Goal: Task Accomplishment & Management: Manage account settings

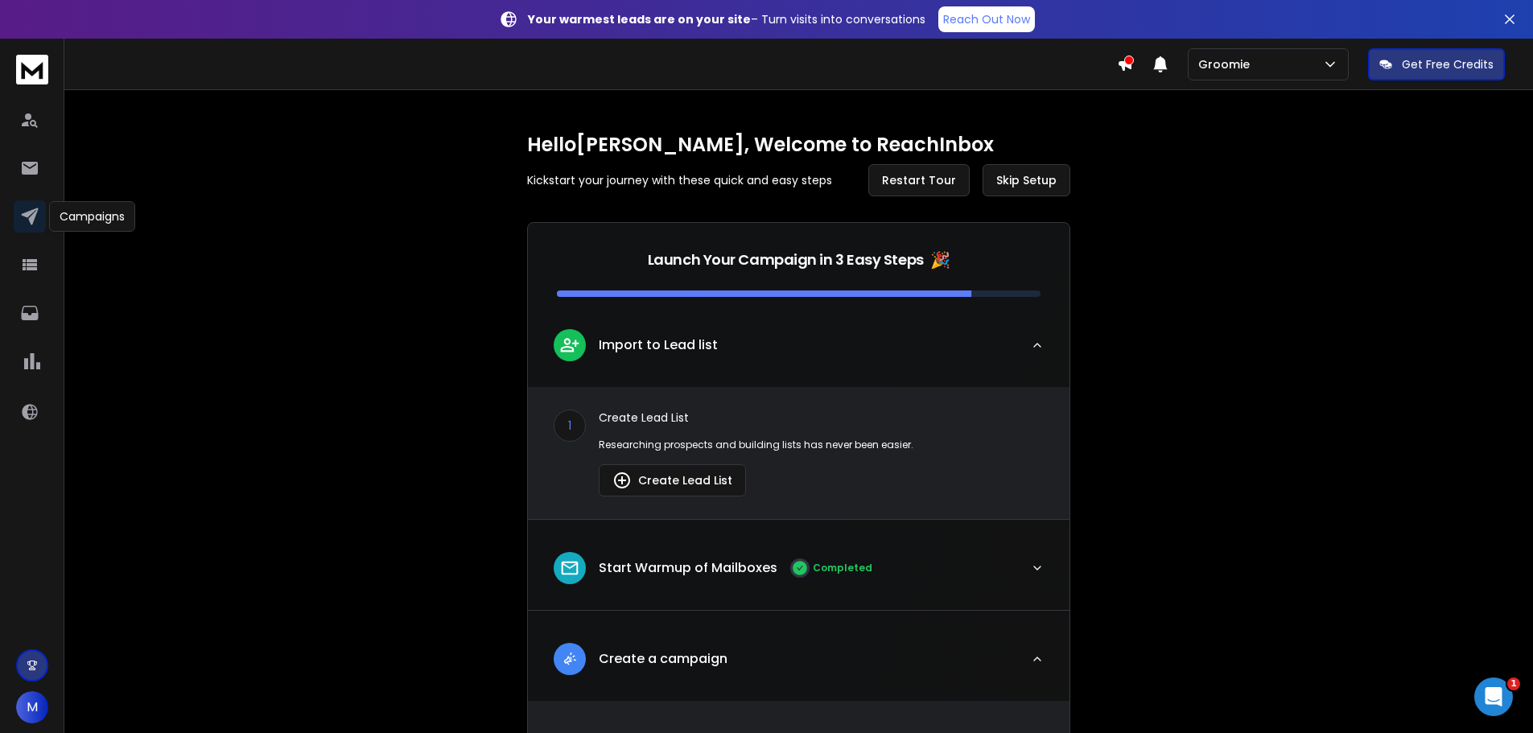
click at [35, 218] on icon at bounding box center [29, 216] width 19 height 19
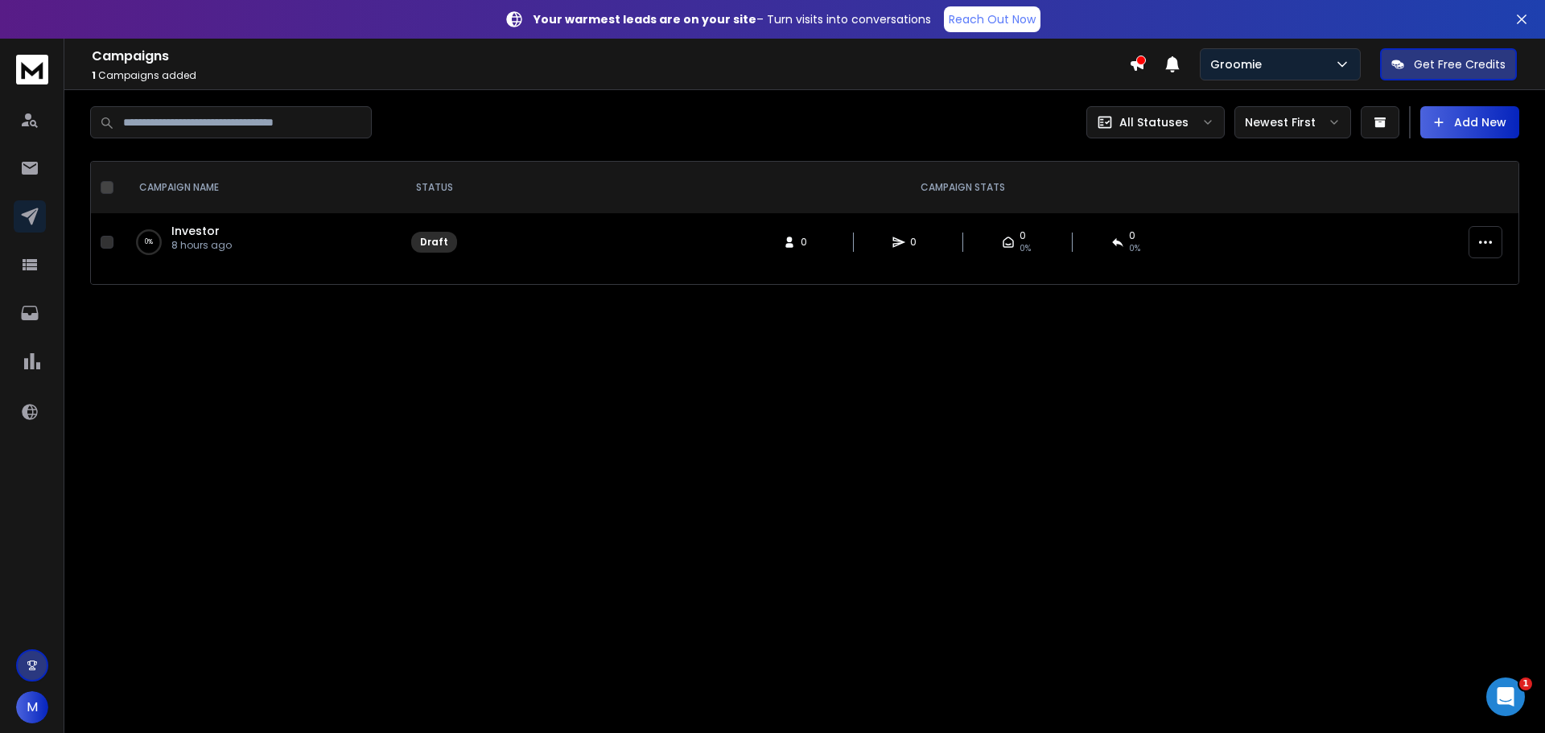
click at [1266, 67] on p "Groomie" at bounding box center [1239, 64] width 58 height 16
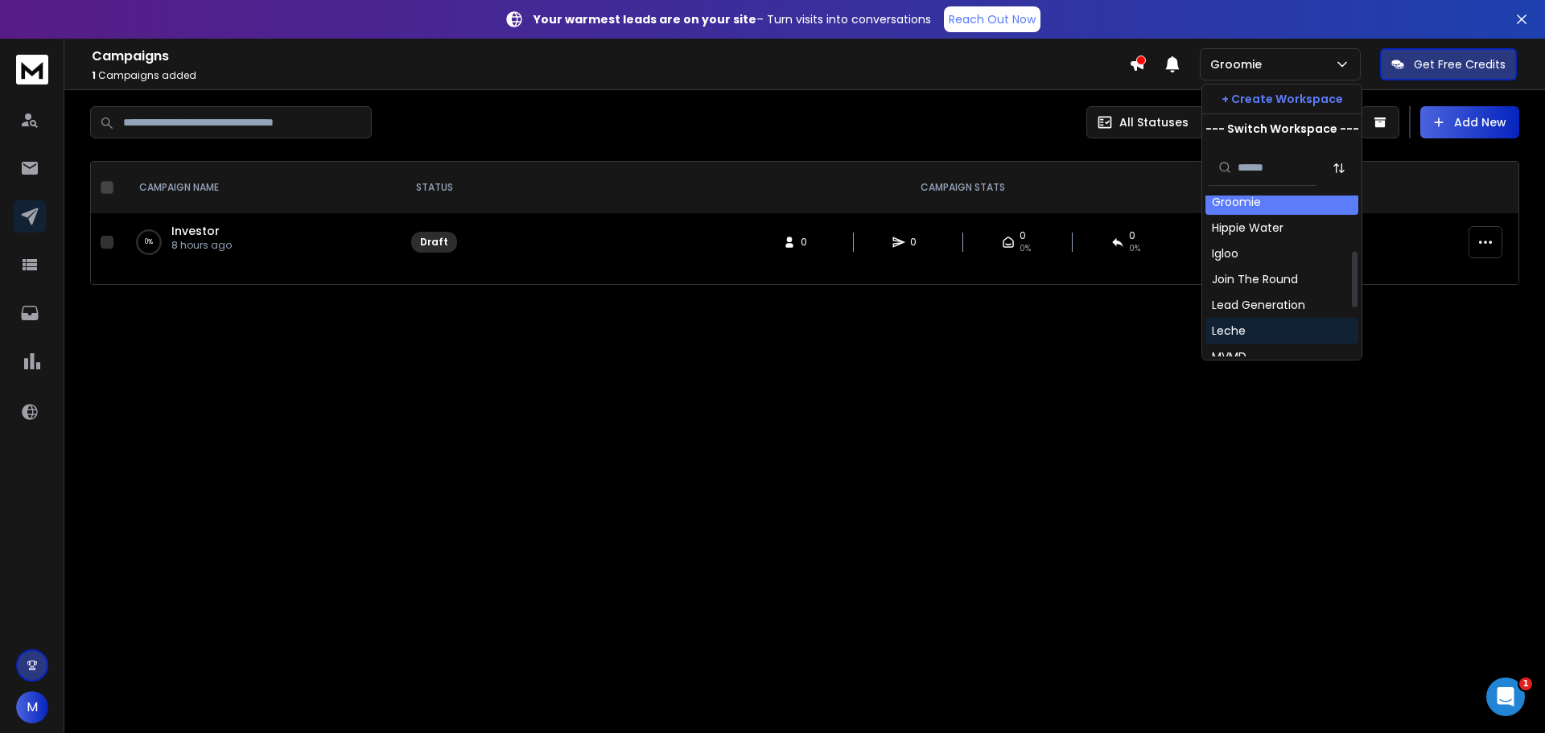
scroll to position [303, 0]
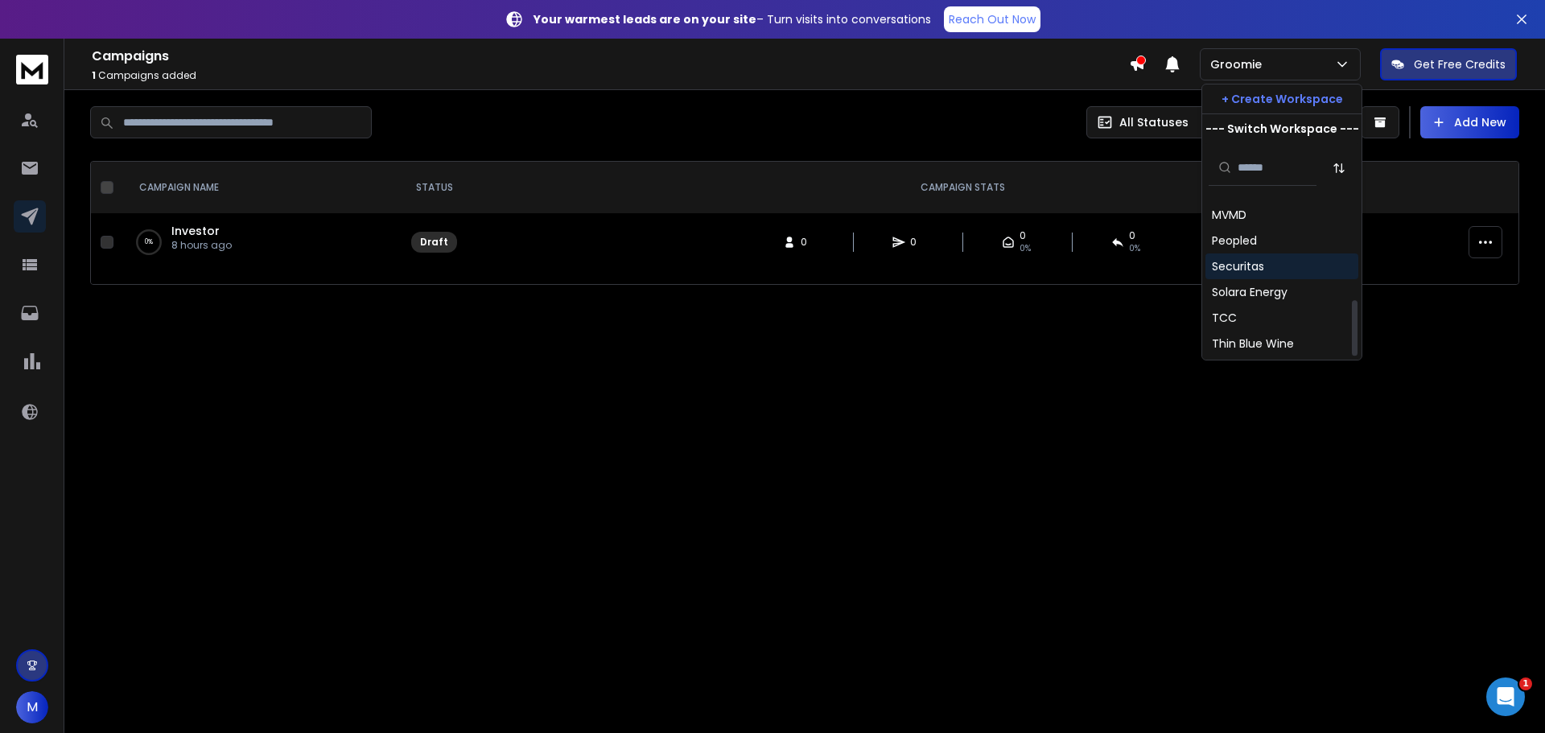
click at [1288, 266] on div "Securitas" at bounding box center [1281, 266] width 153 height 26
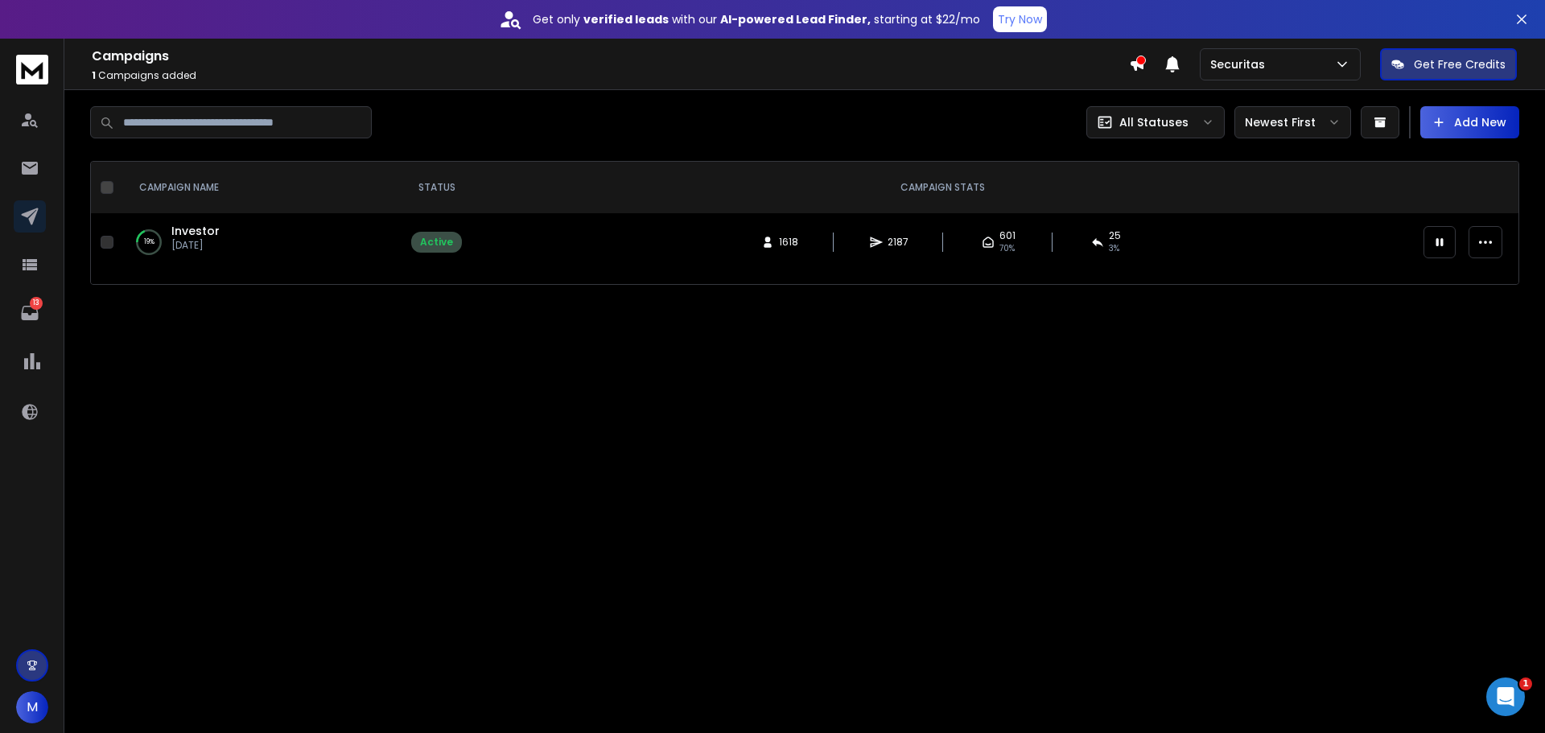
click at [552, 262] on td "1618 2187 601 70 % 25 3 %" at bounding box center [942, 242] width 942 height 58
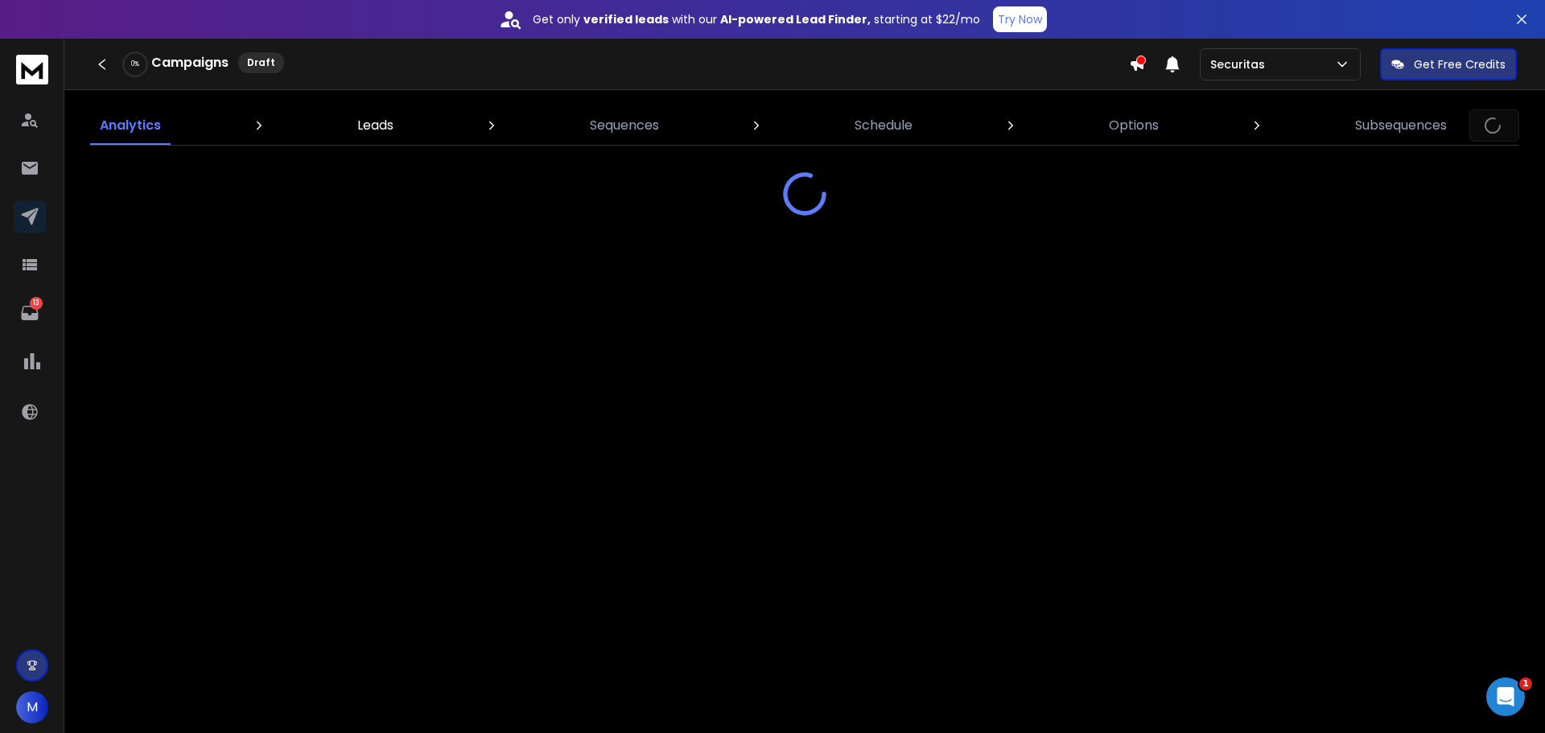
click at [377, 126] on p "Leads" at bounding box center [375, 125] width 36 height 19
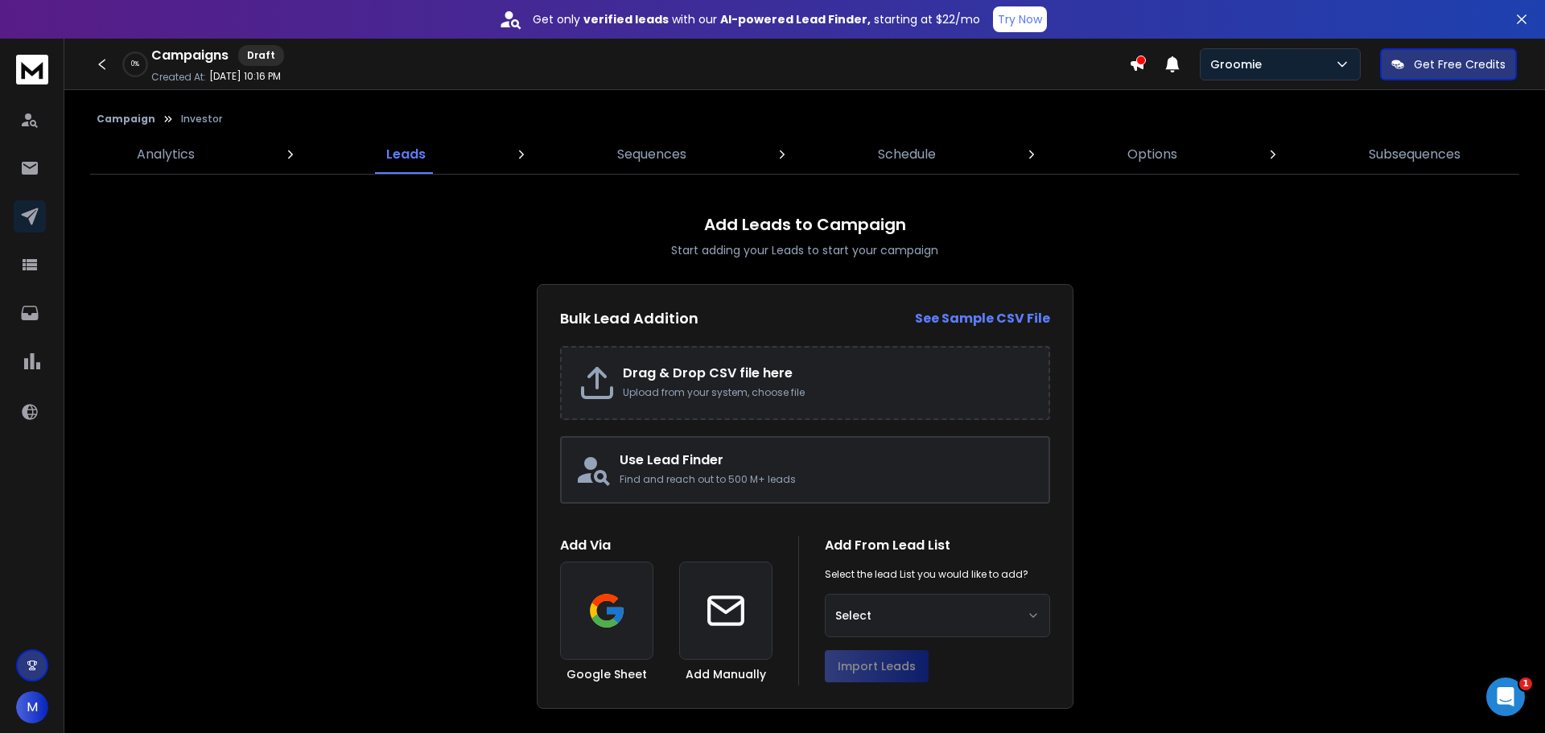
click at [1239, 58] on p "Groomie" at bounding box center [1239, 64] width 58 height 16
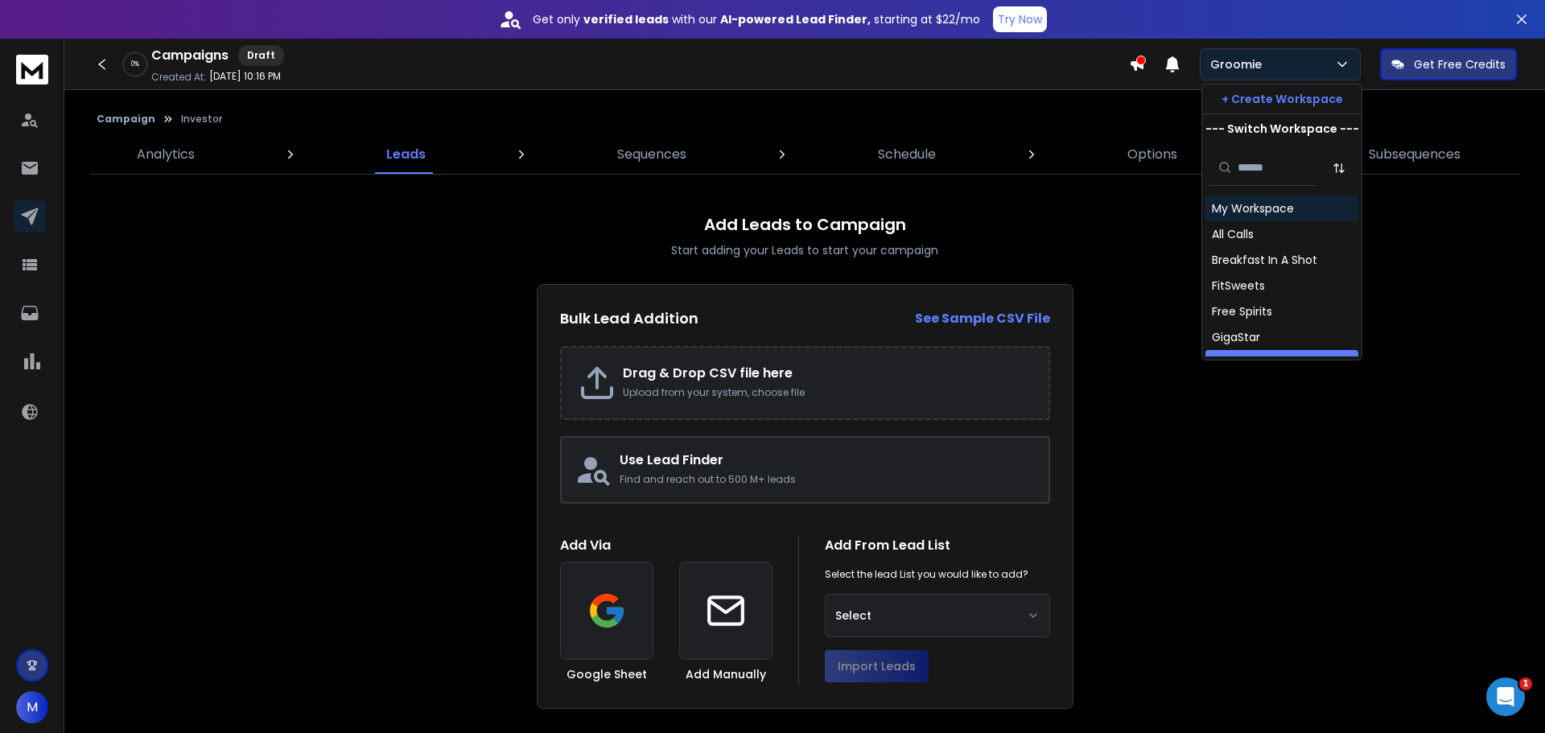
click at [1239, 58] on p "Groomie" at bounding box center [1239, 64] width 58 height 16
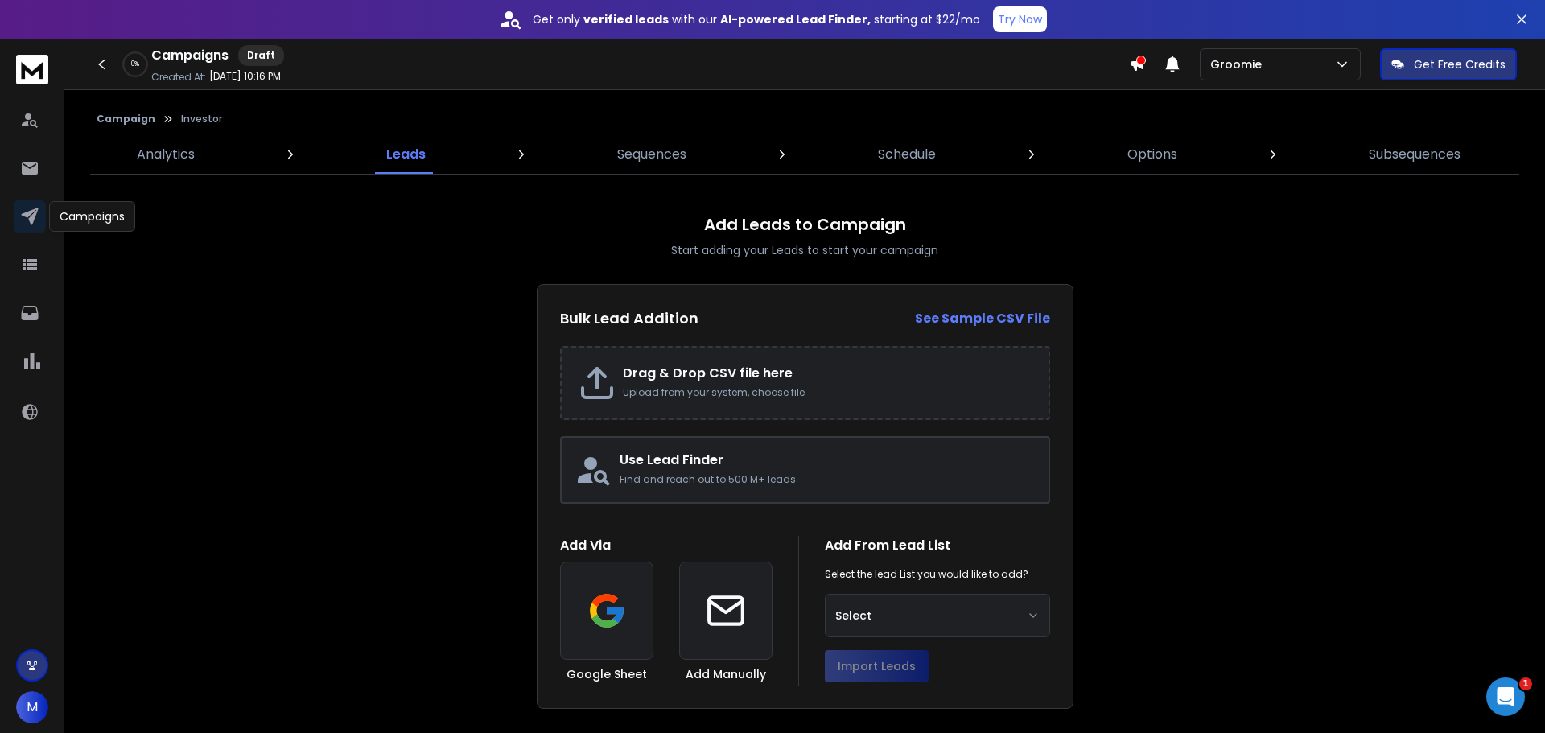
click at [35, 214] on icon at bounding box center [29, 216] width 17 height 17
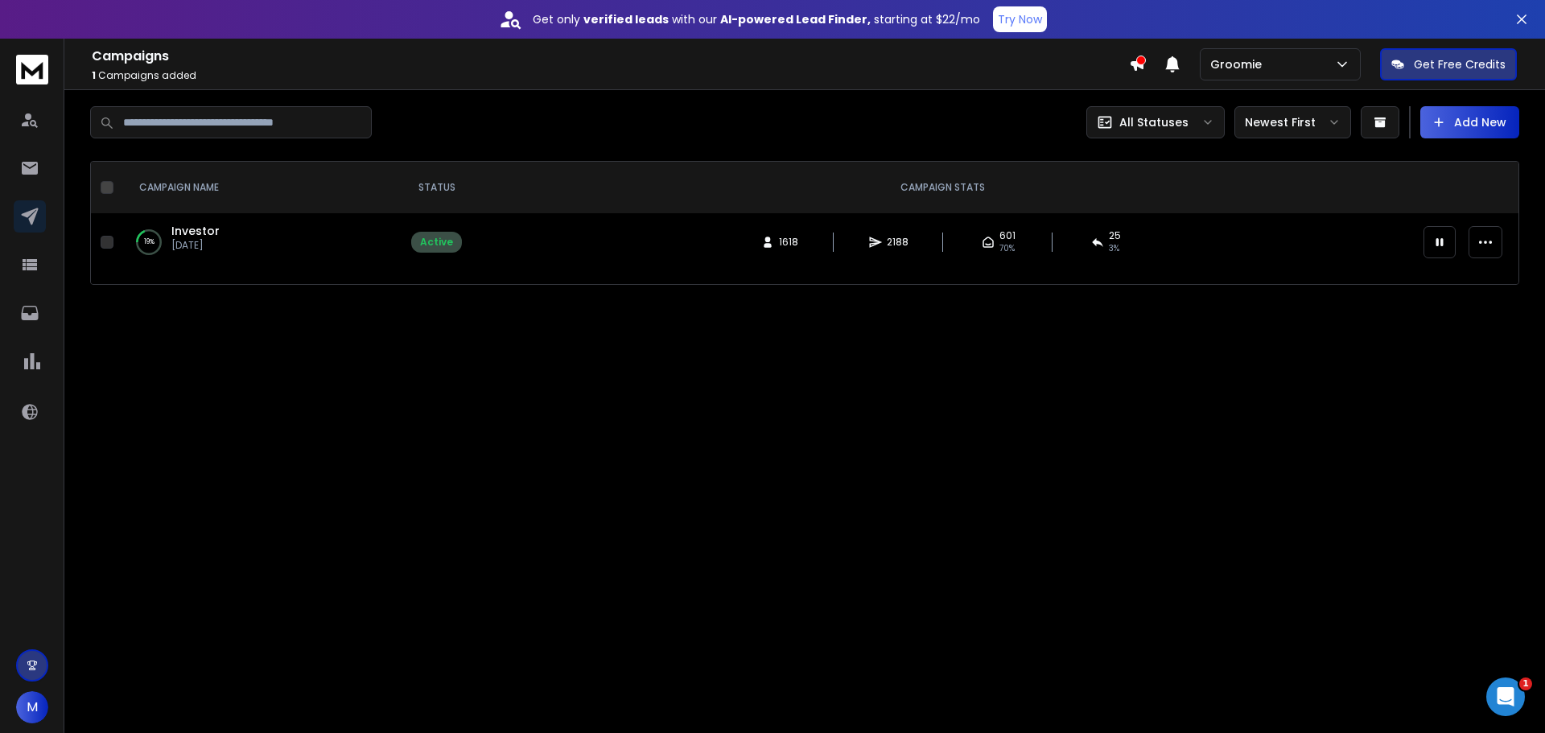
click at [214, 250] on p "[DATE]" at bounding box center [195, 245] width 48 height 13
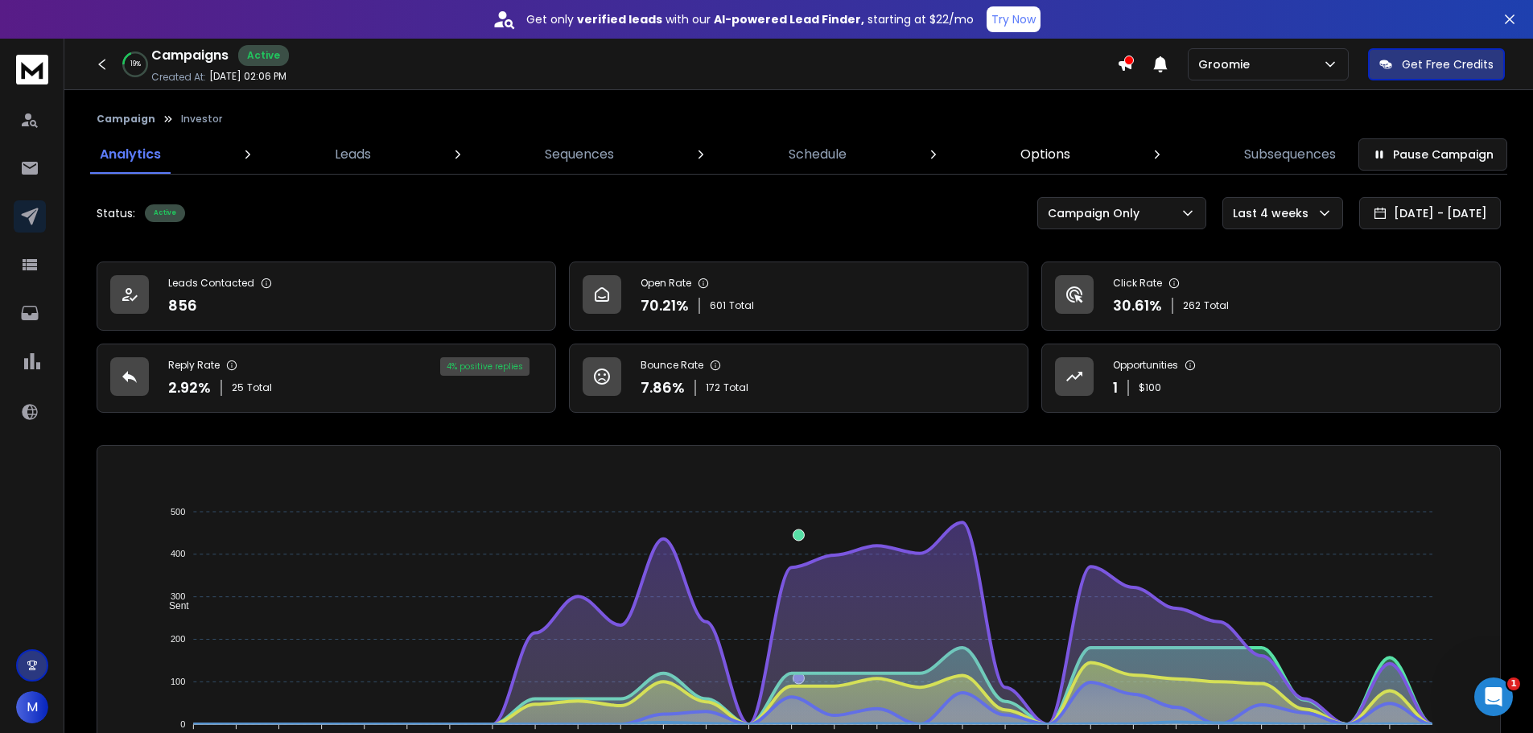
click at [1056, 152] on p "Options" at bounding box center [1045, 154] width 50 height 19
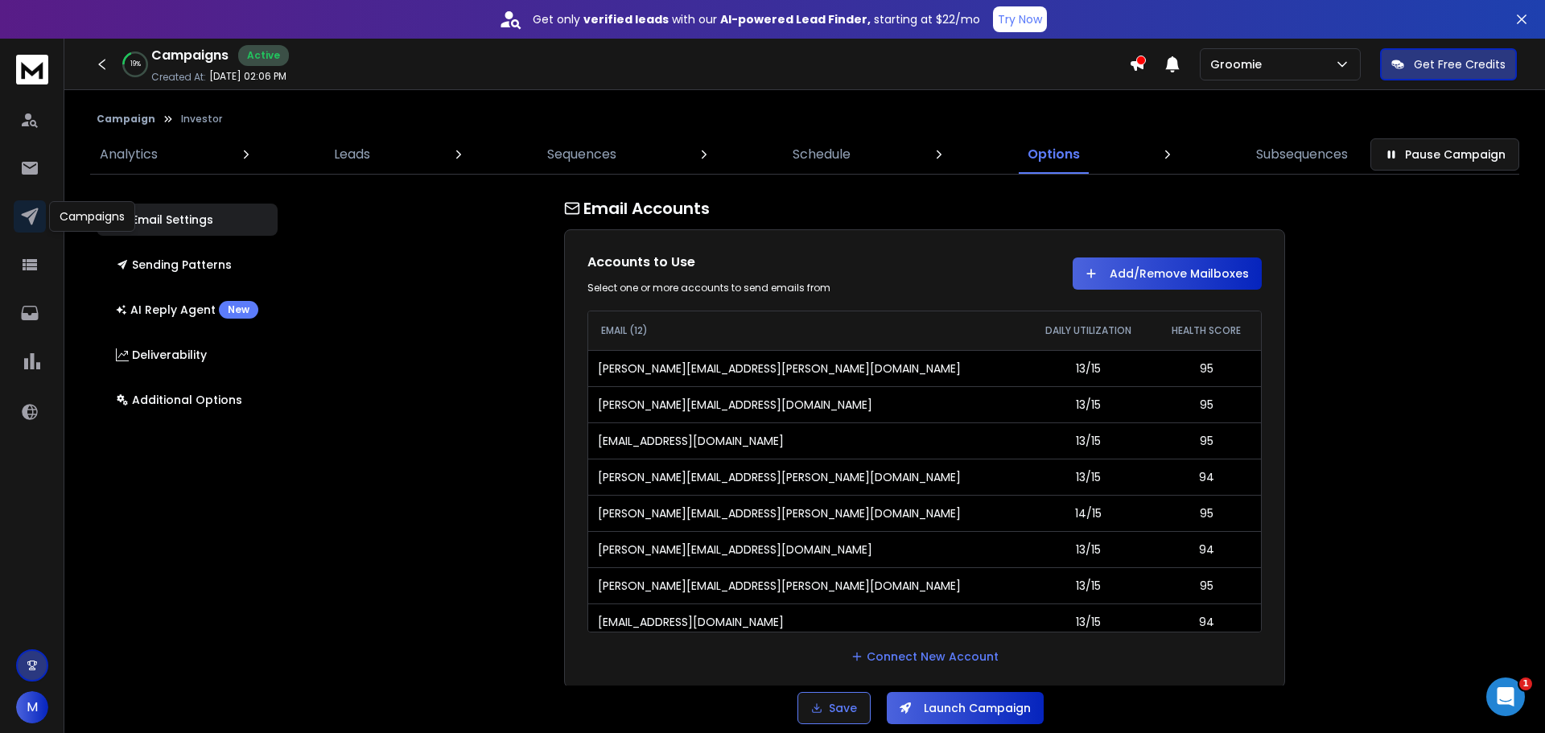
click at [28, 221] on icon at bounding box center [29, 216] width 19 height 19
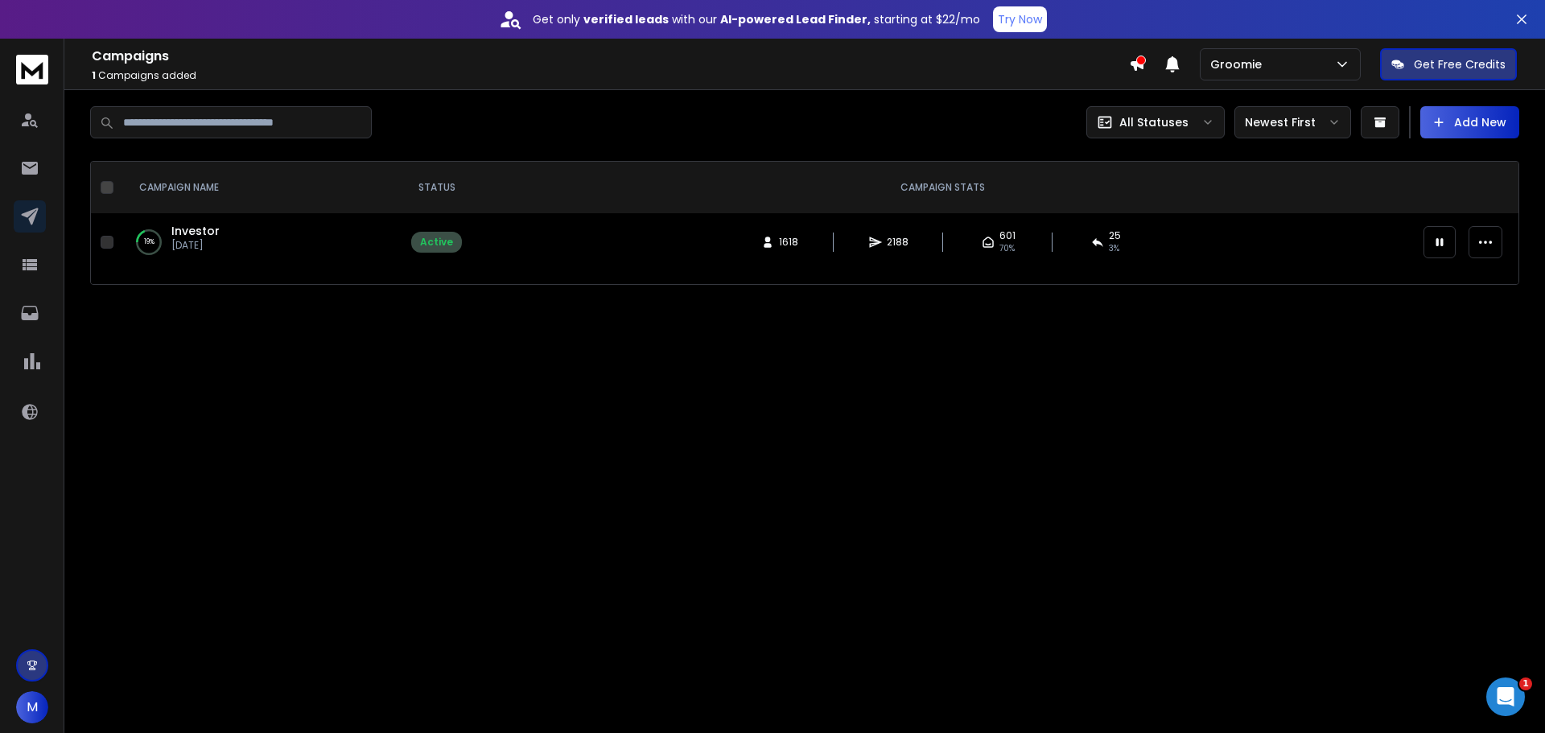
click at [643, 253] on div "1618 2188 601 70 % 25 3 %" at bounding box center [942, 242] width 923 height 26
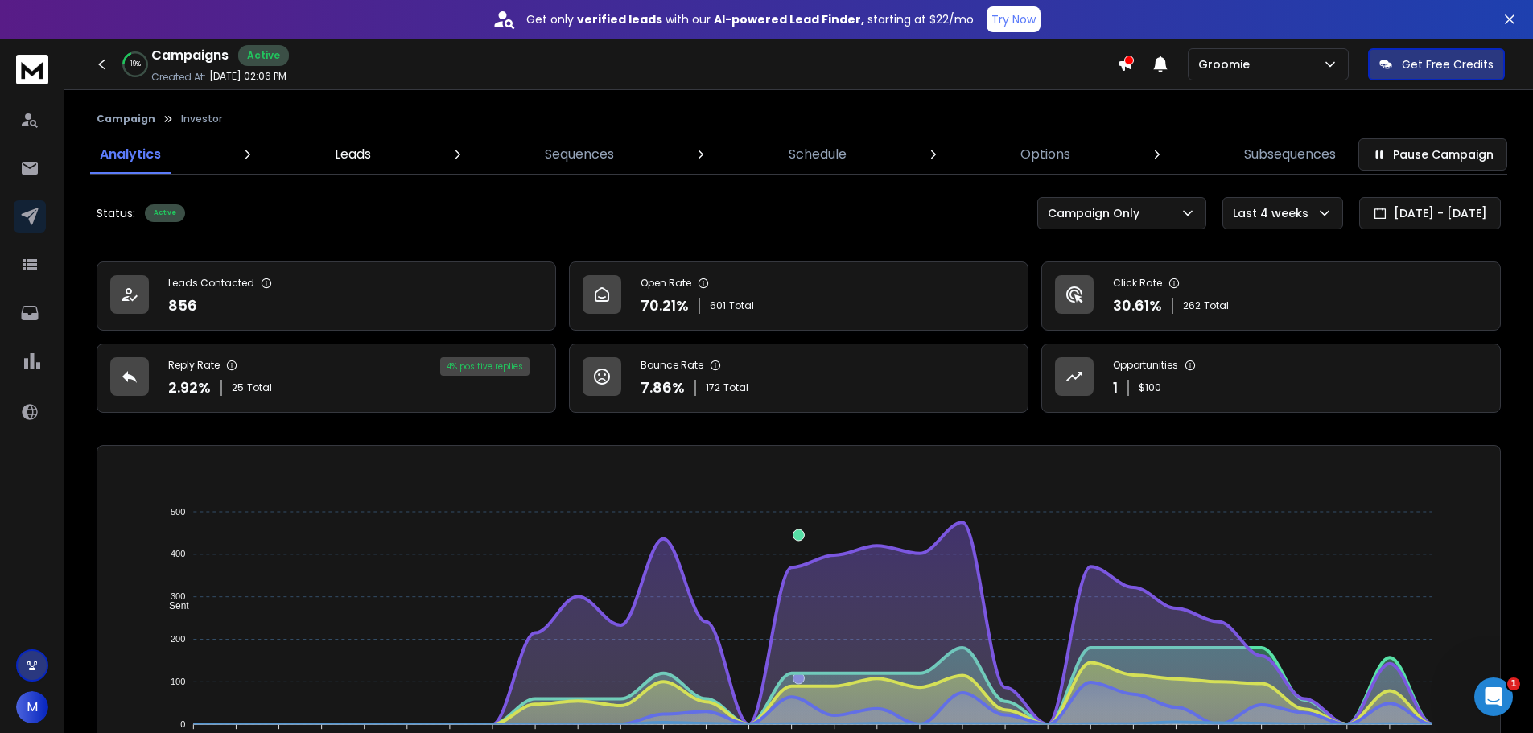
click at [369, 150] on p "Leads" at bounding box center [353, 154] width 36 height 19
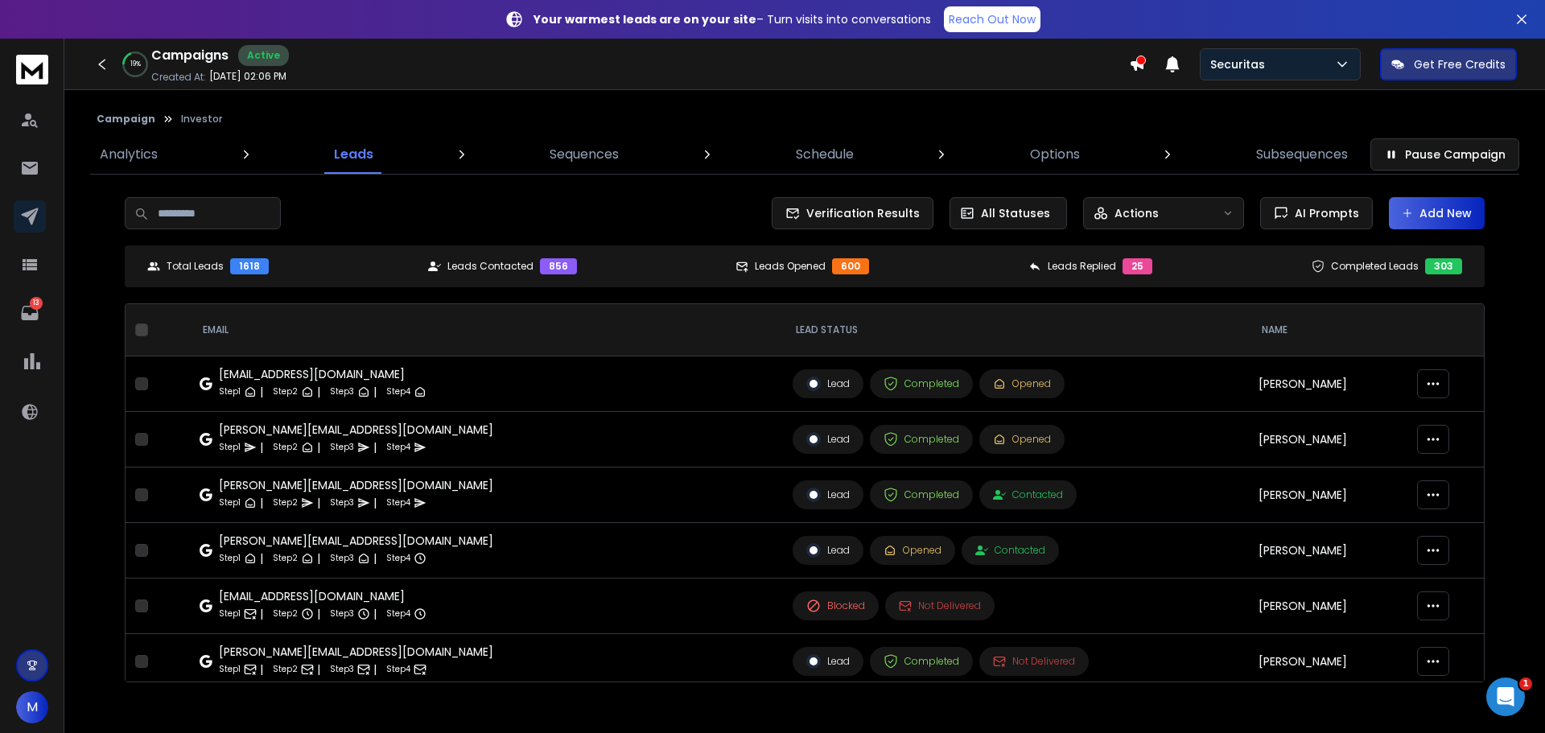
click at [1280, 75] on button "Securitas" at bounding box center [1280, 64] width 161 height 32
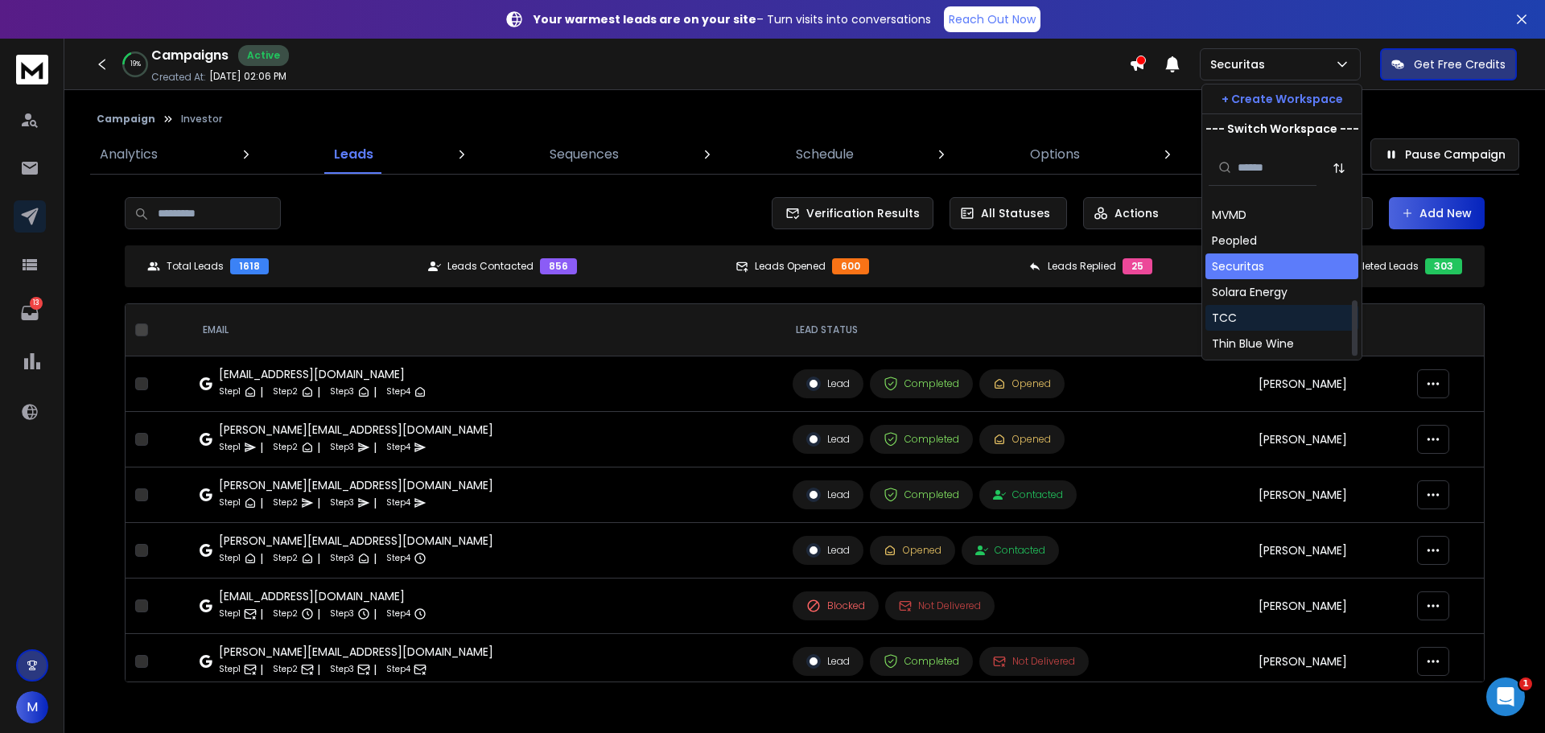
scroll to position [142, 0]
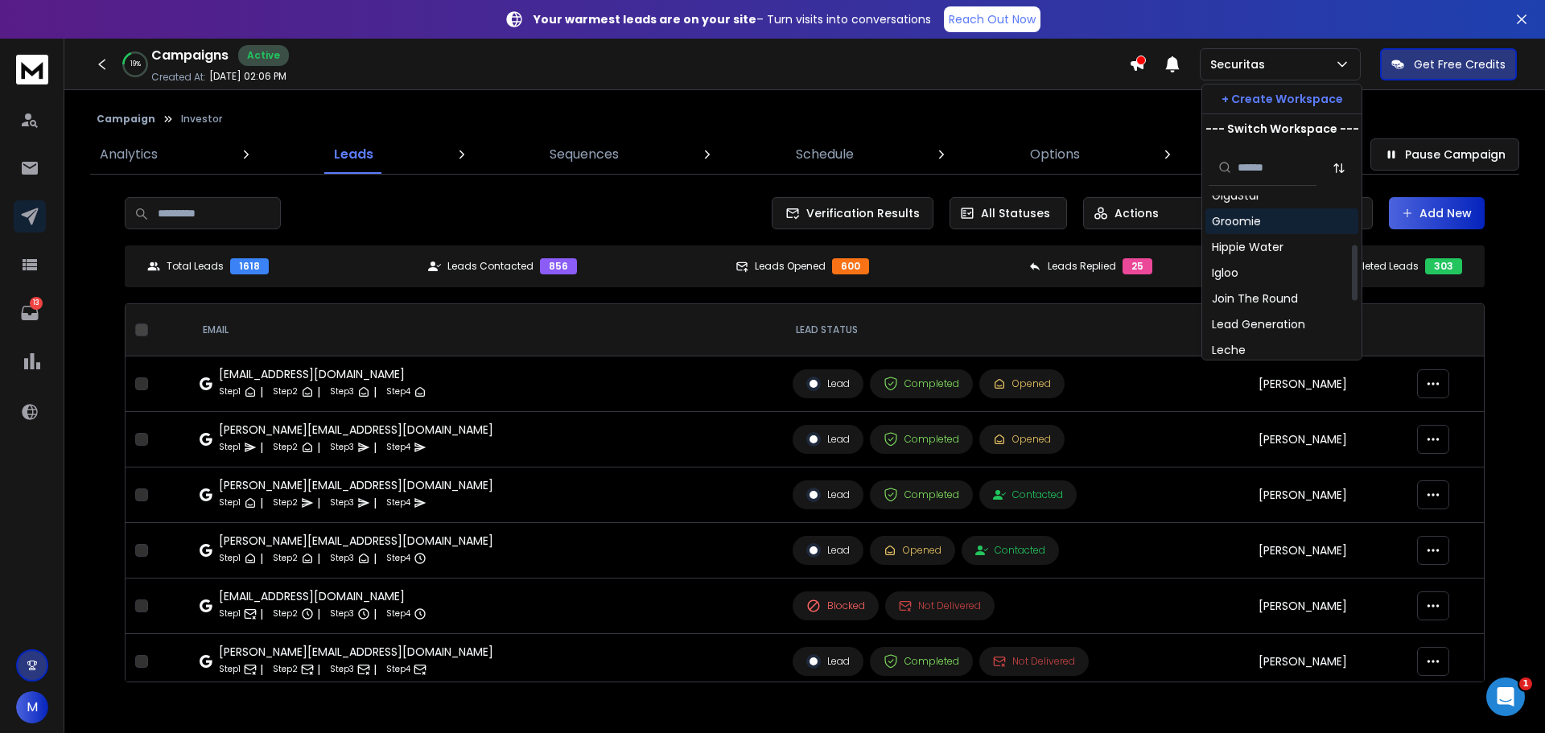
click at [1251, 217] on div "Groomie" at bounding box center [1236, 221] width 49 height 16
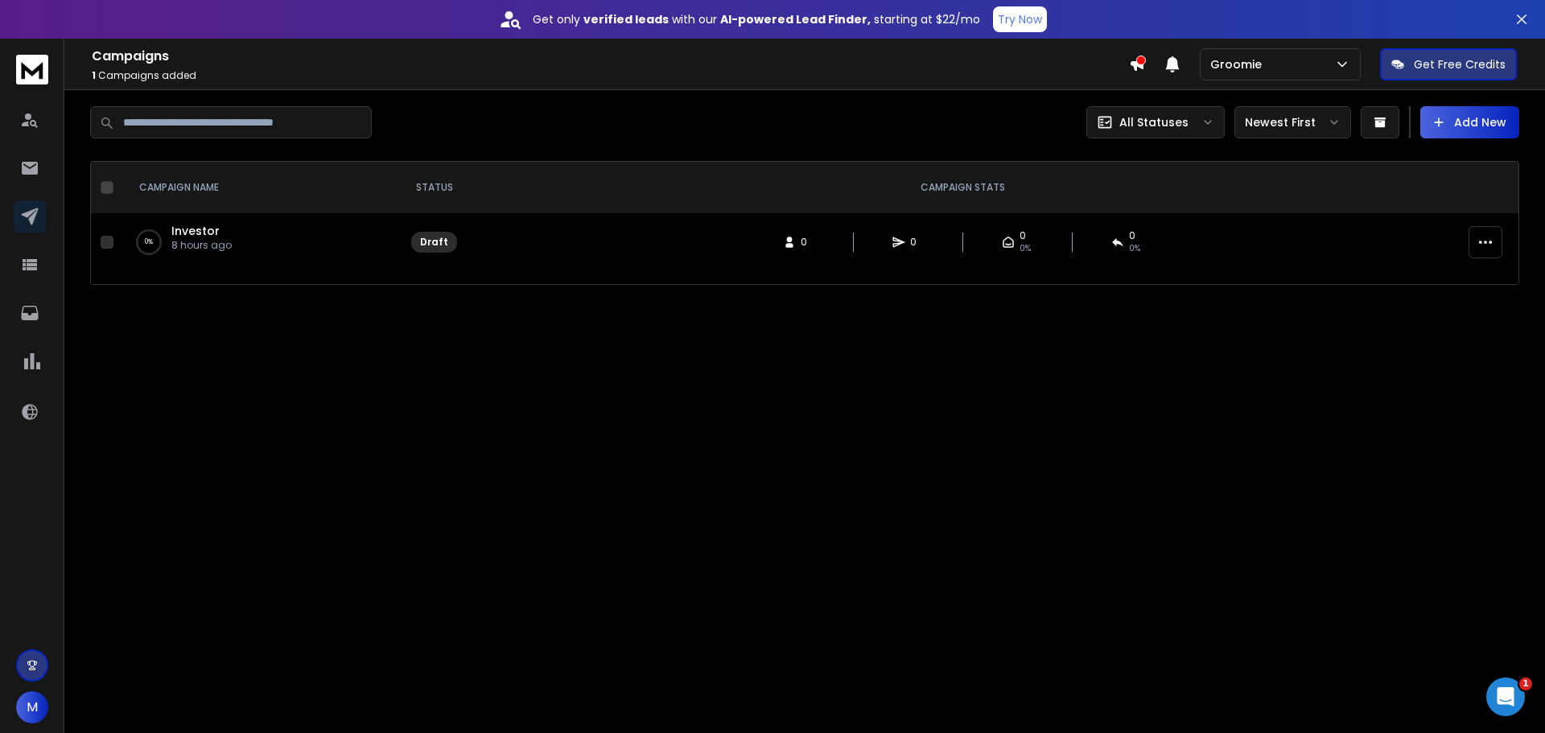
click at [1467, 246] on td at bounding box center [1489, 242] width 60 height 58
click at [1482, 239] on icon "button" at bounding box center [1485, 242] width 16 height 16
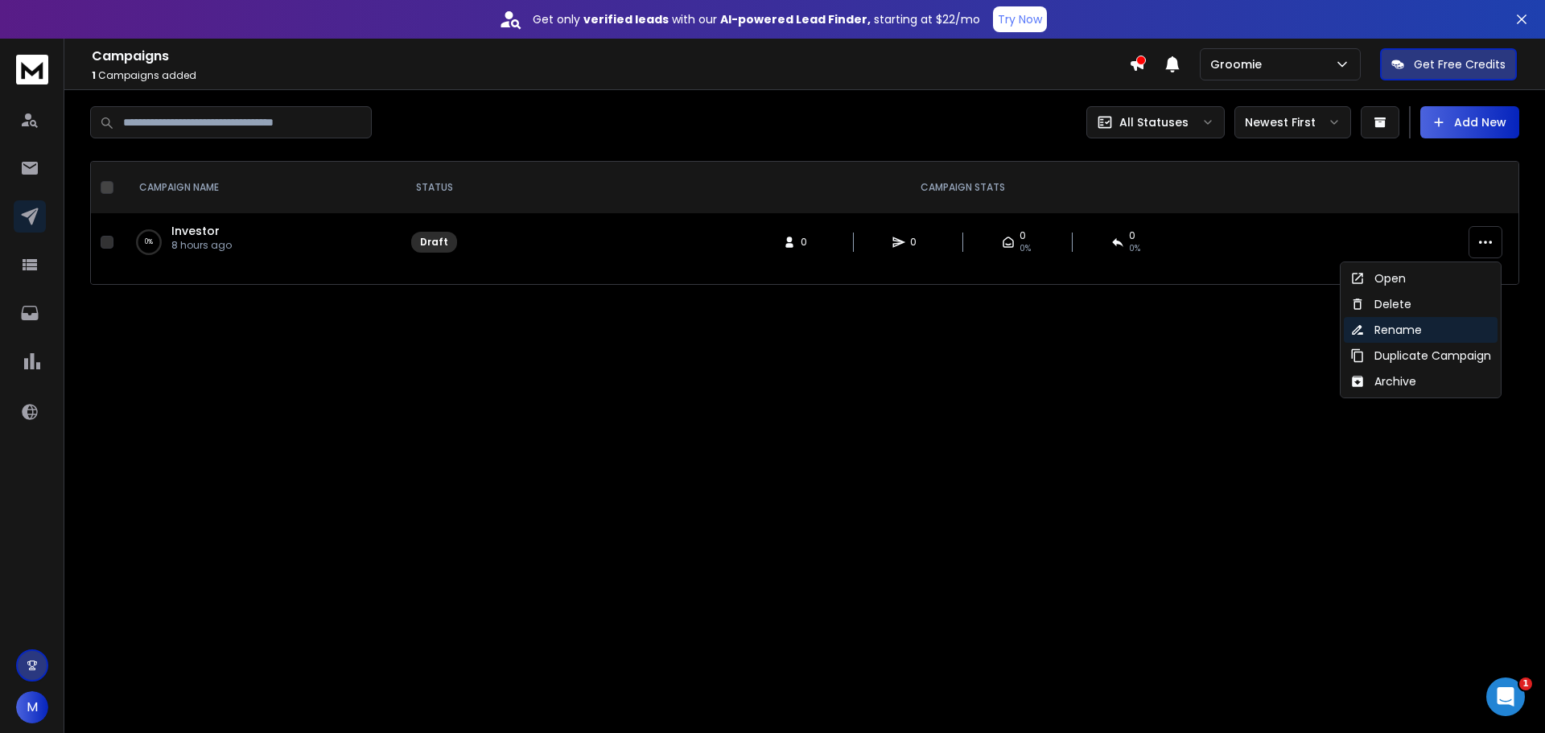
click at [1410, 328] on div "Rename" at bounding box center [1386, 330] width 72 height 16
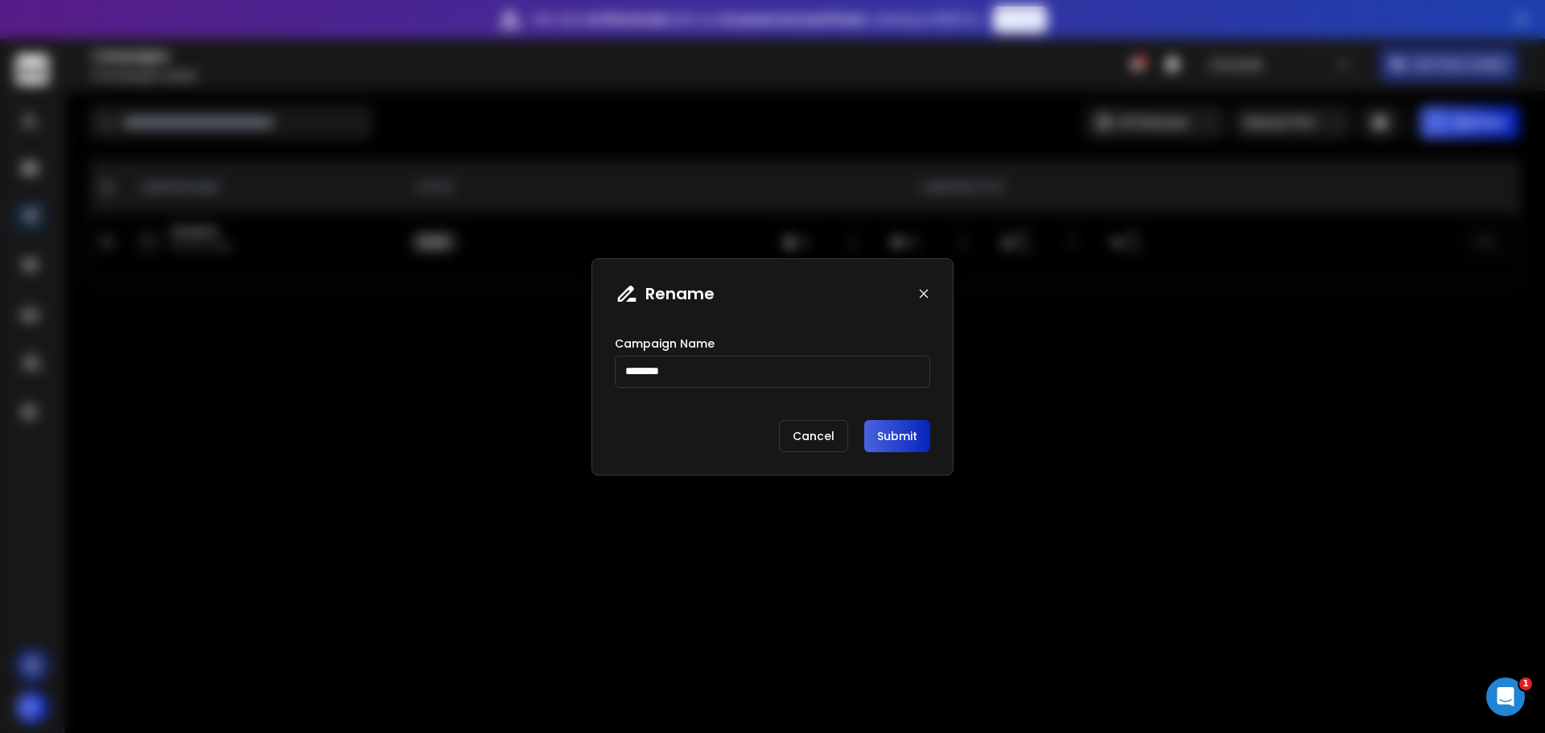
click at [728, 362] on input "********" at bounding box center [772, 372] width 315 height 32
drag, startPoint x: 757, startPoint y: 379, endPoint x: 471, endPoint y: 378, distance: 286.4
click at [473, 379] on div "Rename Campaign Name ******** Cancel Submit" at bounding box center [772, 366] width 1545 height 249
type input "**********"
click at [891, 433] on button "Submit" at bounding box center [897, 436] width 66 height 32
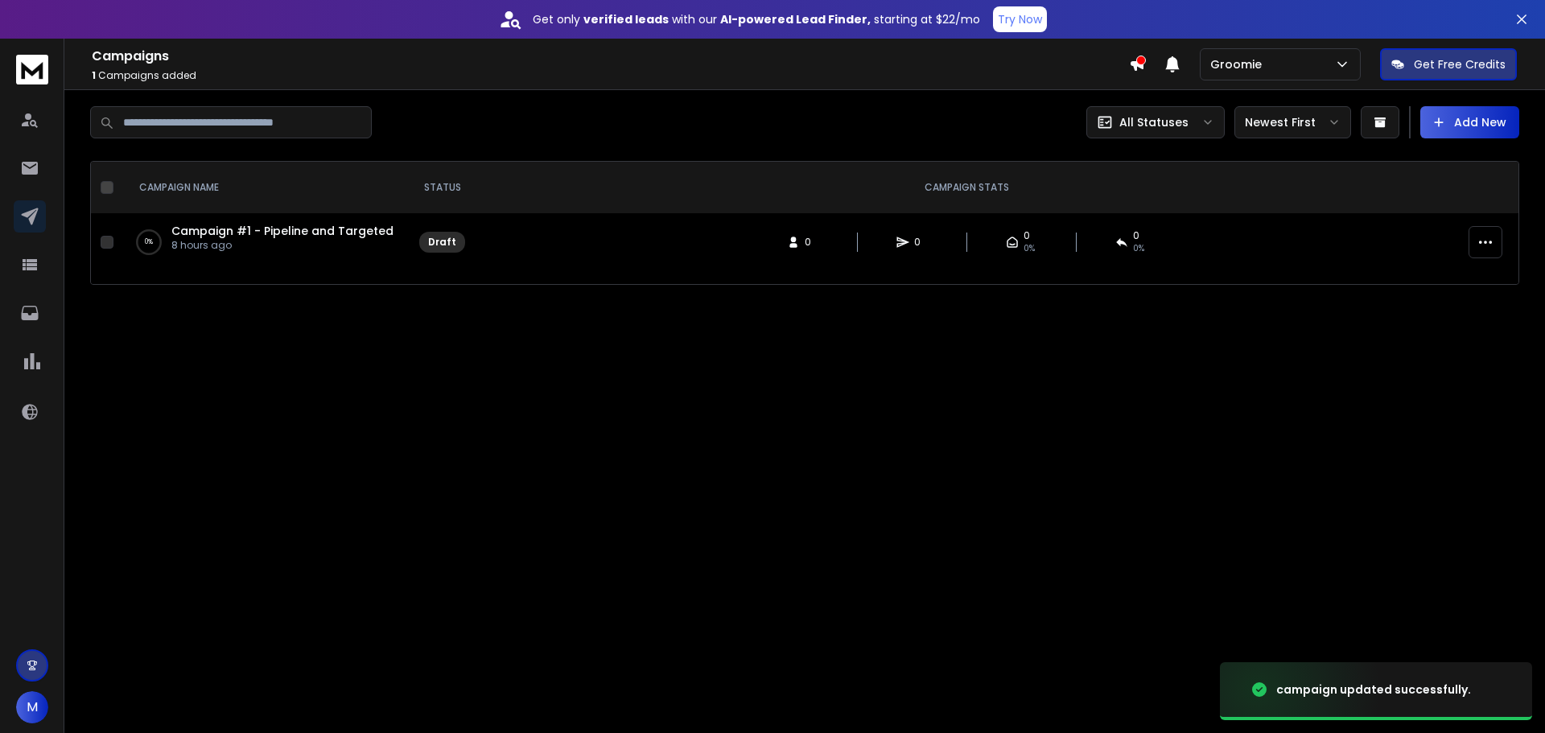
click at [1492, 243] on icon "button" at bounding box center [1485, 242] width 16 height 16
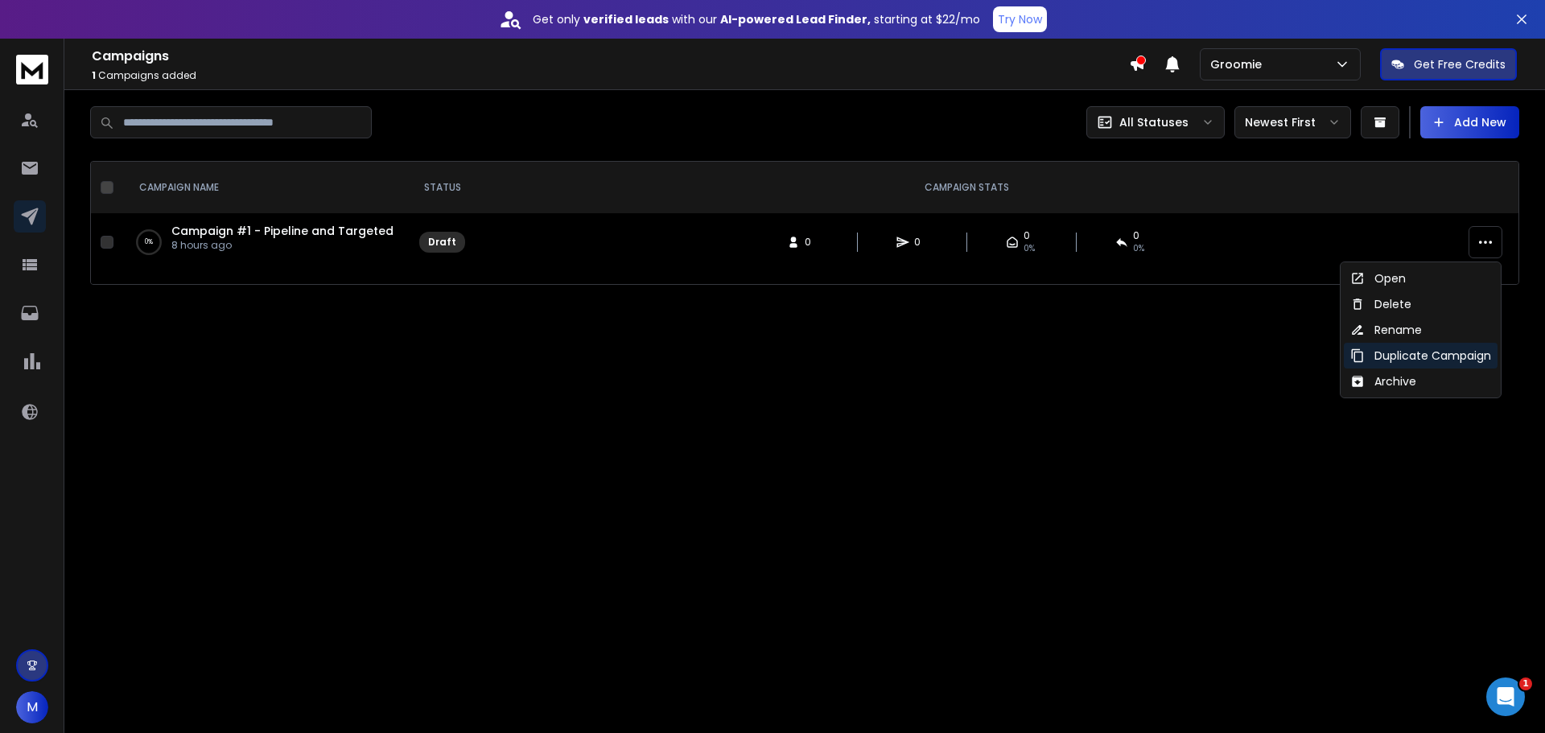
click at [1427, 361] on div "Duplicate Campaign" at bounding box center [1420, 356] width 141 height 16
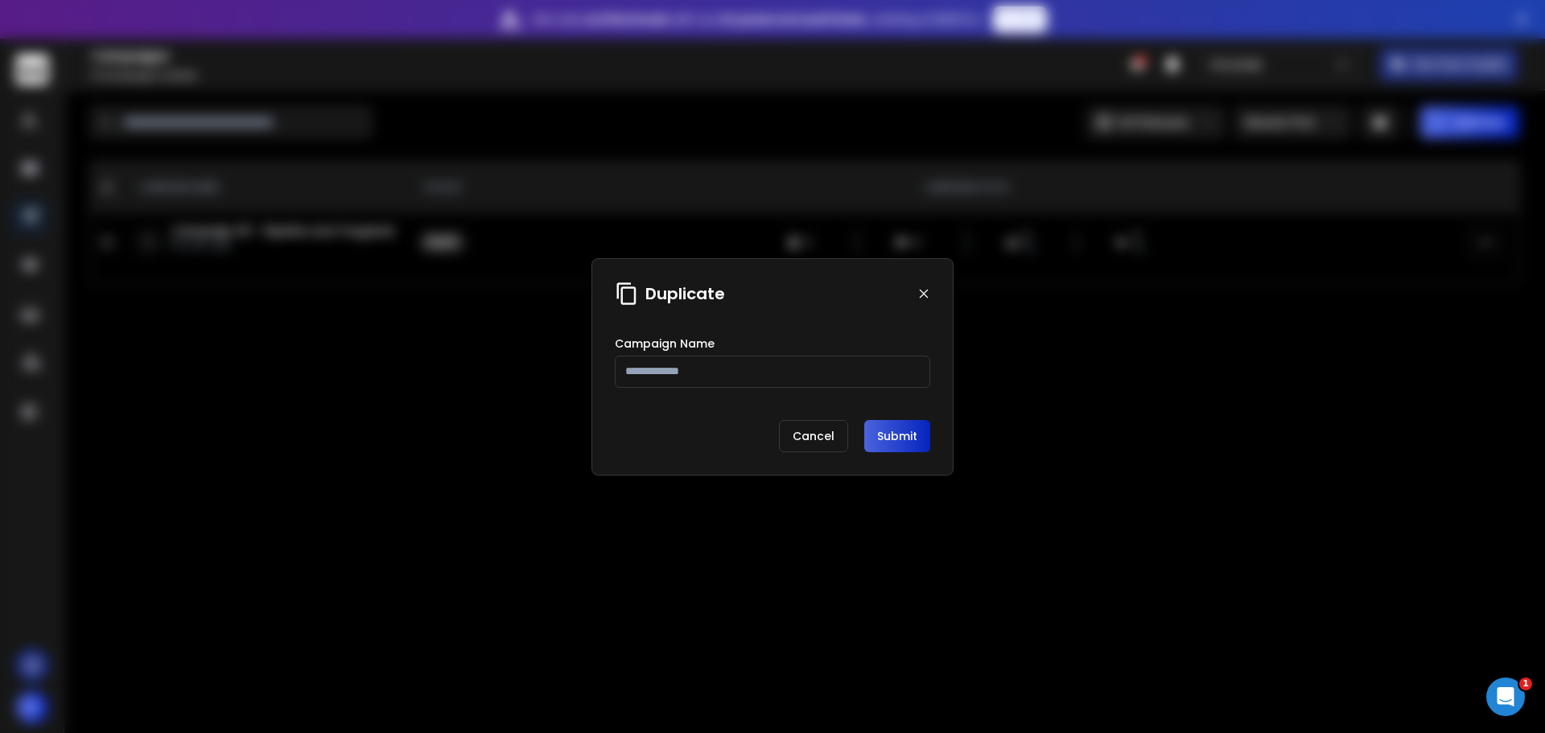
click at [753, 365] on input "text" at bounding box center [772, 372] width 315 height 32
type input "**********"
click at [887, 433] on button "Submit" at bounding box center [897, 436] width 66 height 32
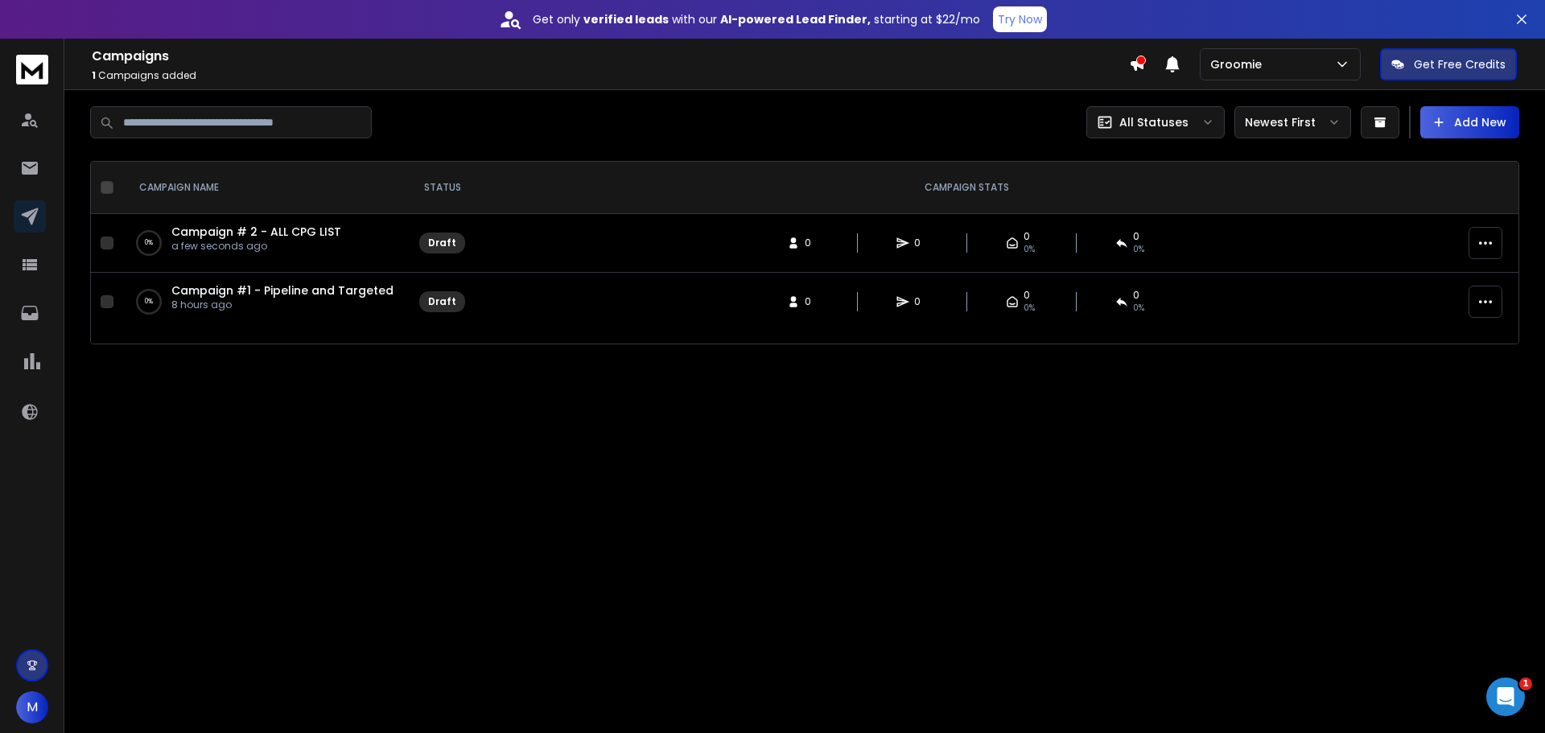
click at [559, 304] on div "0 0 0 0% 0 0%" at bounding box center [966, 302] width 965 height 26
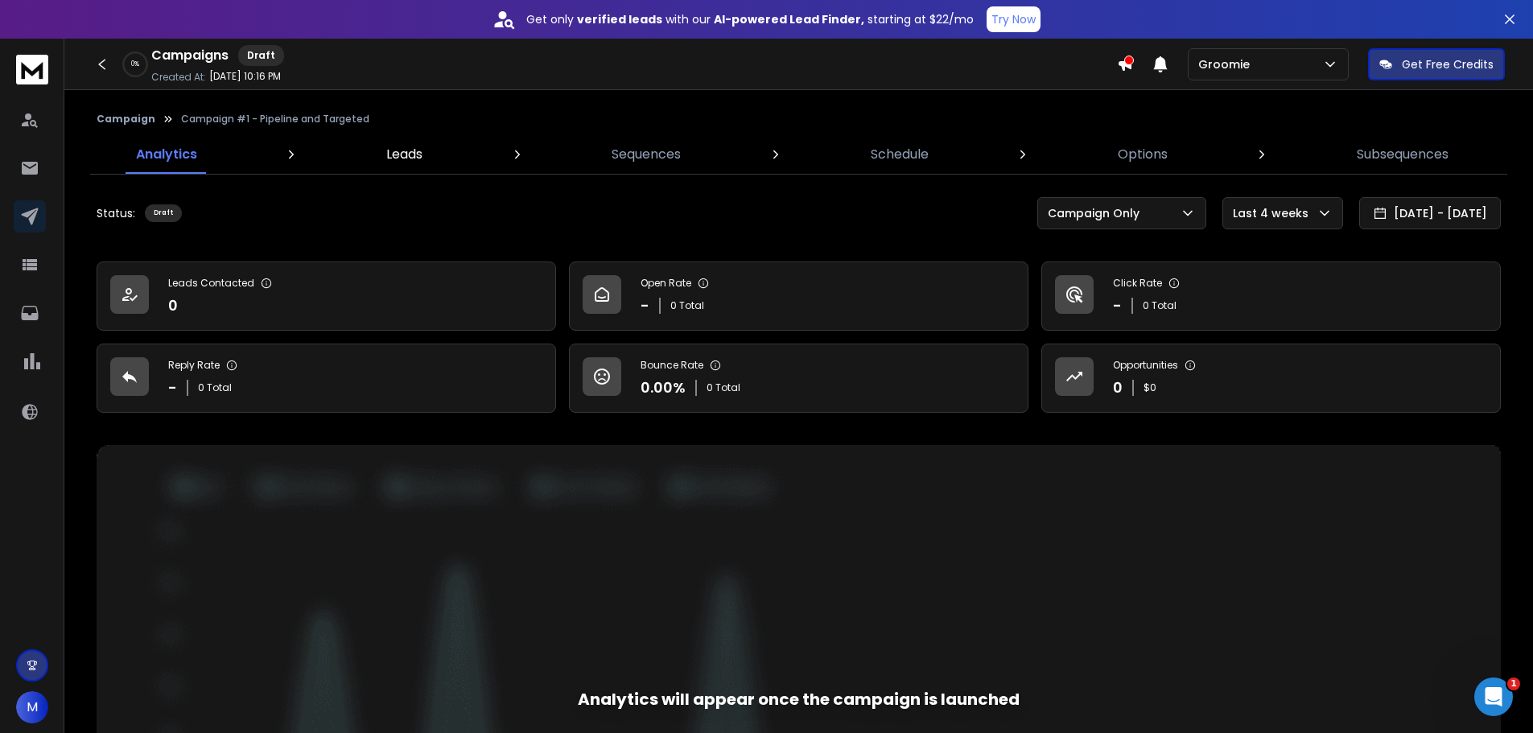
click at [385, 134] on div "Campaign Campaign #1 - Pipeline and Targeted Analytics Leads Sequences Schedule…" at bounding box center [798, 140] width 1417 height 68
click at [401, 165] on link "Leads" at bounding box center [405, 154] width 56 height 39
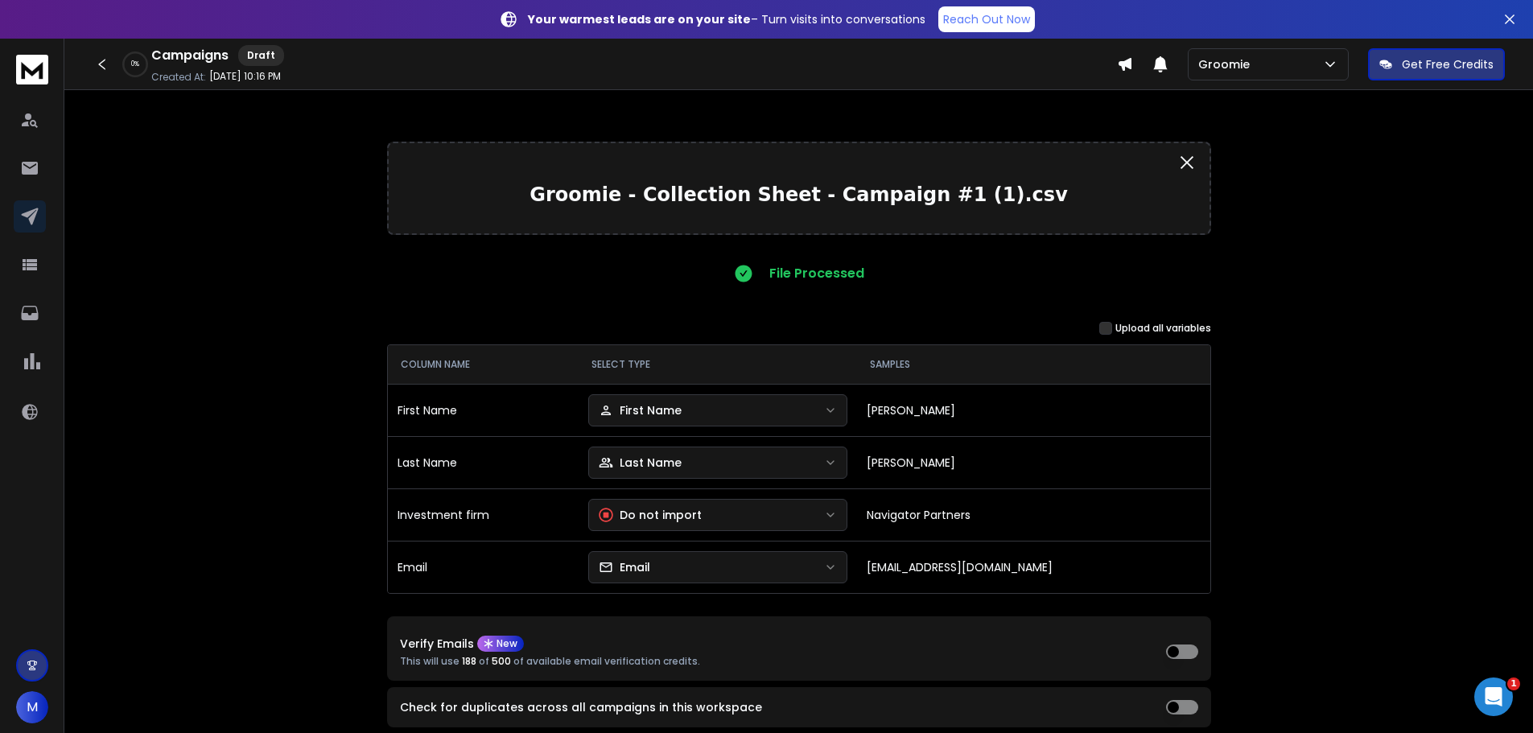
click at [291, 377] on div "Groomie - Collection Sheet - Campaign #1 (1).csv File Processed Upload all vari…" at bounding box center [766, 438] width 1533 height 798
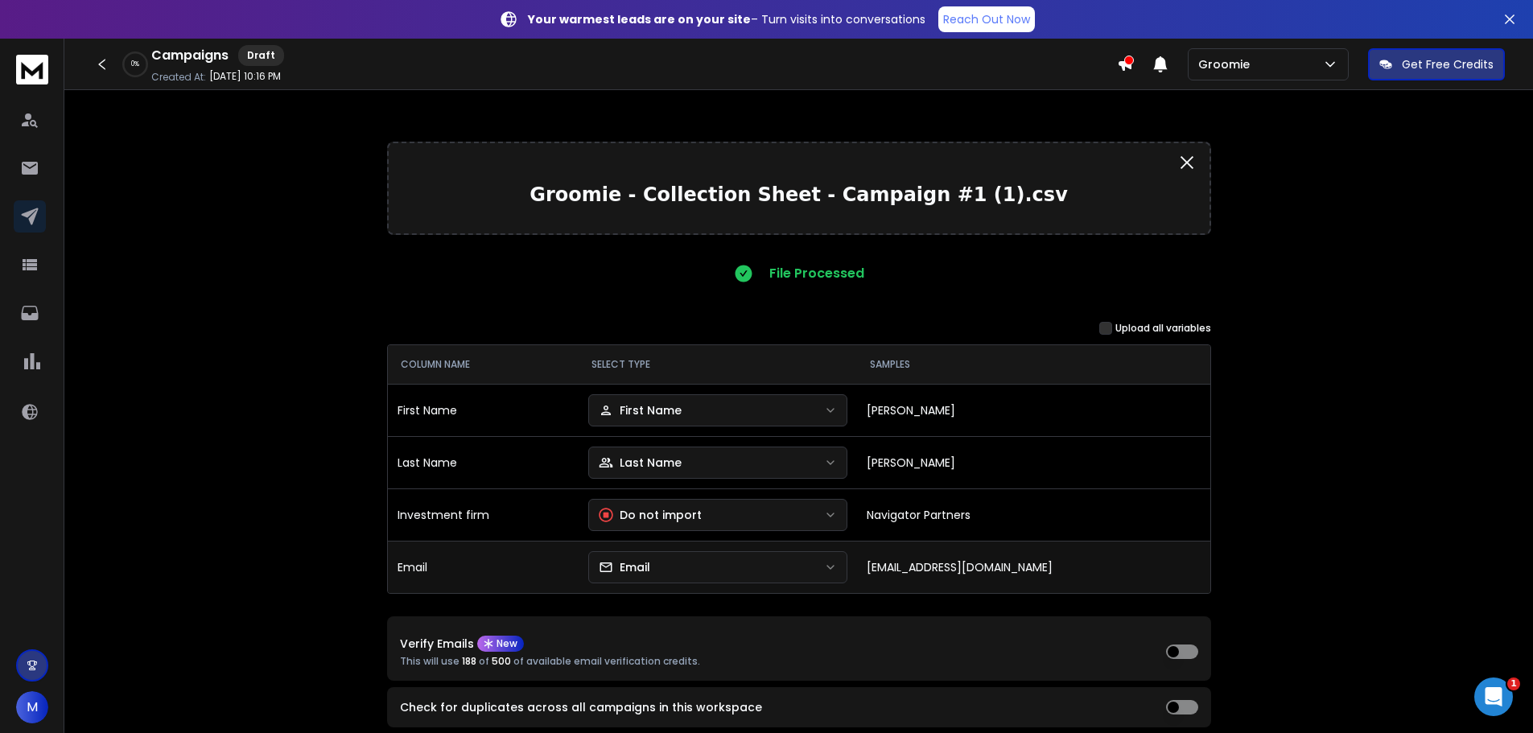
scroll to position [104, 0]
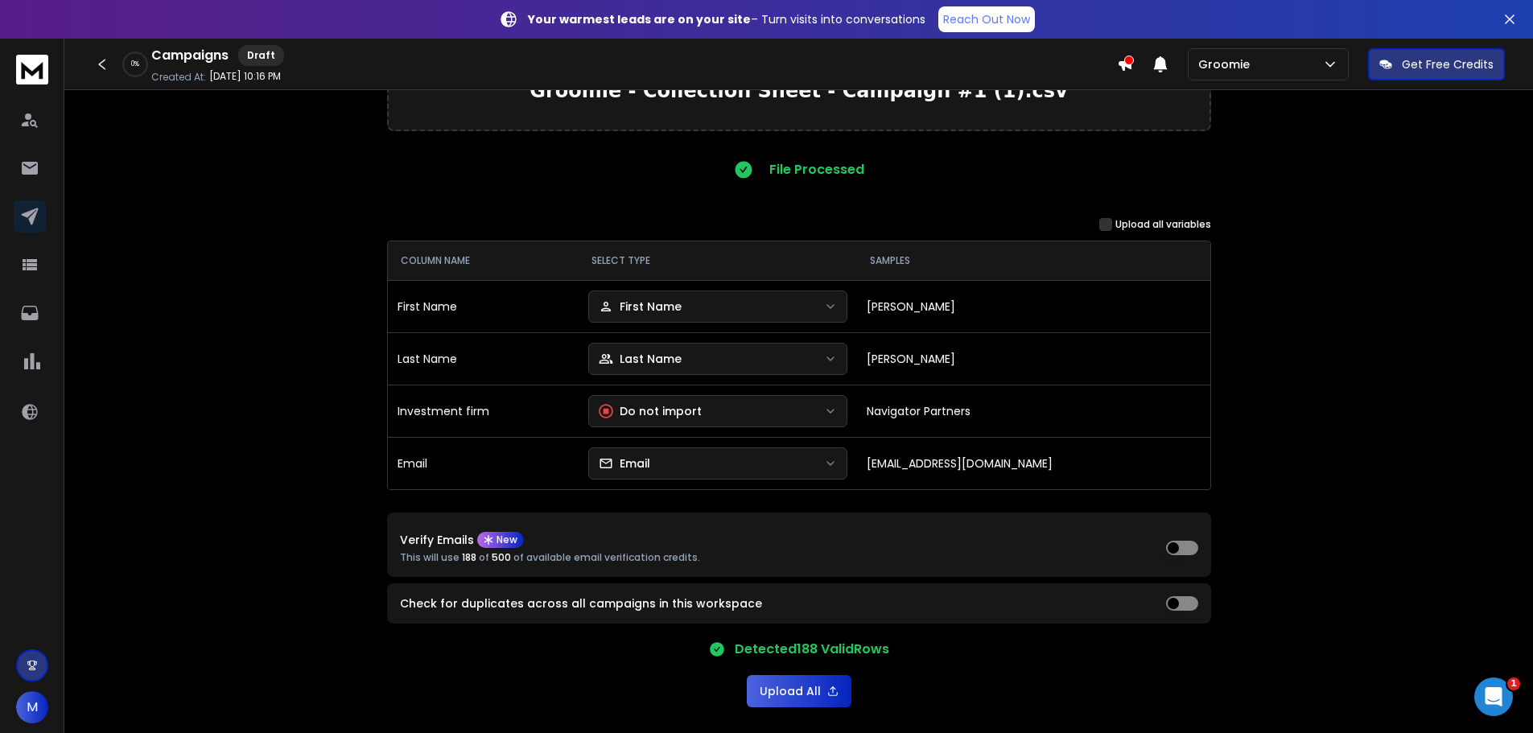
click at [819, 682] on button "Upload All" at bounding box center [799, 691] width 105 height 32
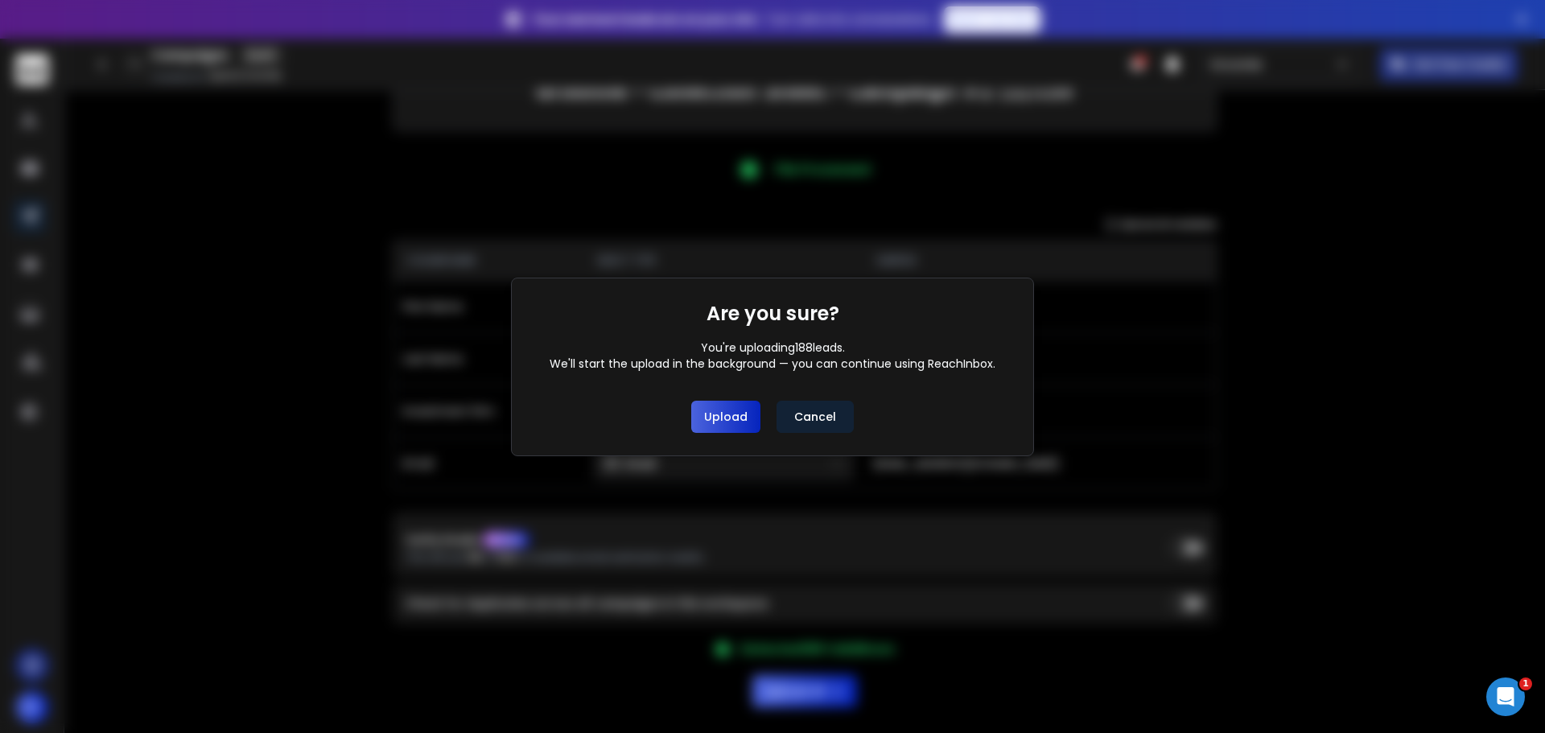
click at [718, 409] on button "Upload" at bounding box center [725, 417] width 69 height 32
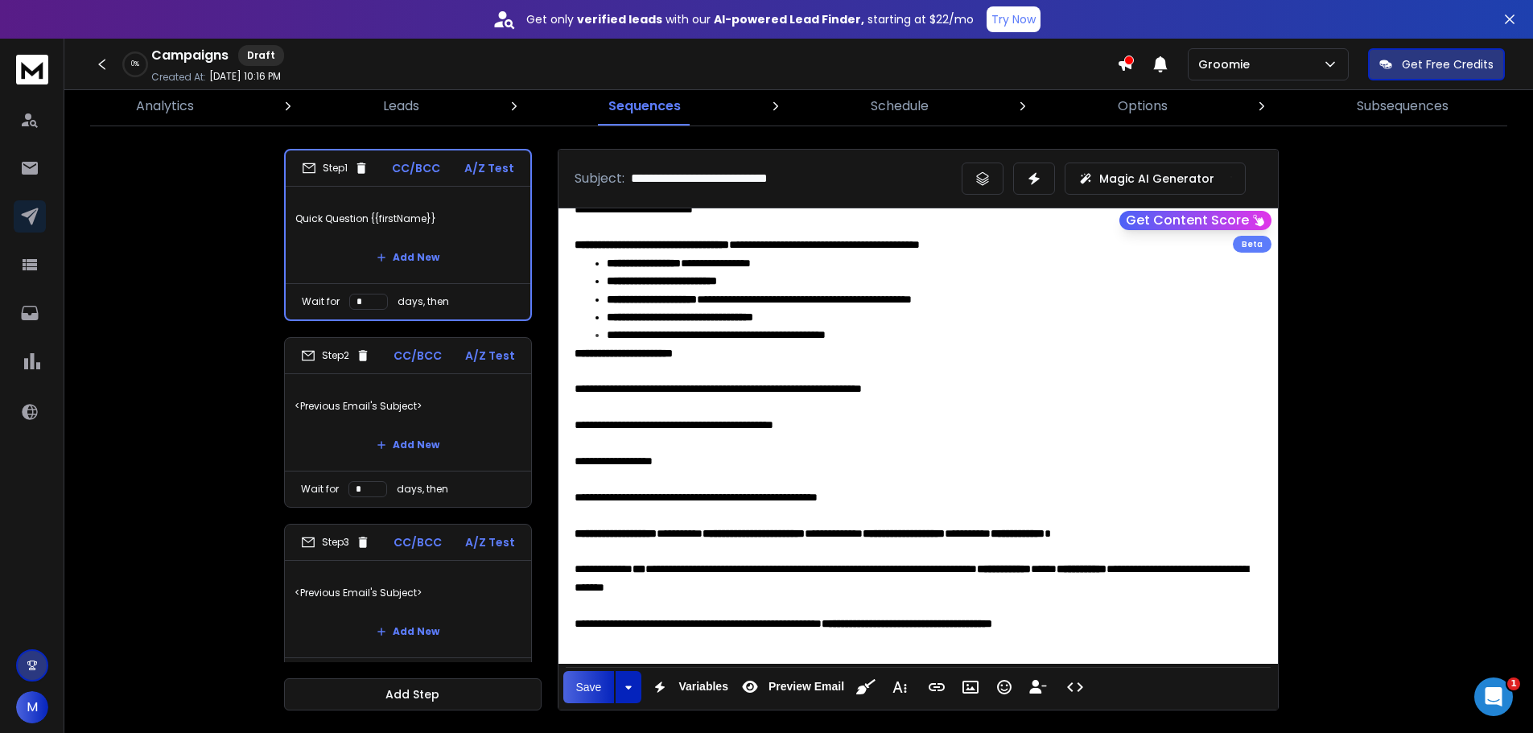
scroll to position [183, 0]
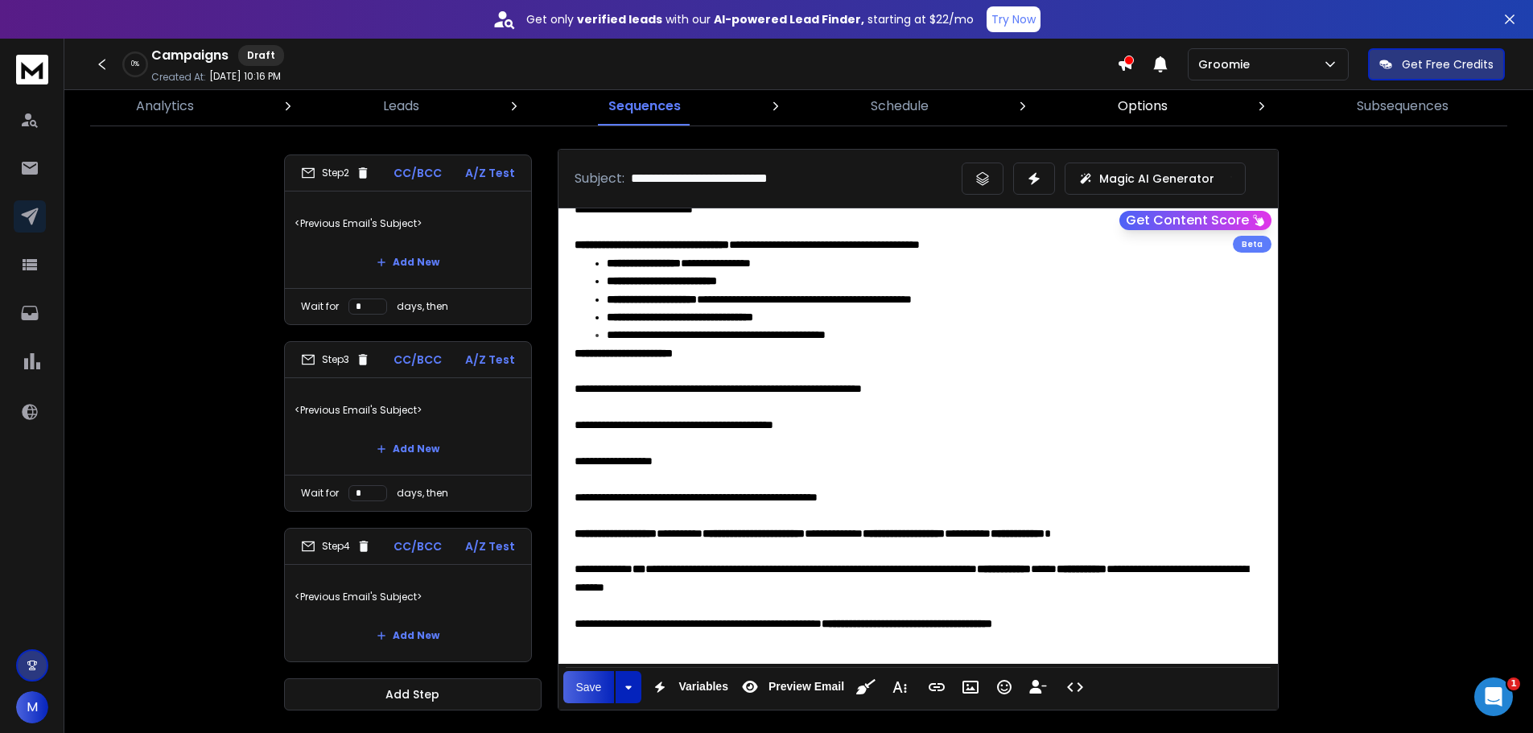
click at [1137, 107] on p "Options" at bounding box center [1143, 106] width 50 height 19
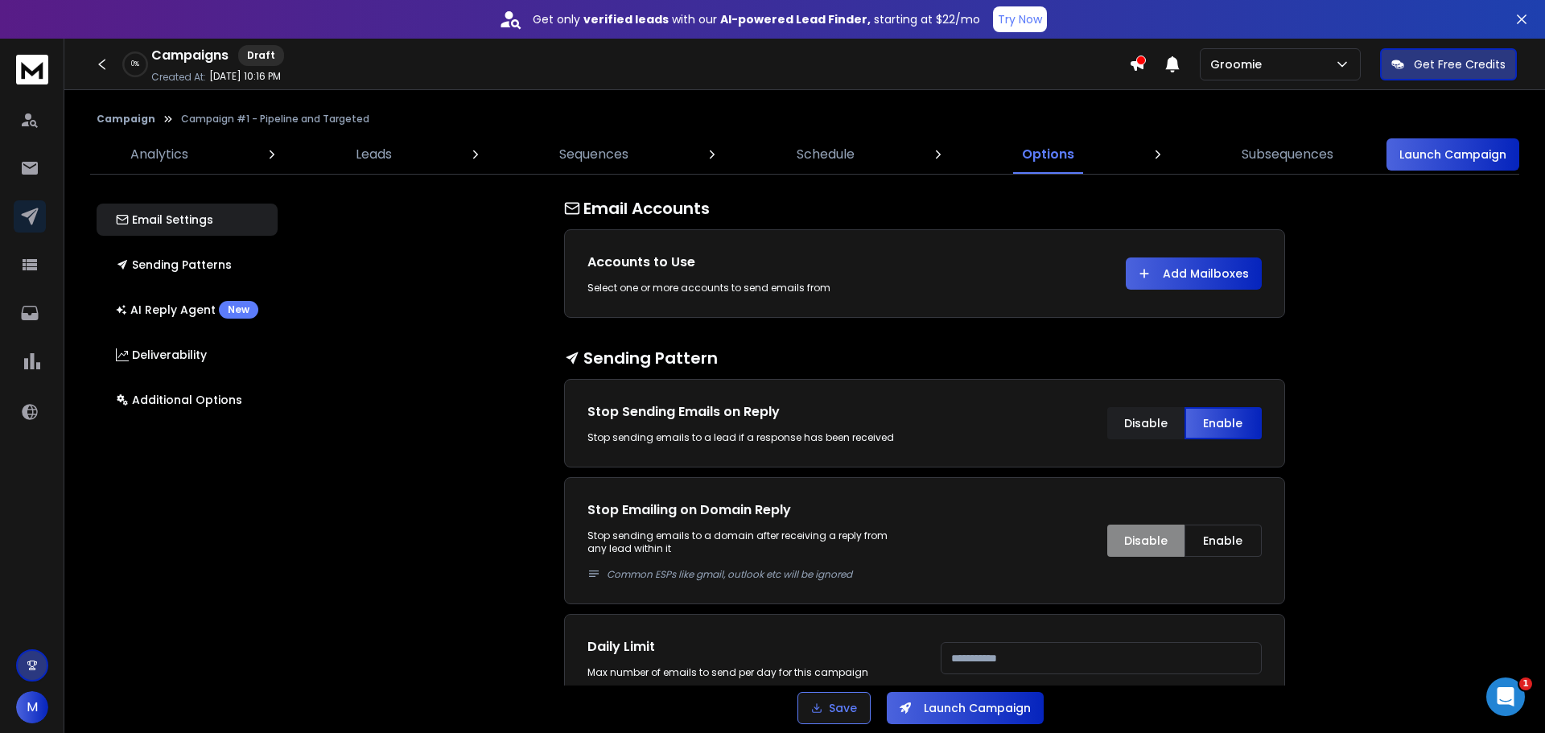
click at [1213, 265] on button "Add Mailboxes" at bounding box center [1194, 273] width 136 height 32
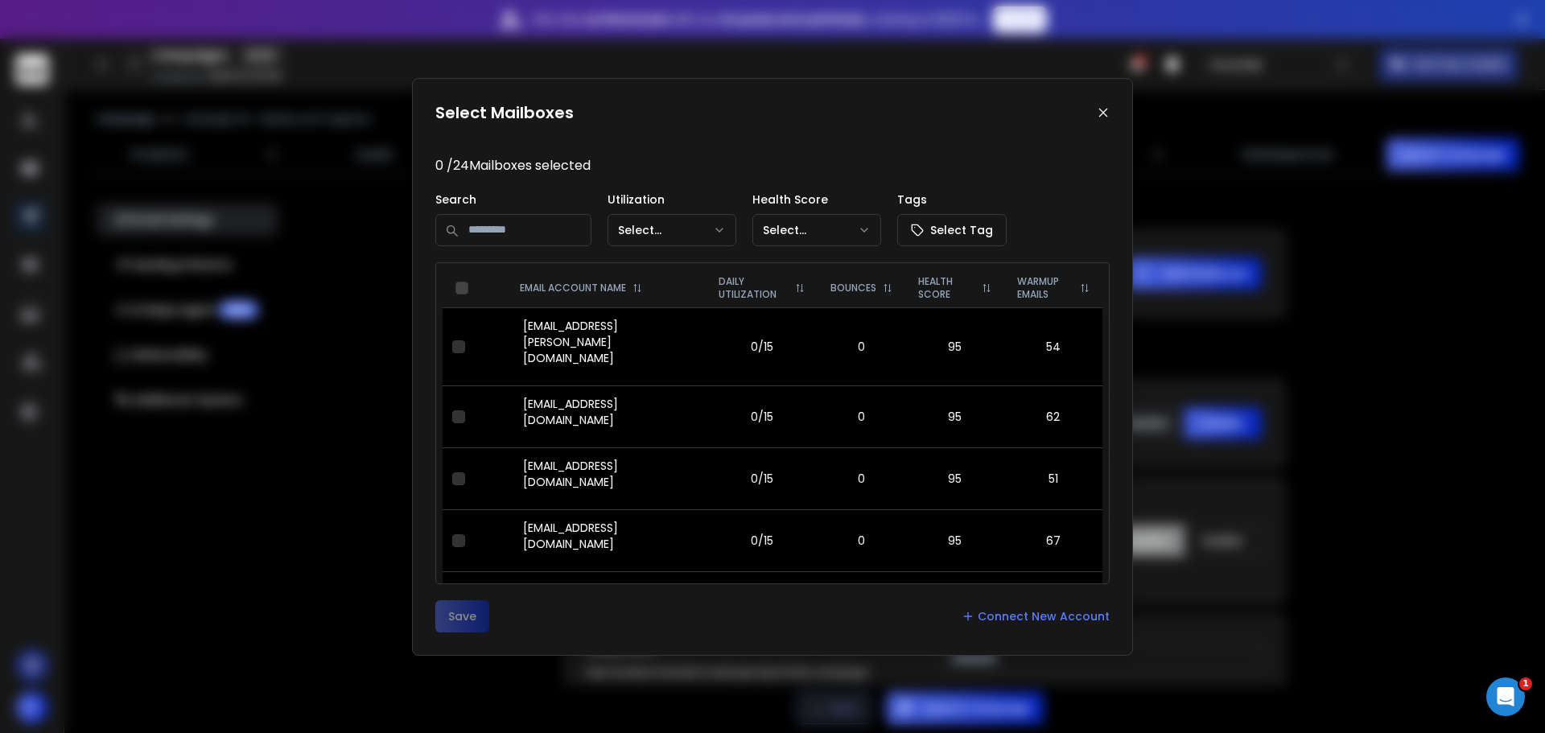
click at [569, 228] on input at bounding box center [513, 230] width 156 height 32
paste input "**********"
type input "**********"
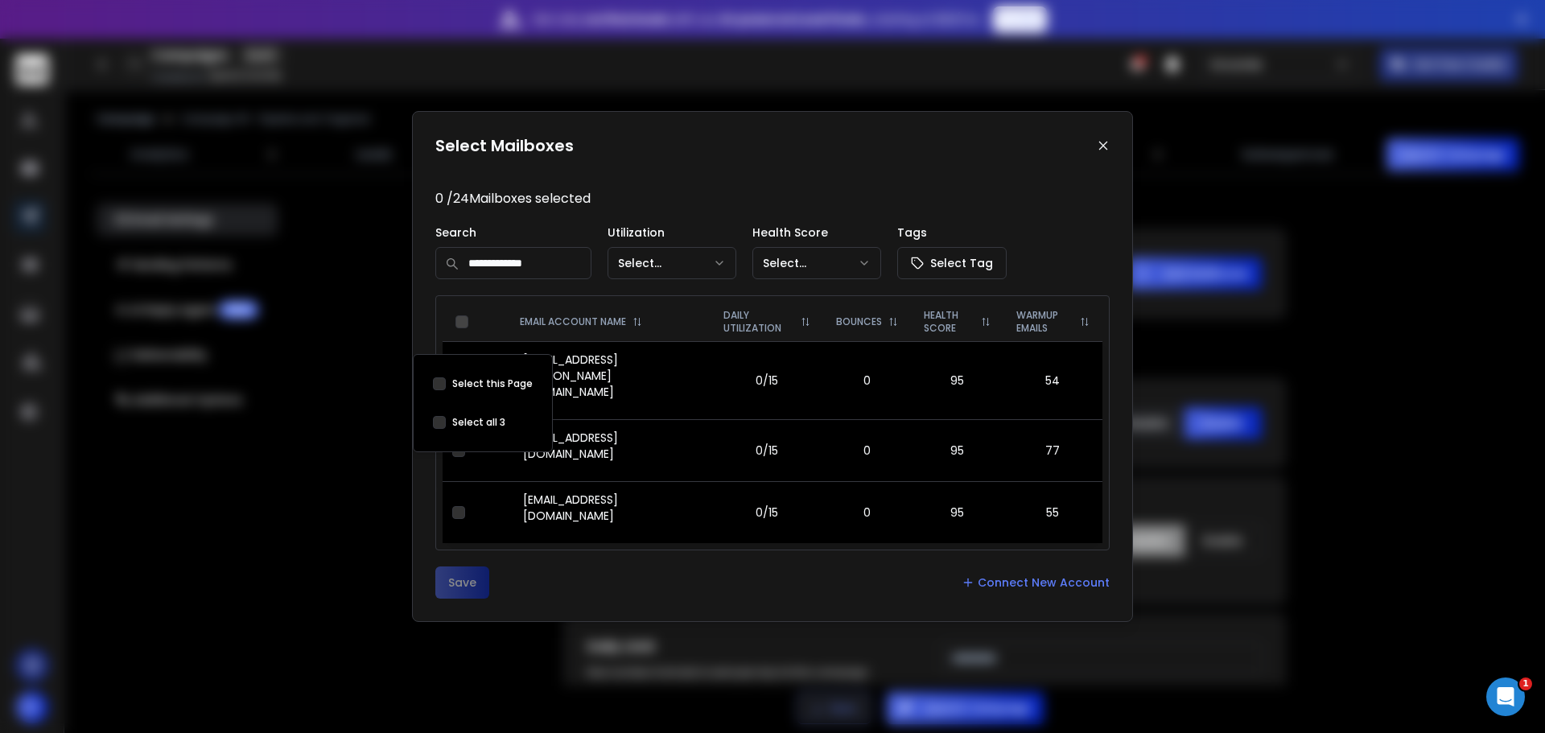
click at [461, 328] on button "Select this Page" at bounding box center [461, 321] width 13 height 13
click at [463, 566] on button "Save" at bounding box center [462, 582] width 54 height 32
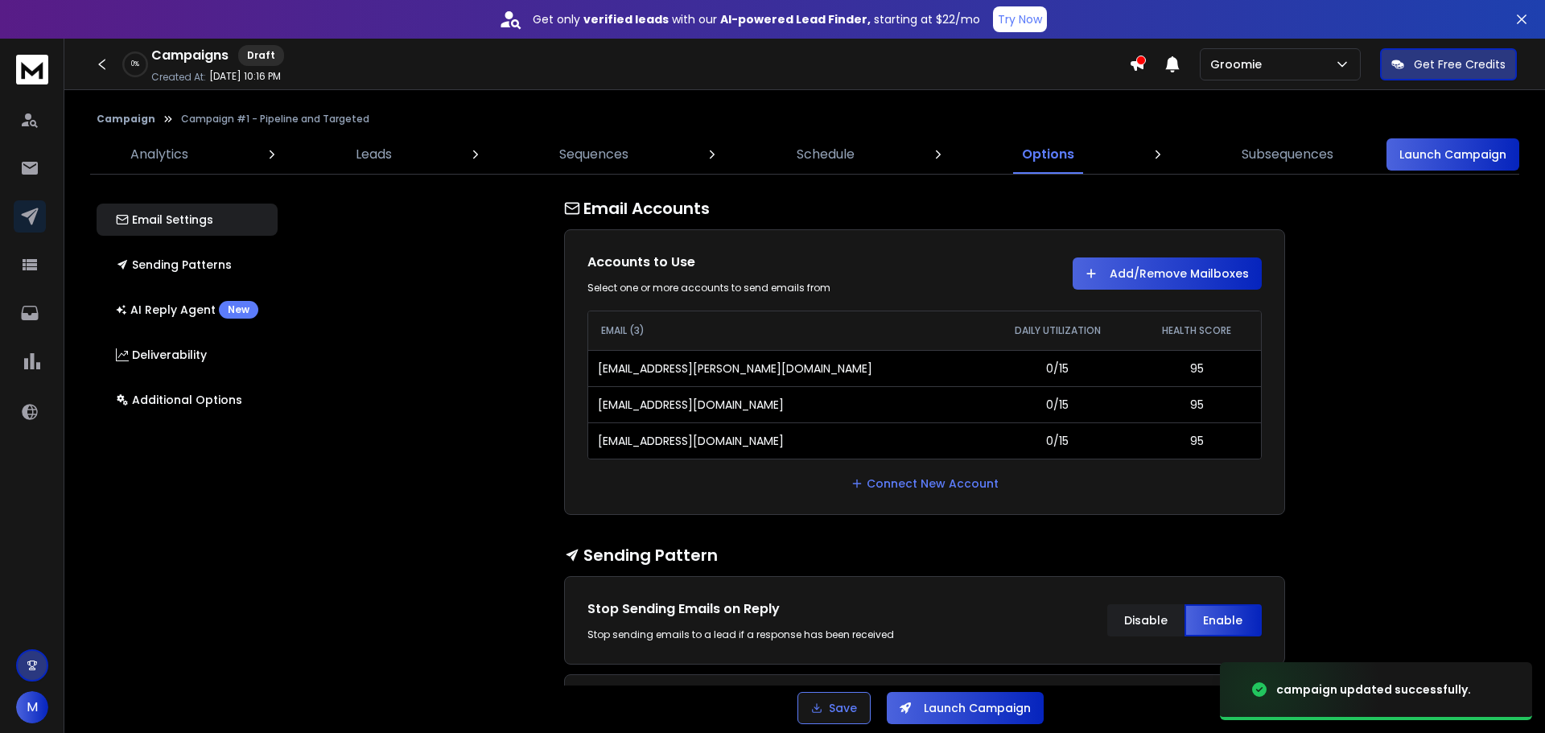
click at [1159, 277] on button "Add/Remove Mailboxes" at bounding box center [1166, 273] width 189 height 32
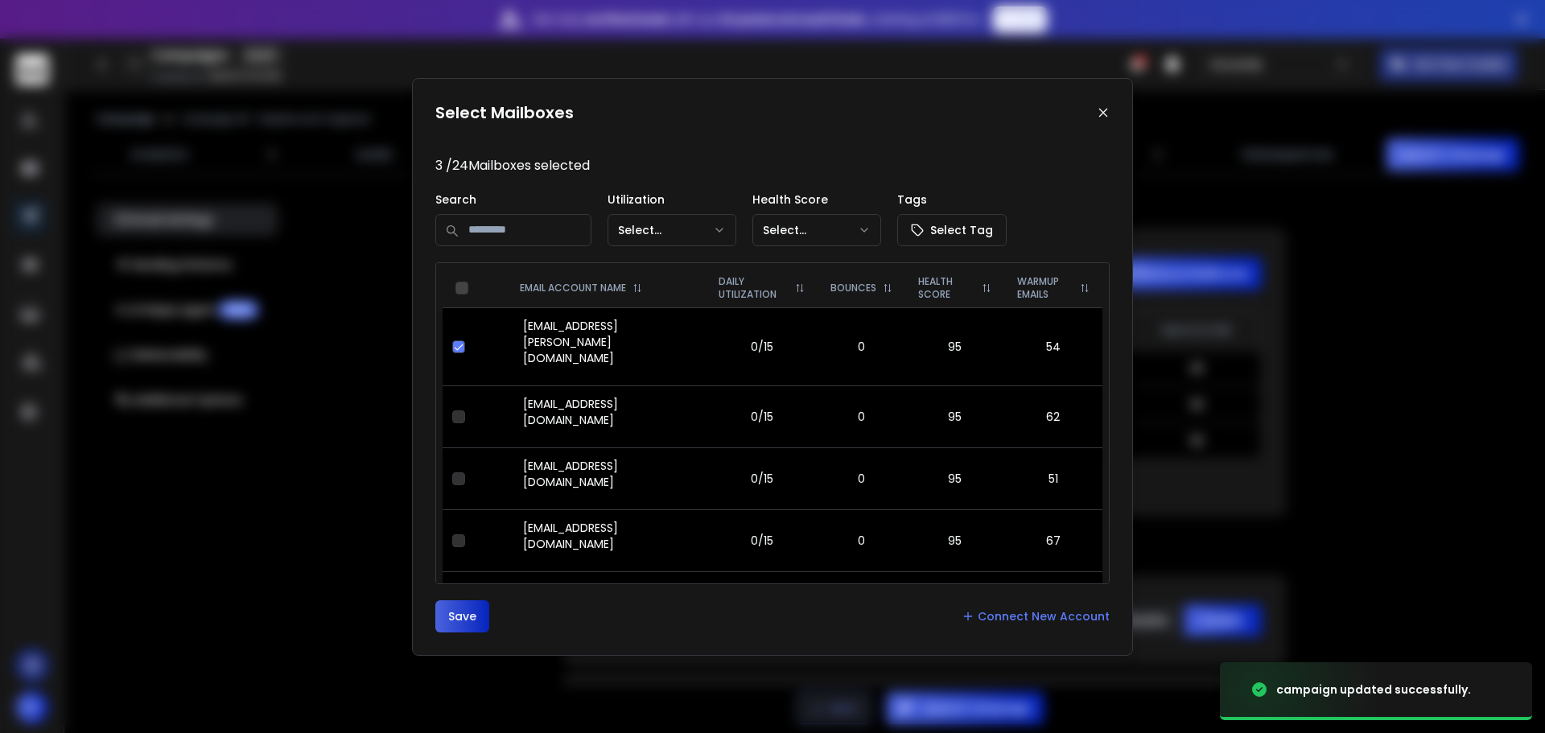
click at [510, 230] on input at bounding box center [513, 230] width 156 height 32
paste input "**********"
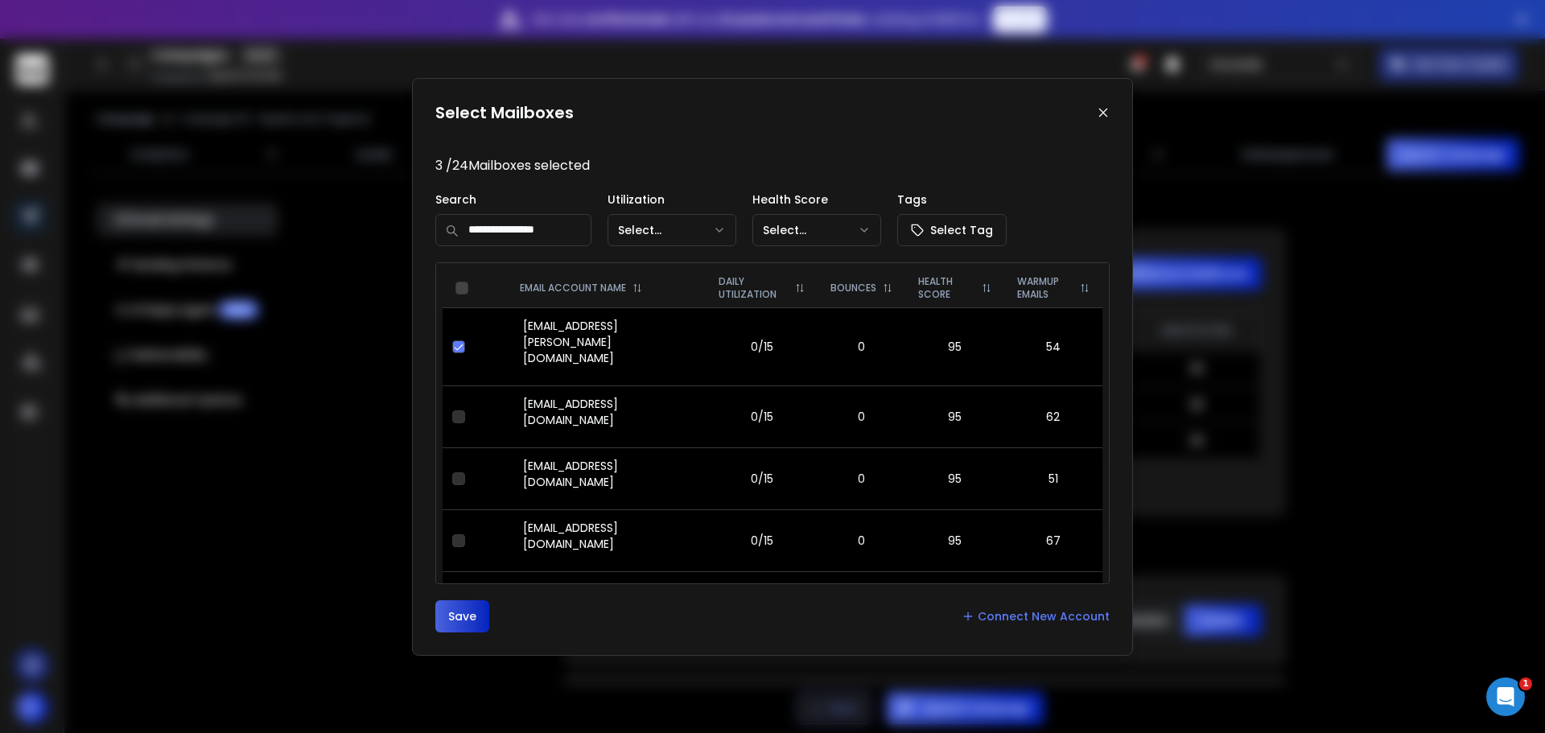
type input "**********"
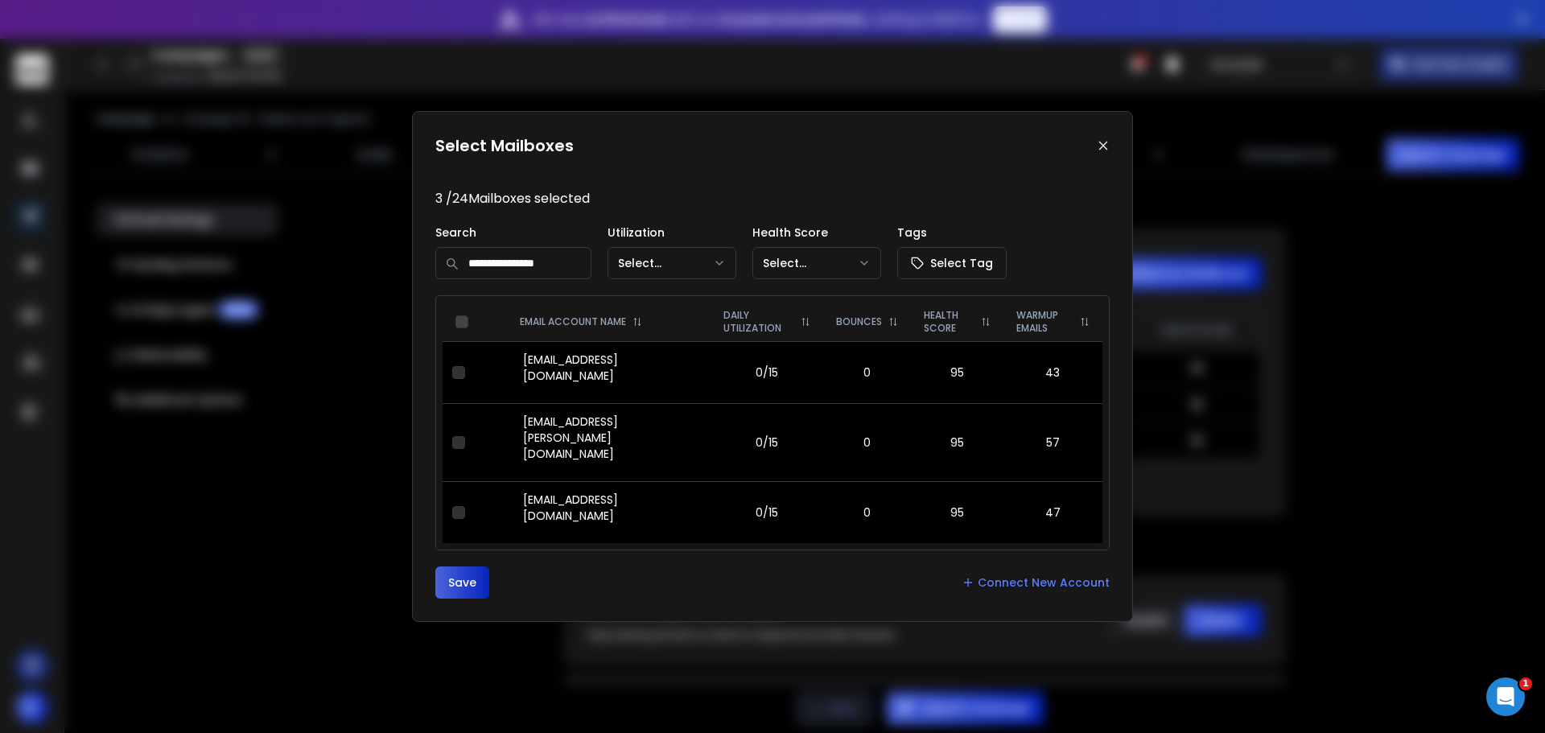
click at [459, 328] on button "button" at bounding box center [461, 321] width 13 height 13
click at [454, 566] on button "Save" at bounding box center [462, 582] width 54 height 32
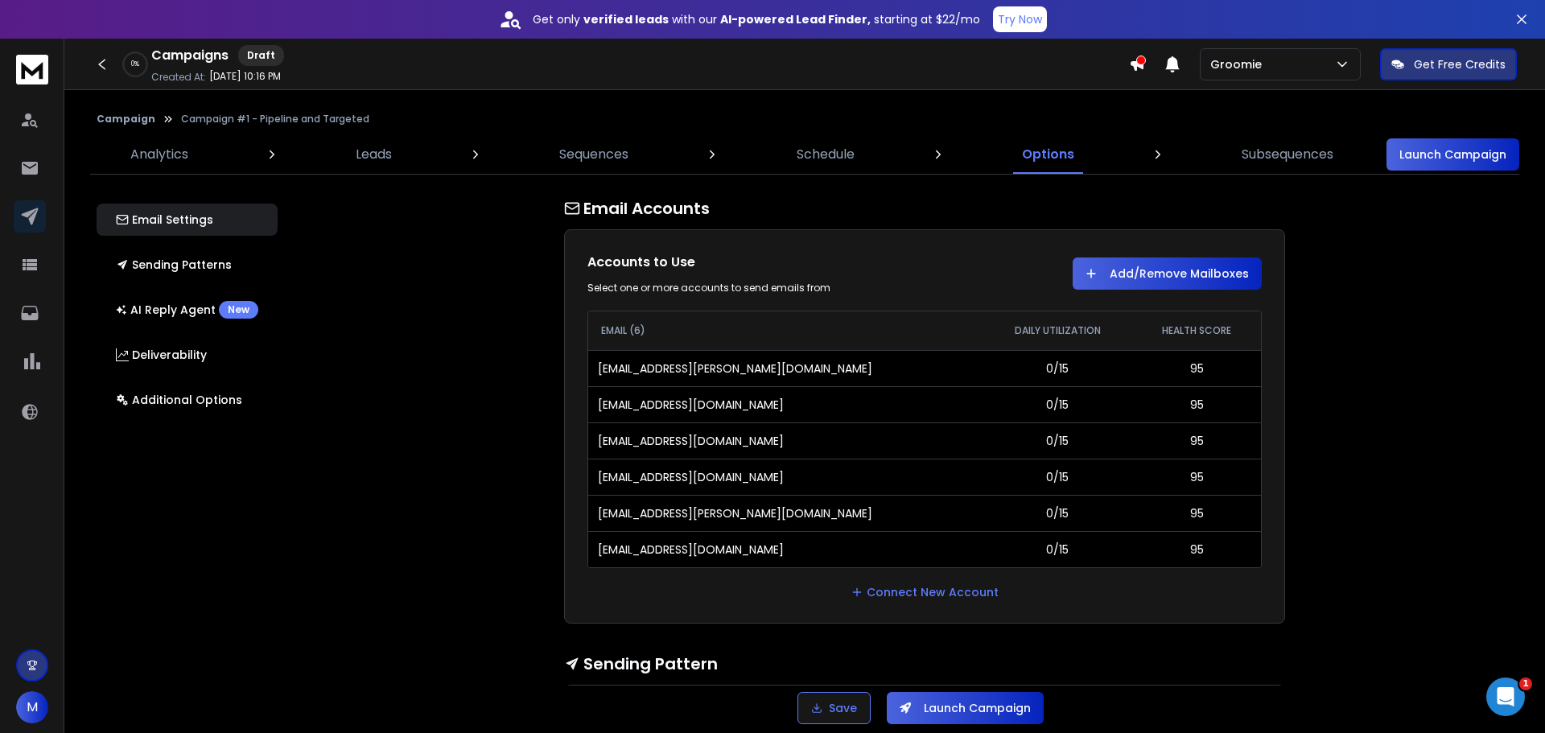
click at [1176, 278] on button "Add/Remove Mailboxes" at bounding box center [1166, 273] width 189 height 32
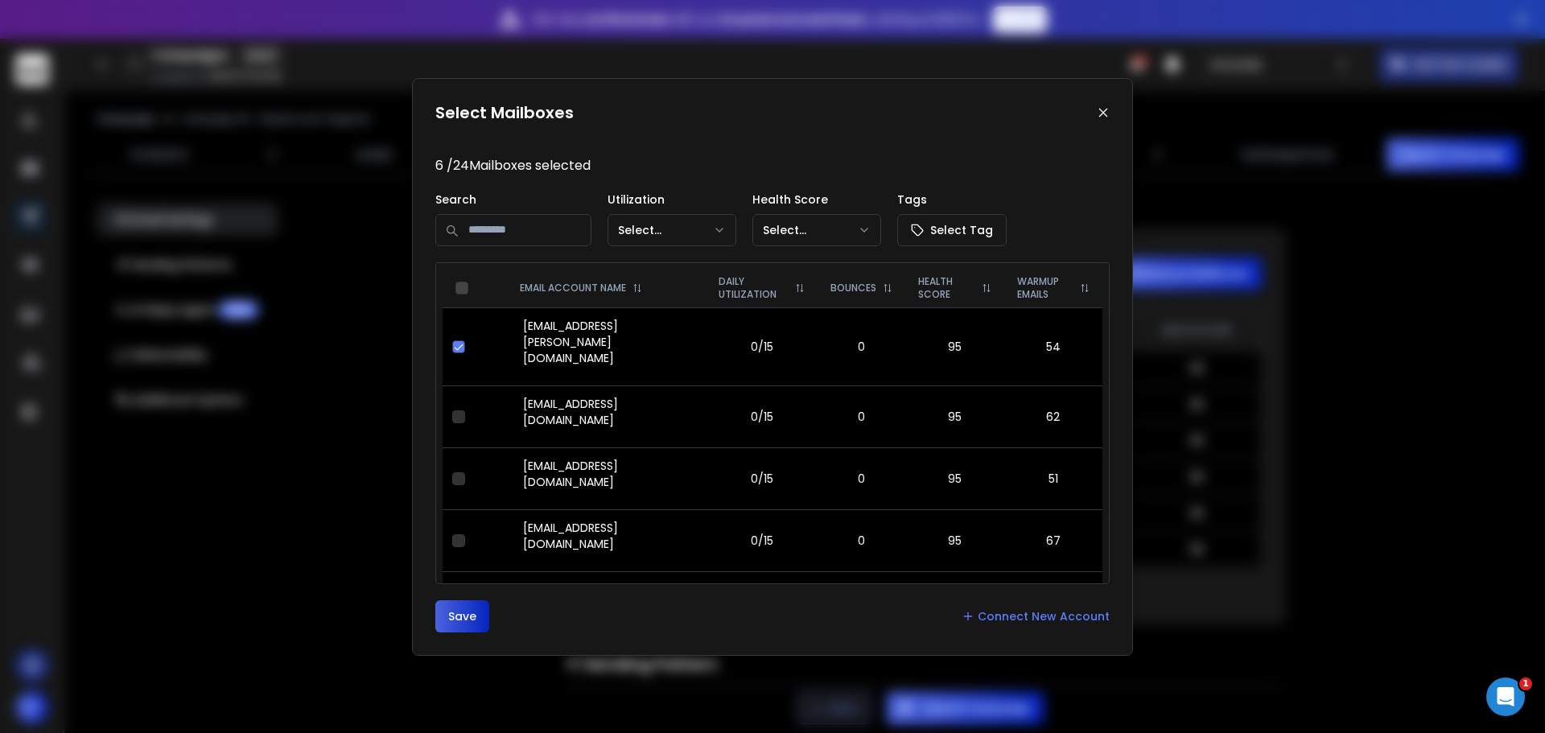
click at [557, 236] on input at bounding box center [513, 230] width 156 height 32
paste input "**********"
type input "**********"
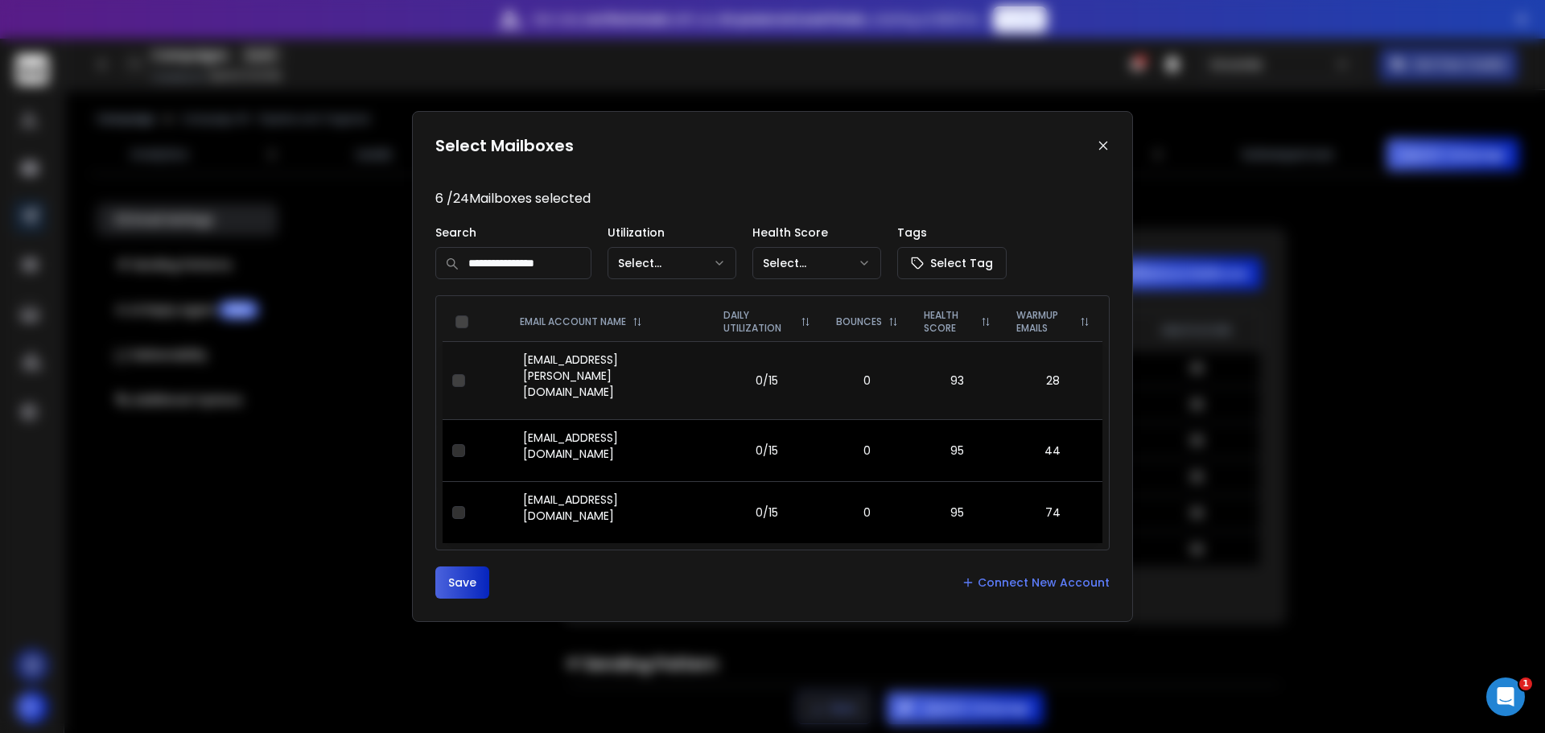
click at [461, 387] on button "button" at bounding box center [458, 380] width 13 height 13
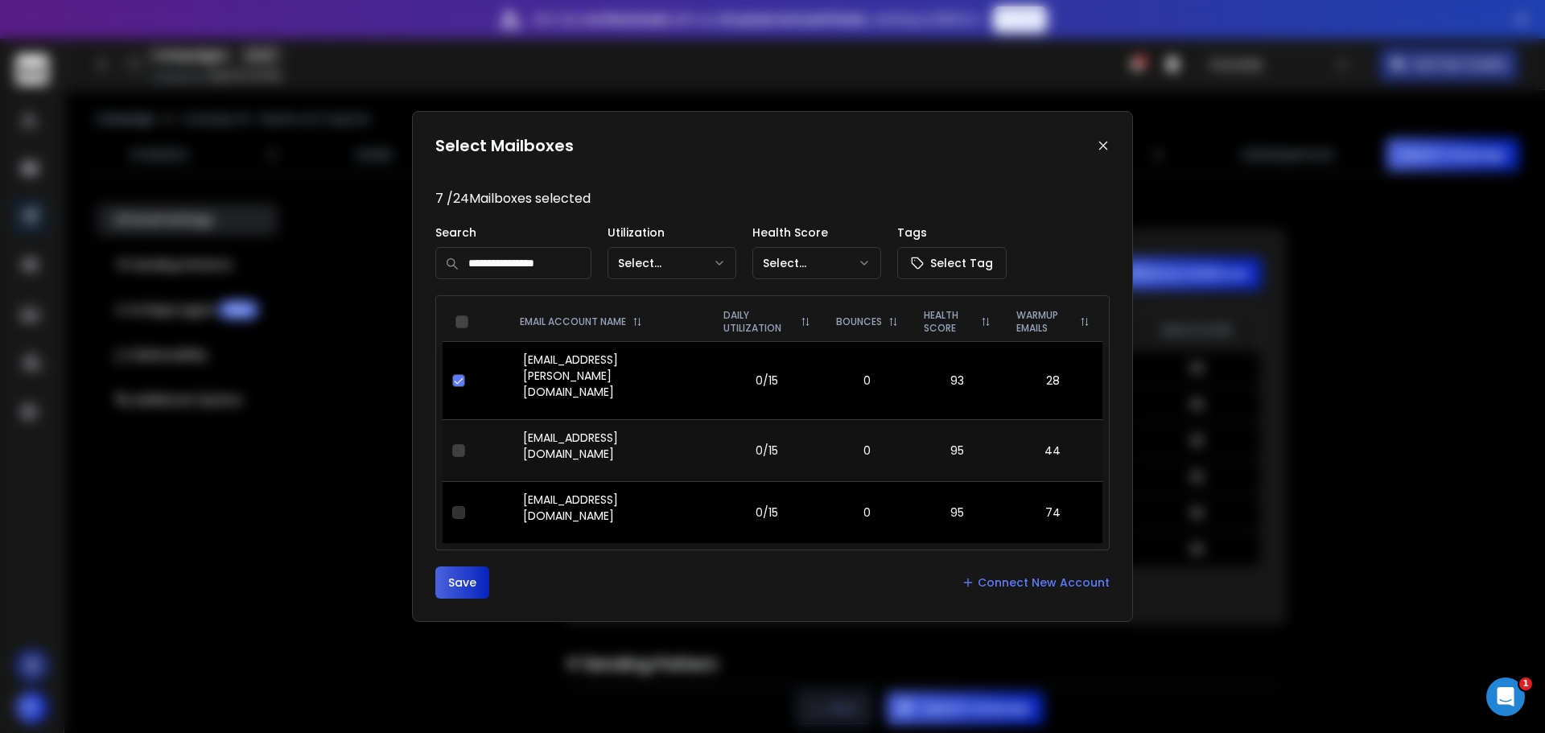
click at [462, 447] on button "button" at bounding box center [458, 450] width 13 height 13
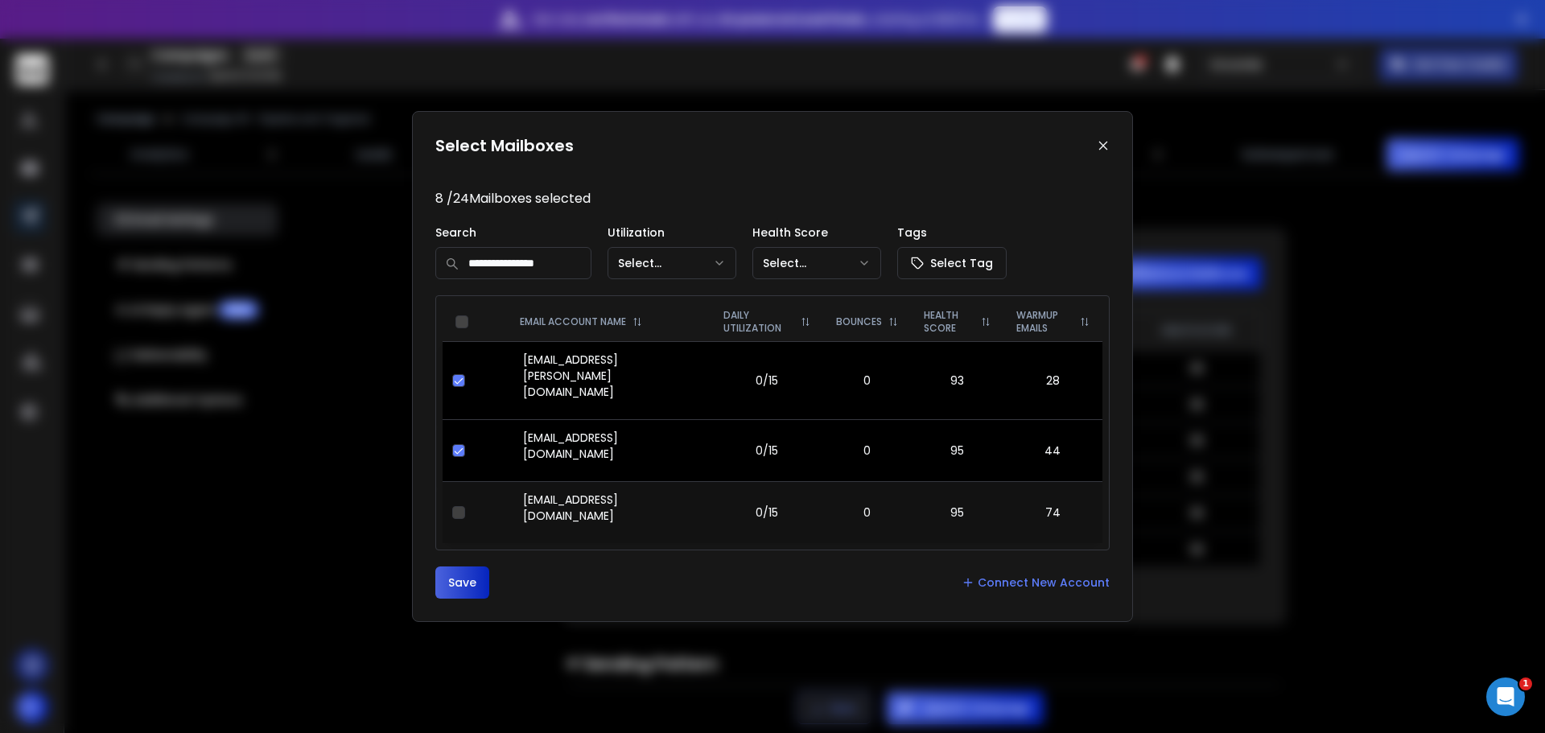
click at [461, 506] on button "button" at bounding box center [458, 512] width 13 height 13
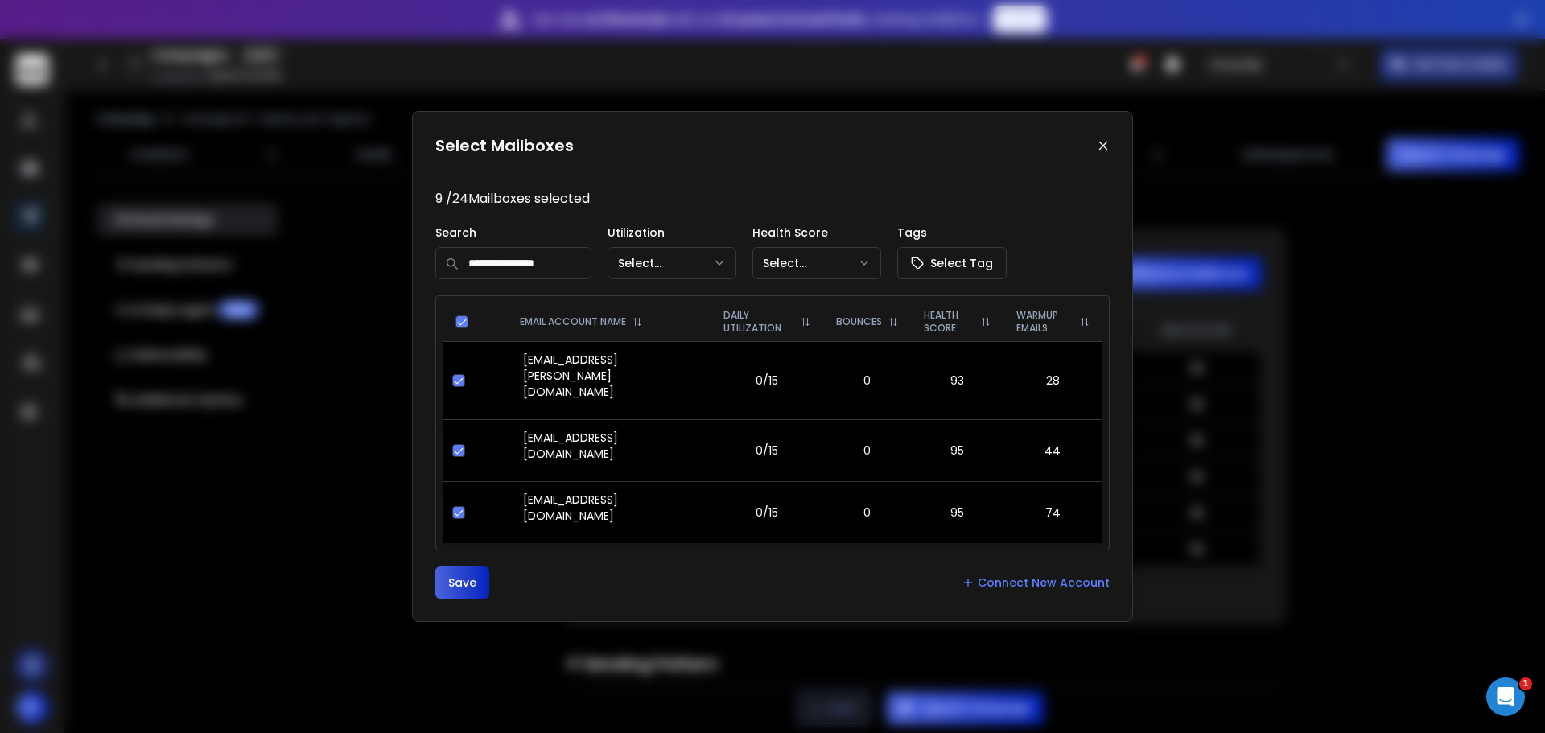
click at [472, 570] on button "Save" at bounding box center [462, 582] width 54 height 32
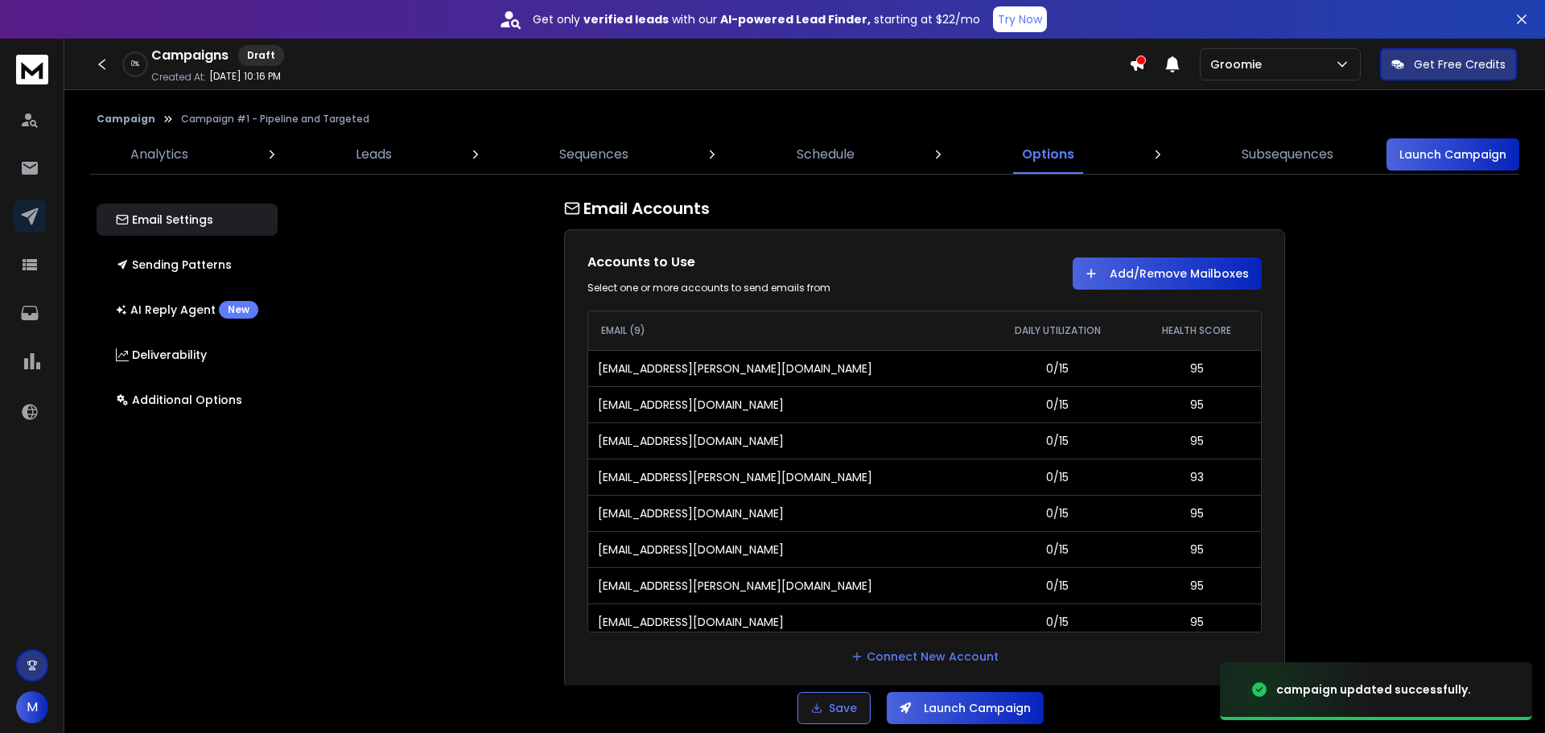
click at [1179, 253] on div "Accounts to Use Select one or more accounts to send emails from Add/Remove Mail…" at bounding box center [924, 274] width 674 height 42
click at [1179, 269] on button "Add/Remove Mailboxes" at bounding box center [1166, 273] width 189 height 32
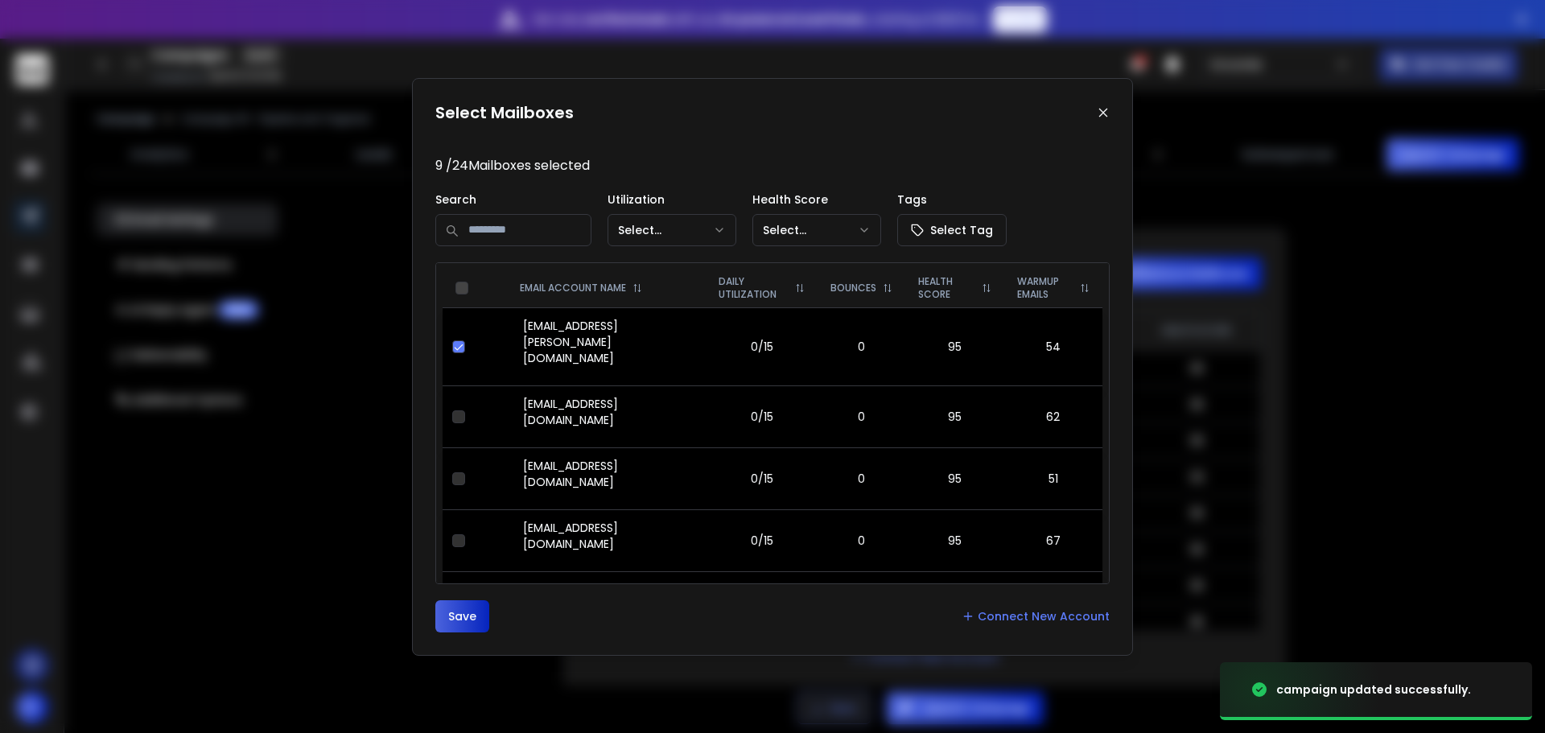
click at [511, 228] on input at bounding box center [513, 230] width 156 height 32
paste input "**********"
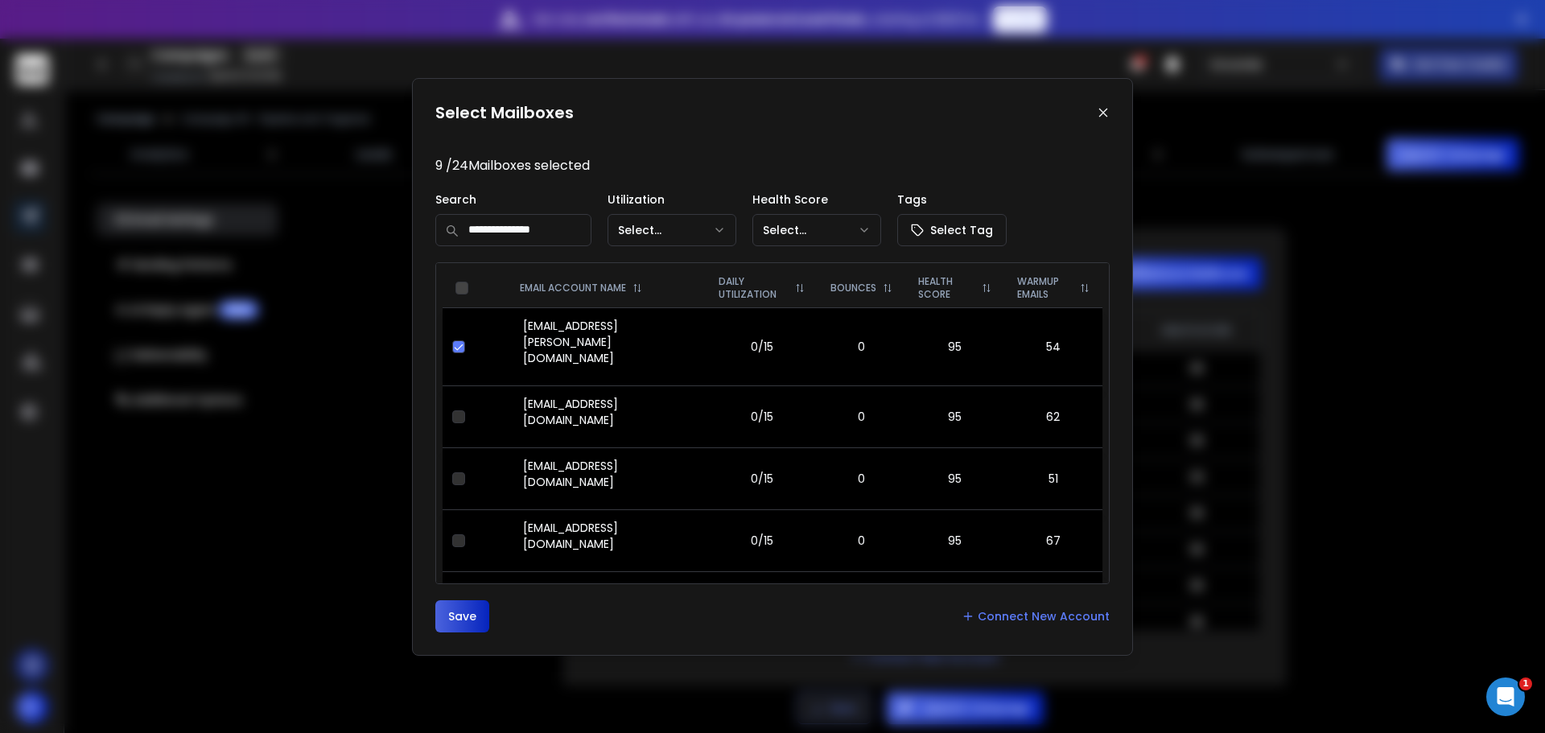
type input "**********"
click at [471, 605] on button "Save" at bounding box center [462, 616] width 54 height 32
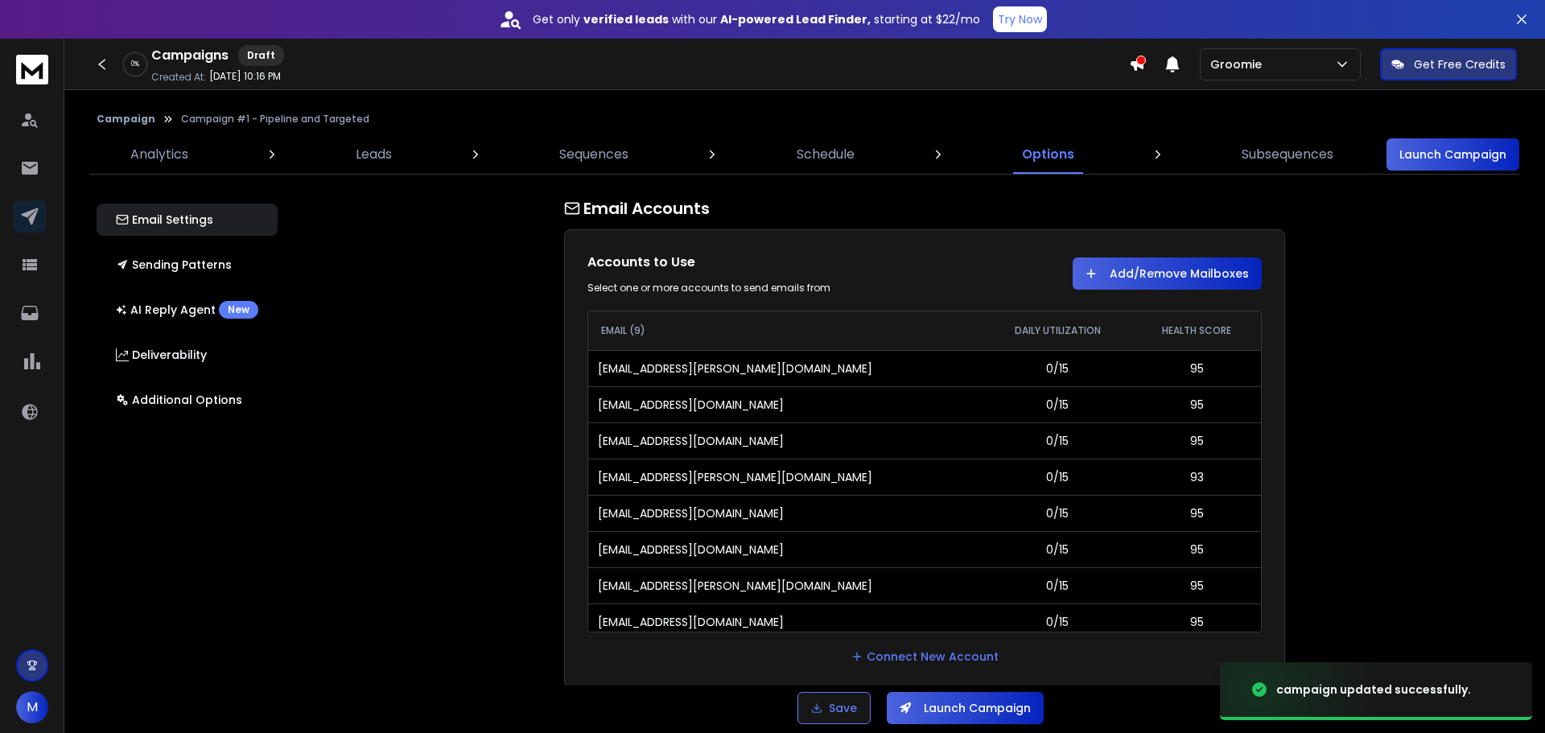
click at [1144, 278] on button "Add/Remove Mailboxes" at bounding box center [1166, 273] width 189 height 32
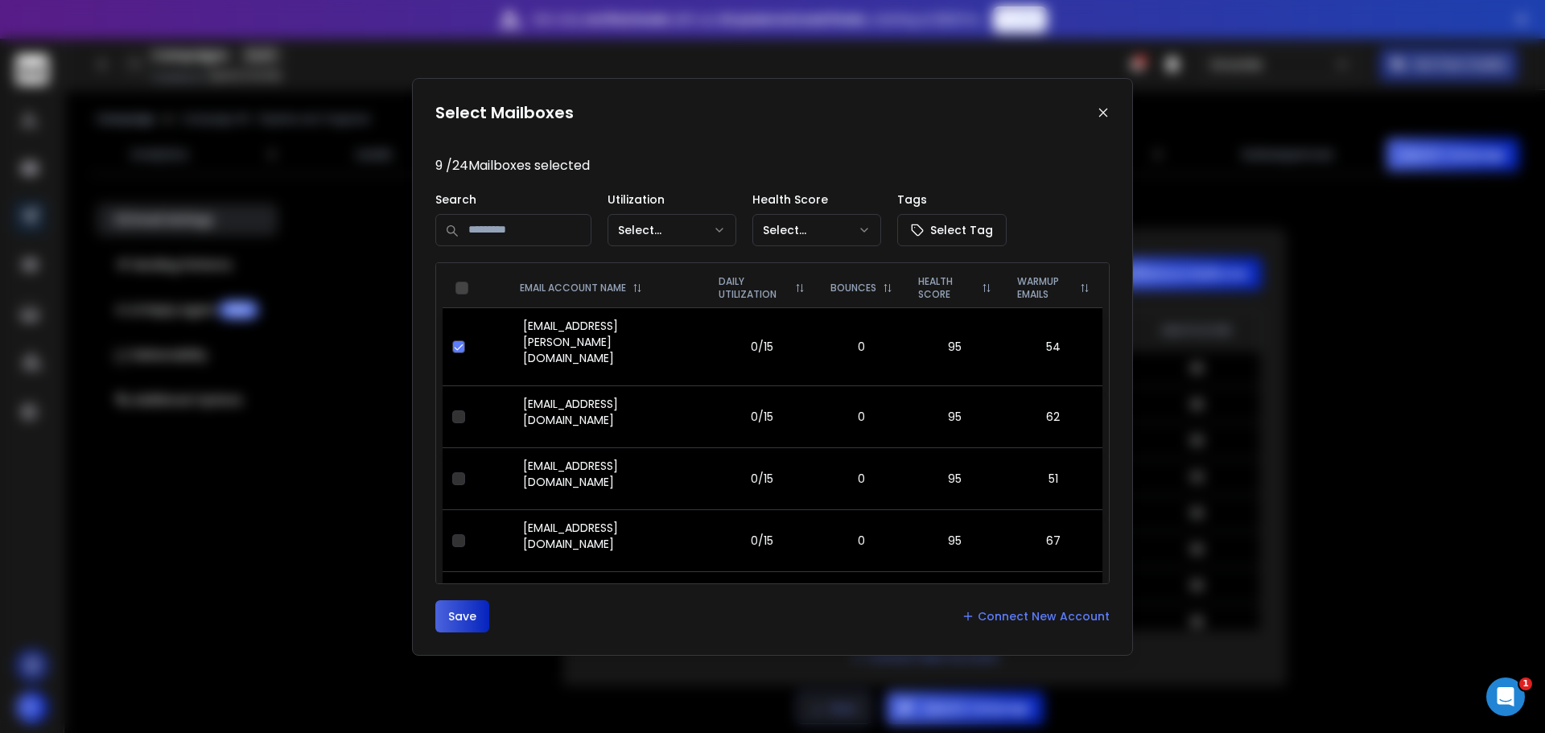
click at [524, 231] on input at bounding box center [513, 230] width 156 height 32
paste input "**********"
type input "**********"
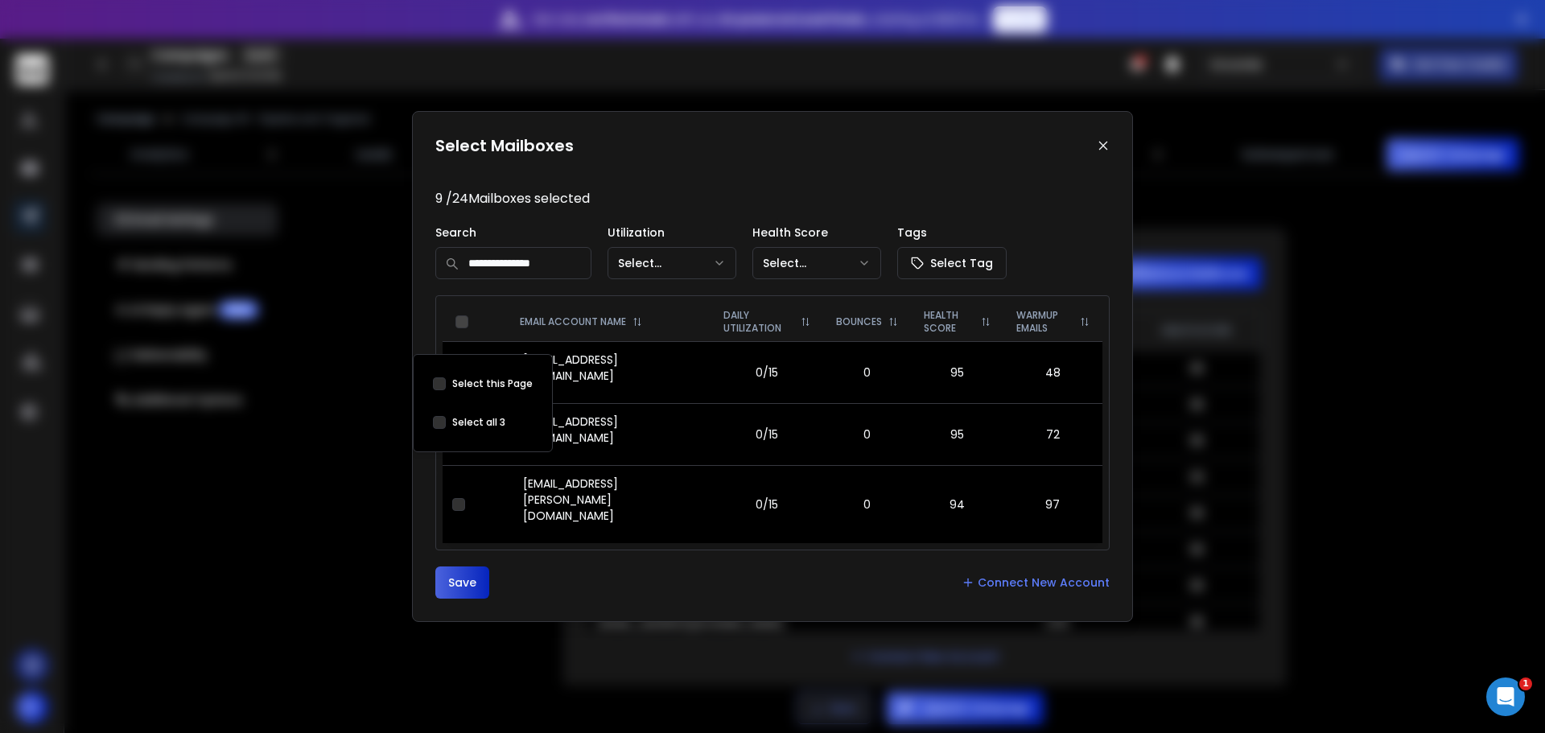
click at [462, 328] on button "Select this Page" at bounding box center [461, 321] width 13 height 13
click at [467, 566] on button "Save" at bounding box center [462, 582] width 54 height 32
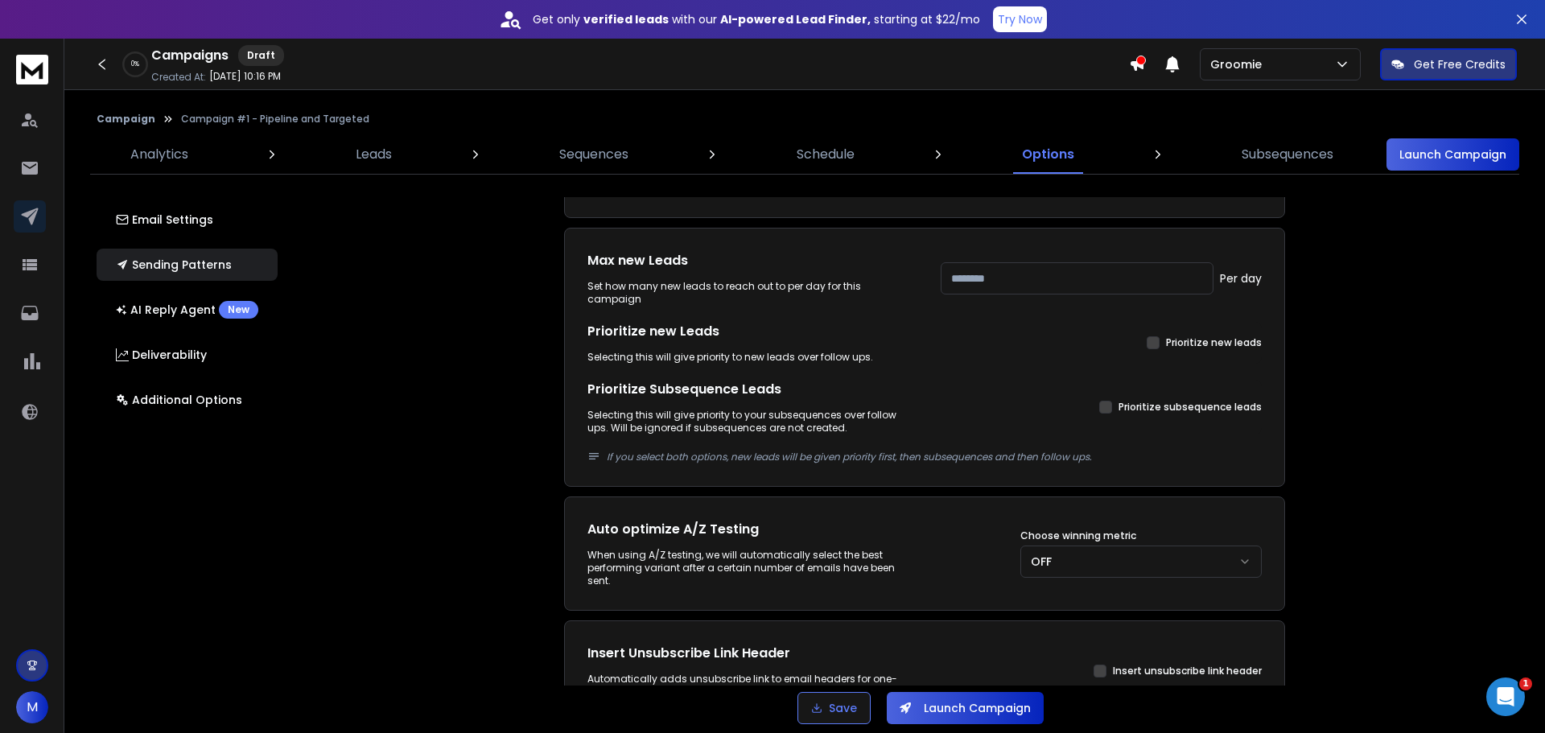
scroll to position [1207, 0]
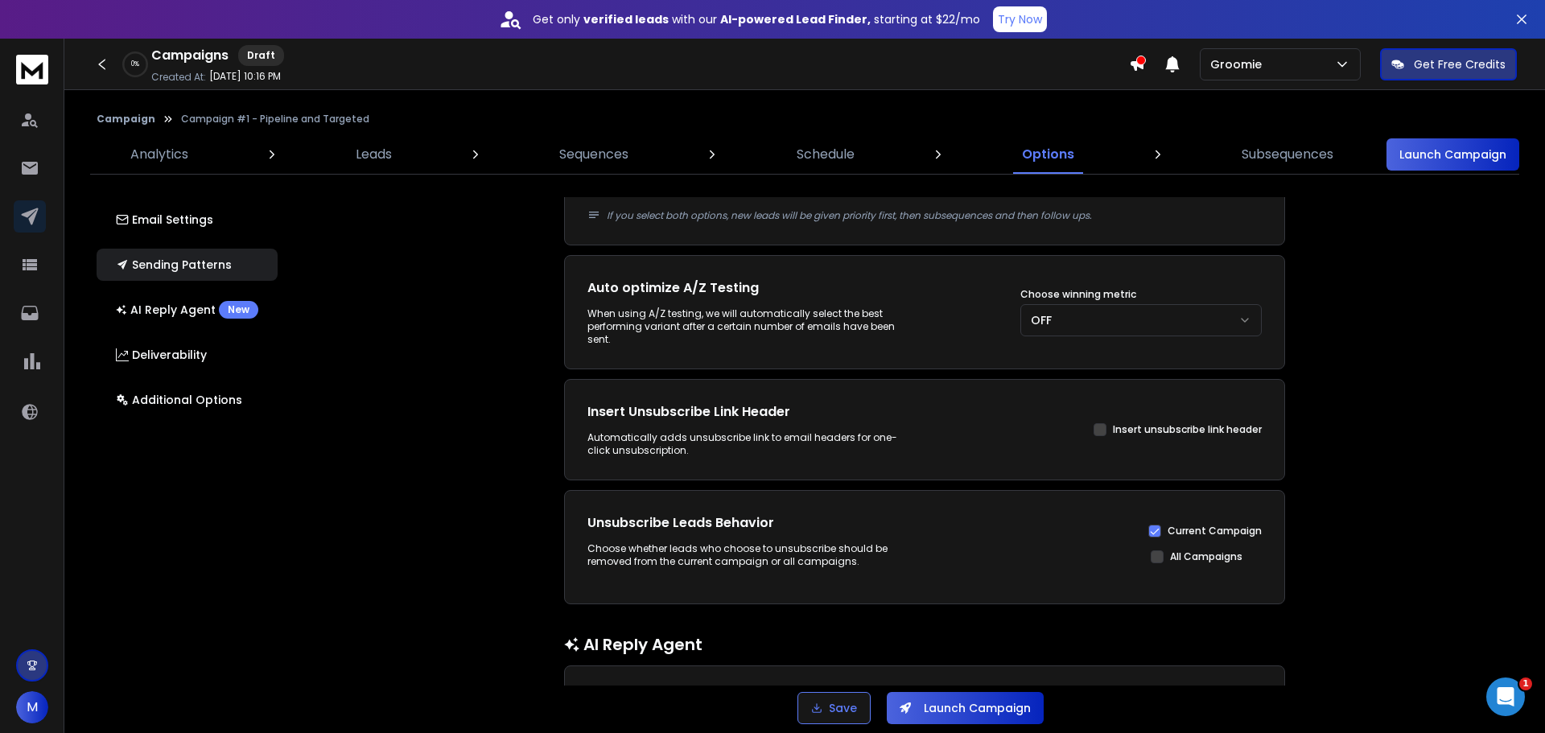
click at [1095, 434] on button "Insert unsubscribe link header" at bounding box center [1099, 429] width 13 height 13
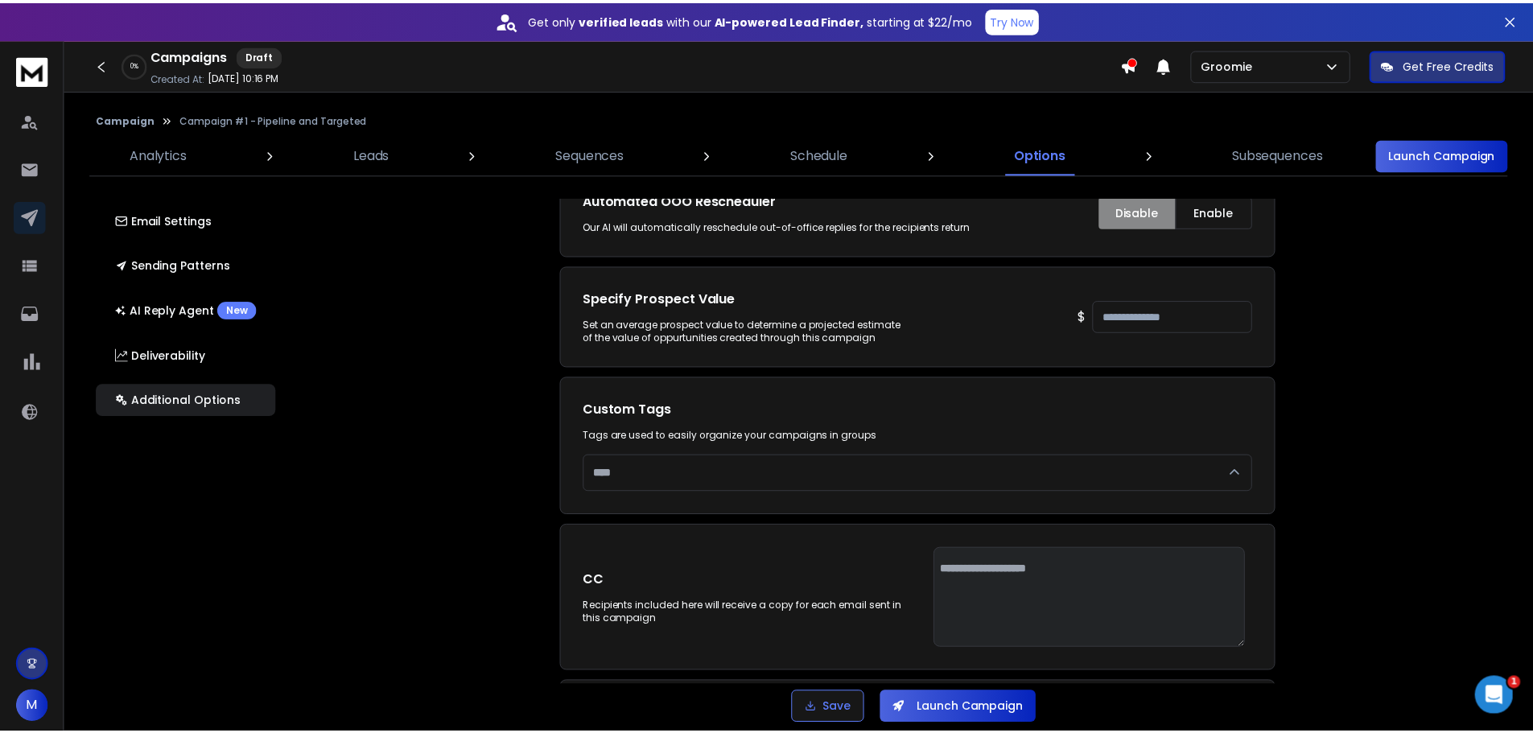
scroll to position [3117, 0]
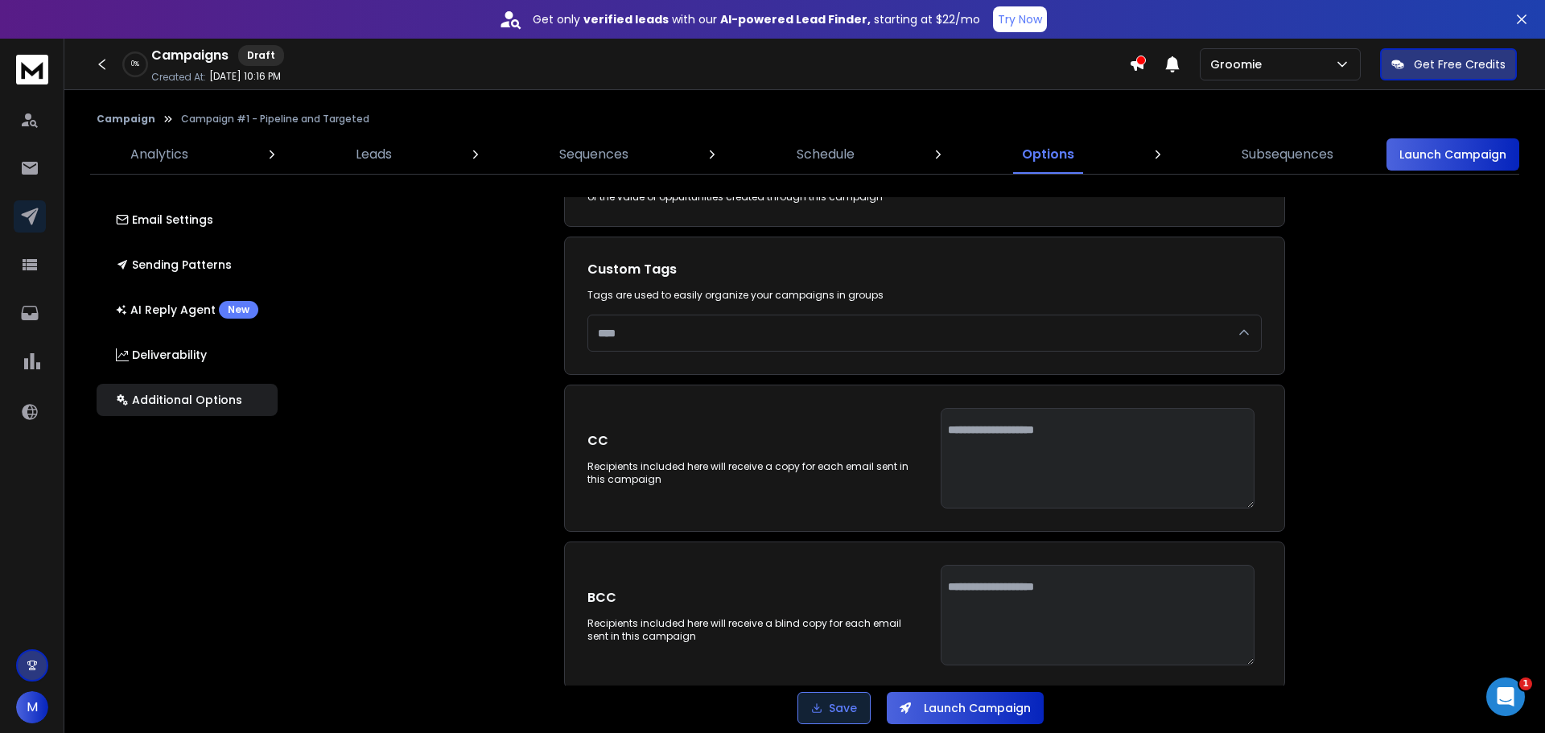
click at [817, 714] on button "Save" at bounding box center [833, 708] width 73 height 32
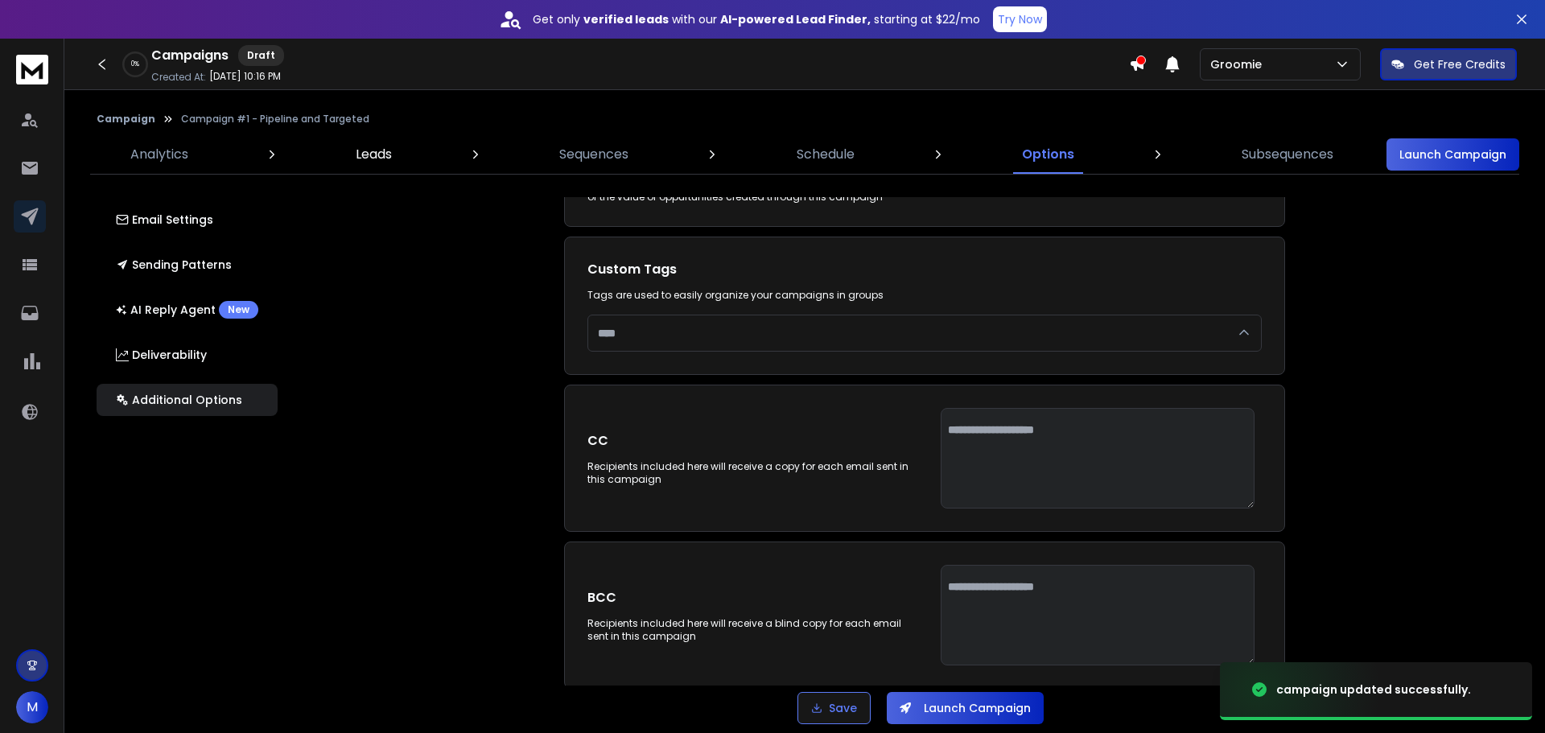
click at [393, 155] on link "Leads" at bounding box center [374, 154] width 56 height 39
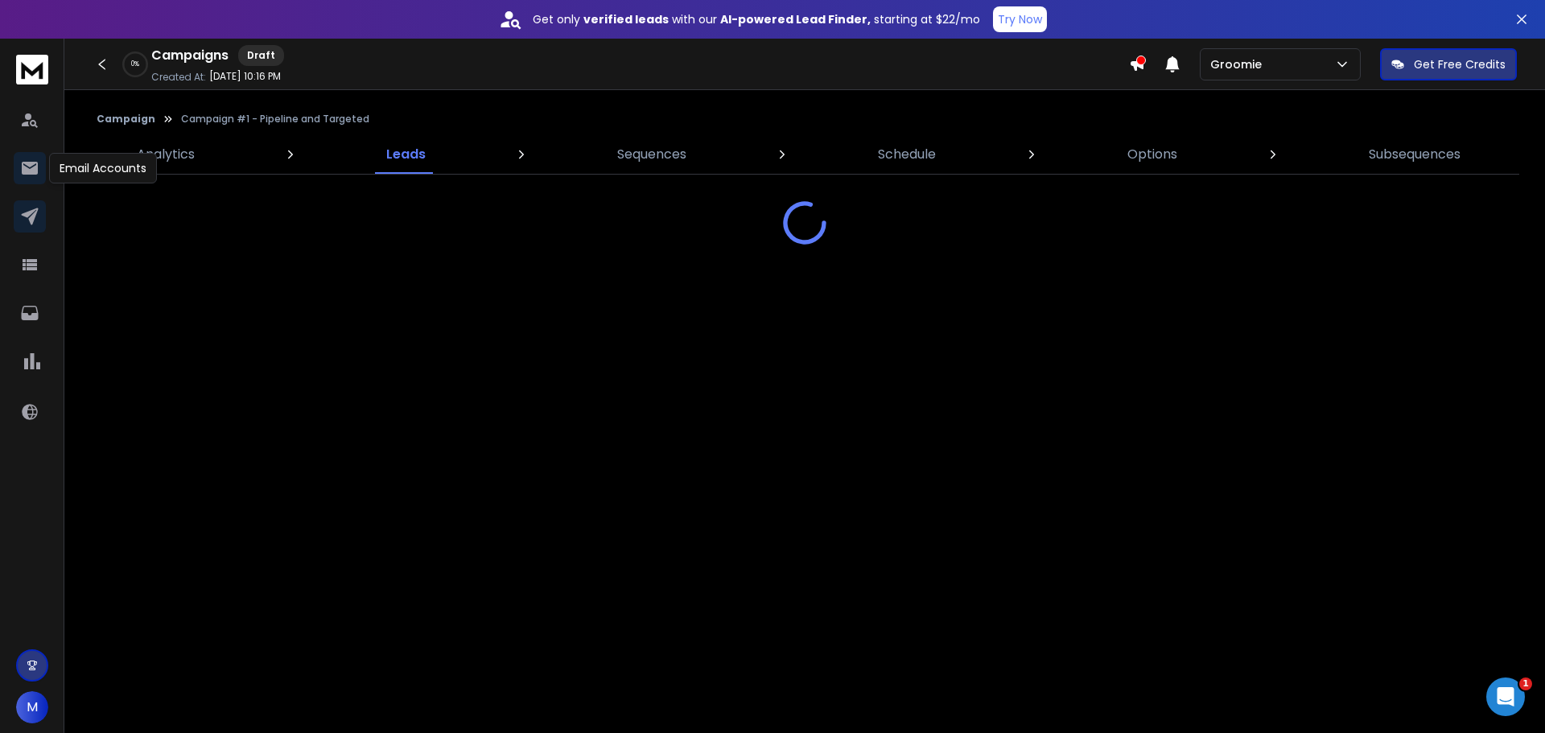
click at [34, 179] on link at bounding box center [30, 168] width 32 height 32
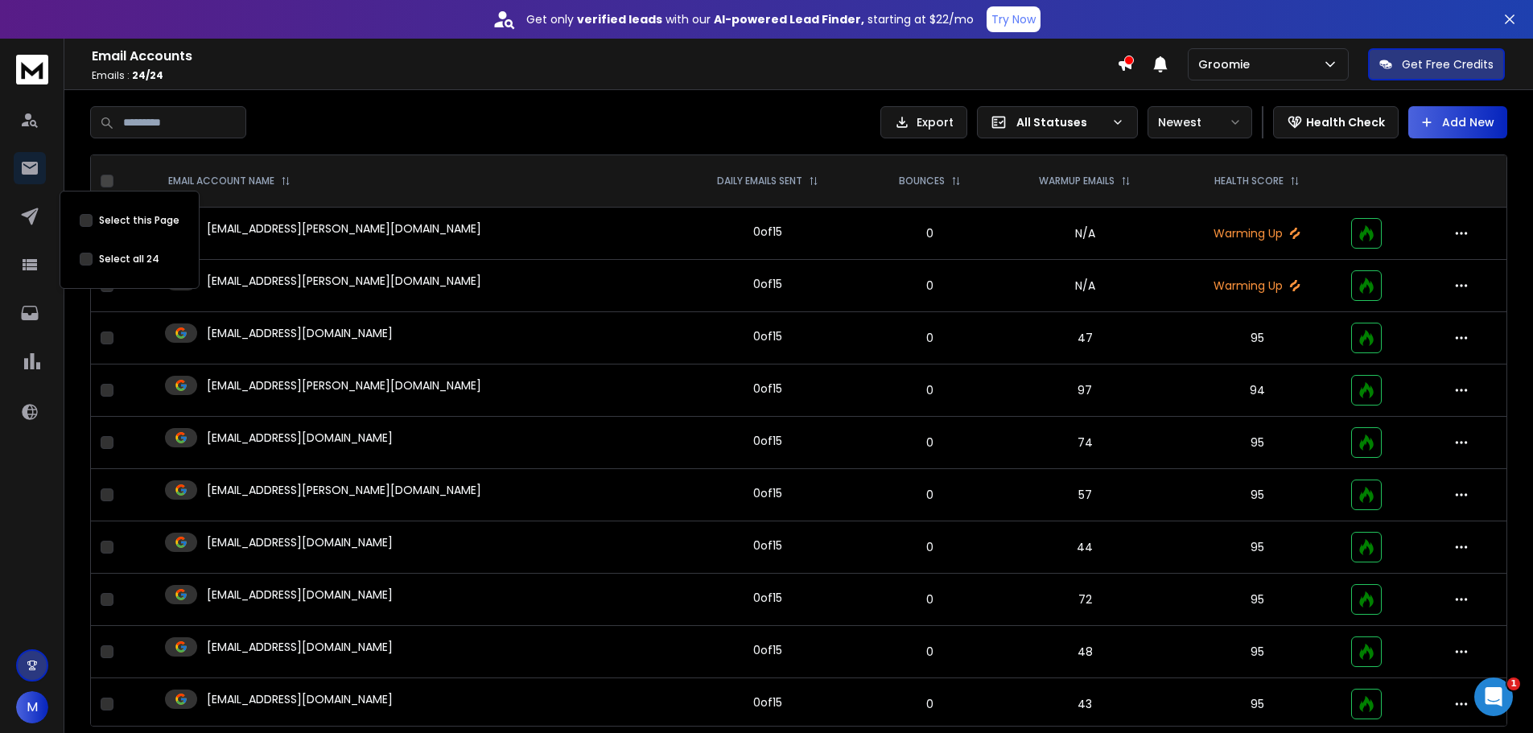
click at [115, 179] on div at bounding box center [128, 181] width 55 height 13
click at [110, 180] on button "Select this Page" at bounding box center [107, 181] width 13 height 13
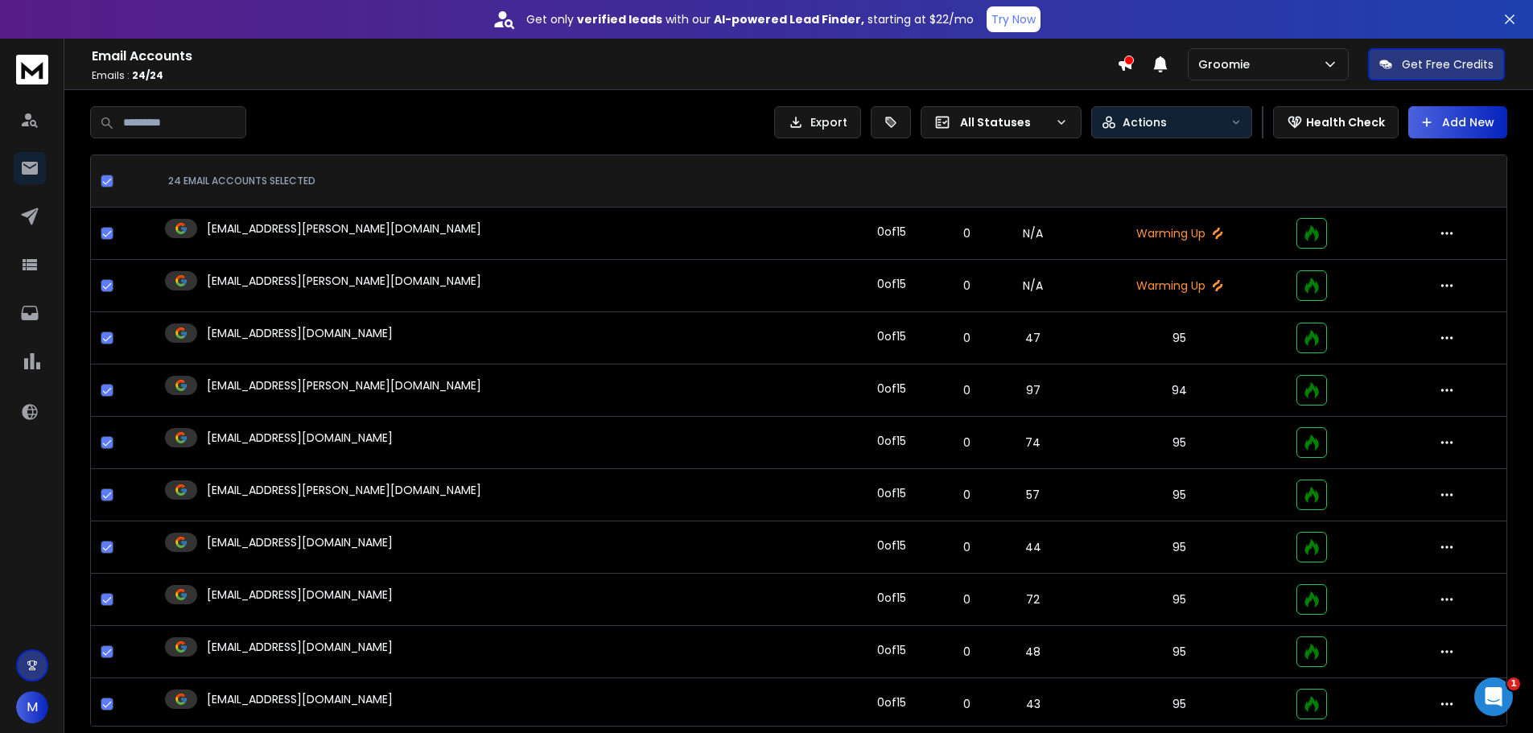
click at [1195, 126] on div "Actions" at bounding box center [1162, 122] width 122 height 16
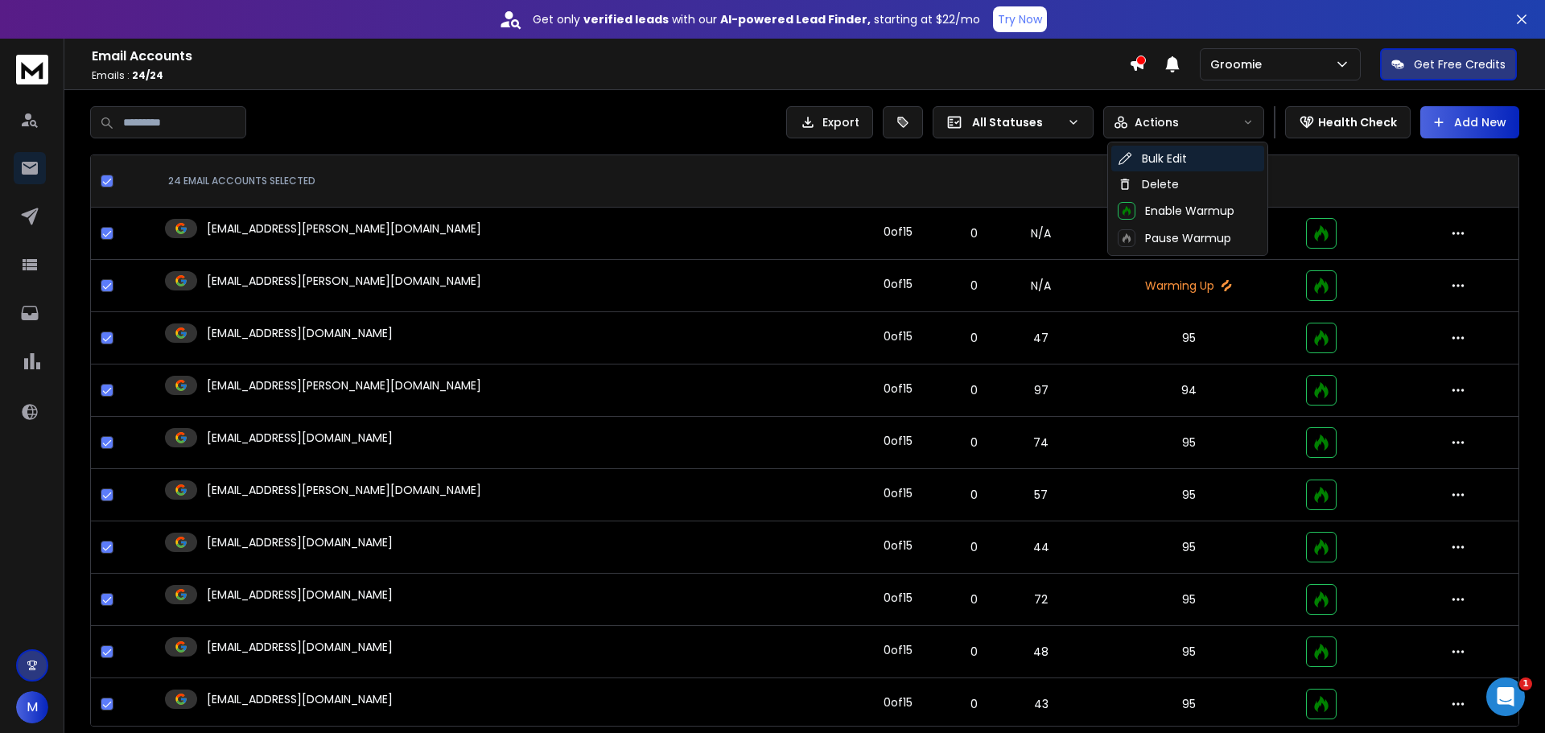
click at [1187, 162] on div "Bulk Edit" at bounding box center [1152, 158] width 69 height 16
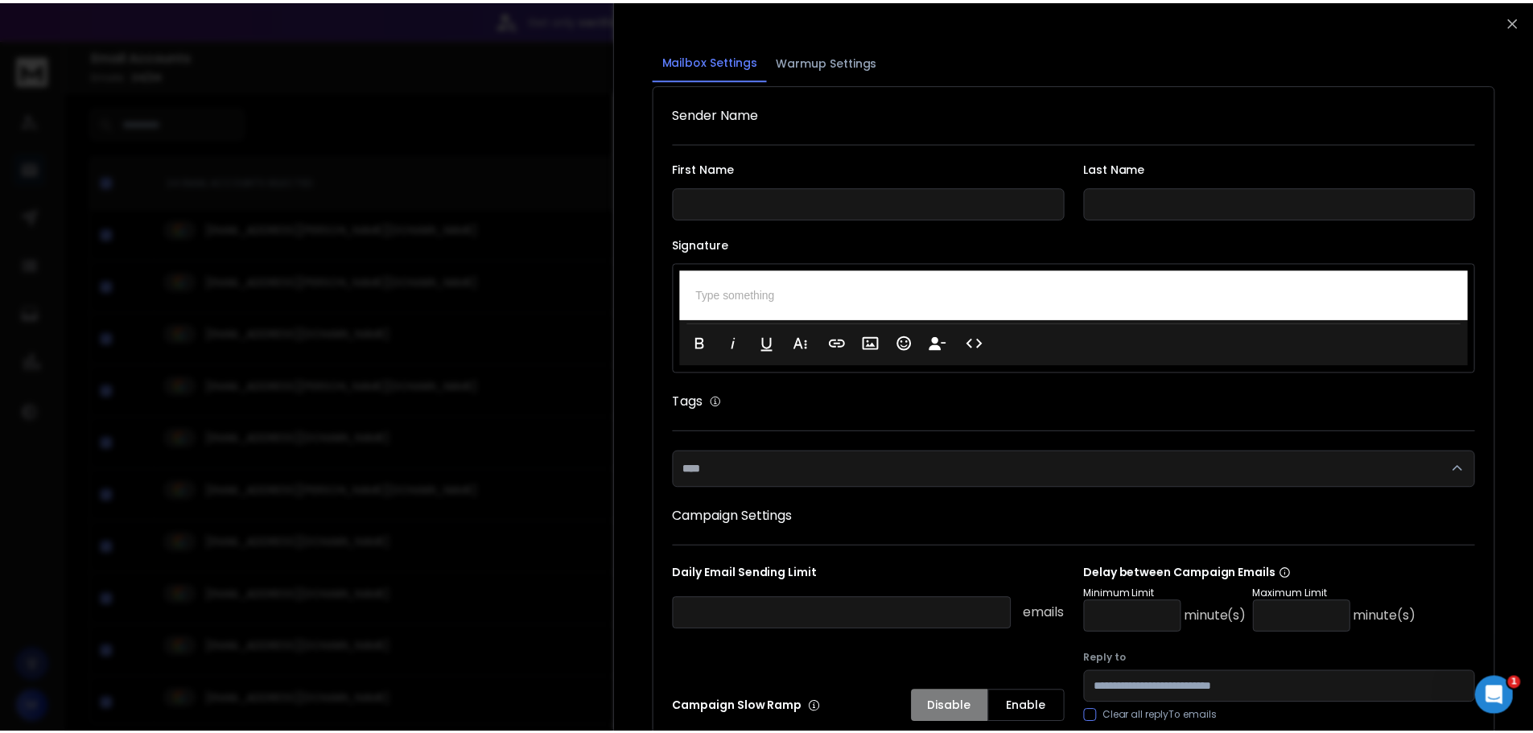
scroll to position [217, 0]
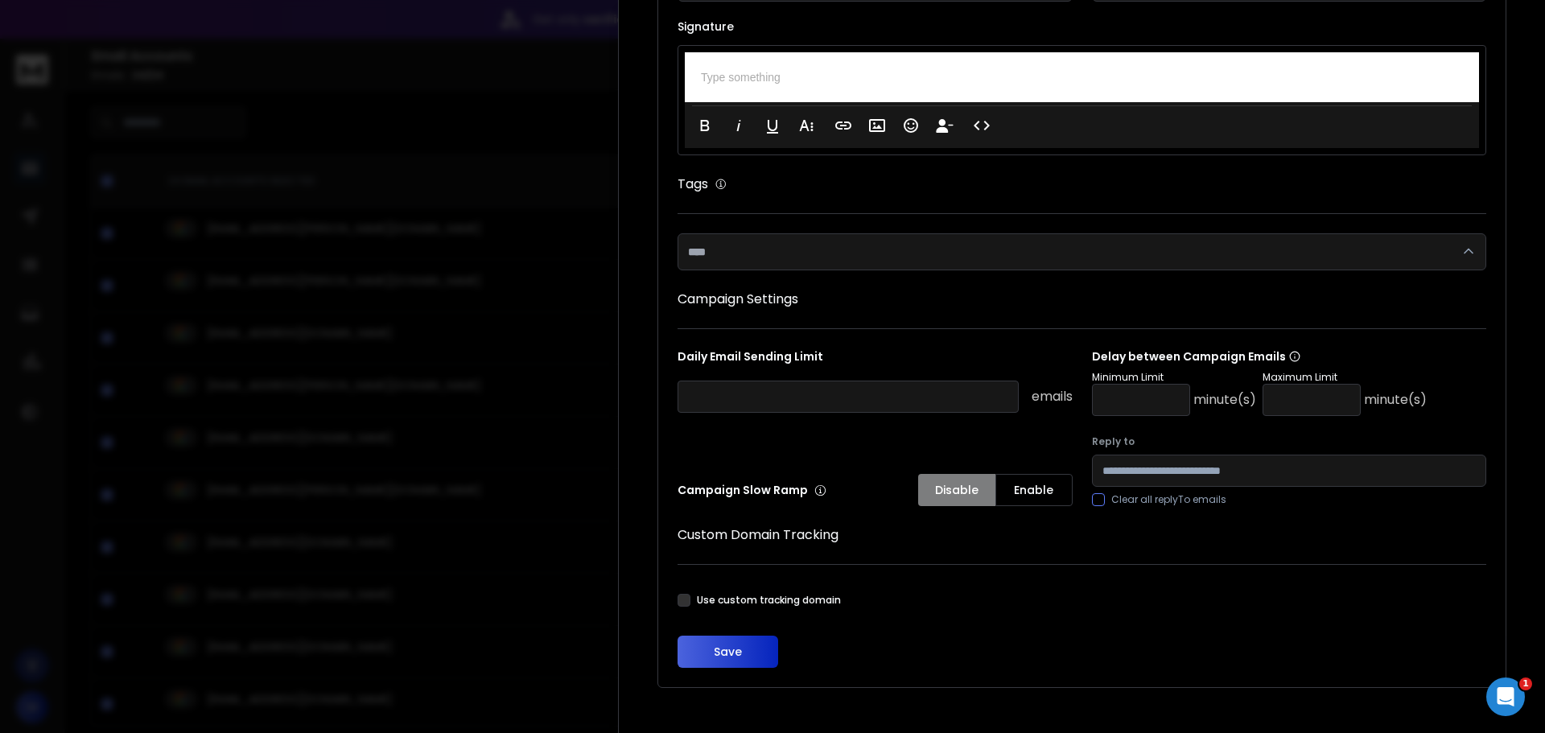
click at [751, 380] on div "emails" at bounding box center [874, 396] width 395 height 39
click at [751, 394] on input "number" at bounding box center [847, 397] width 341 height 32
type input "*"
click at [743, 640] on button "Save" at bounding box center [727, 652] width 101 height 32
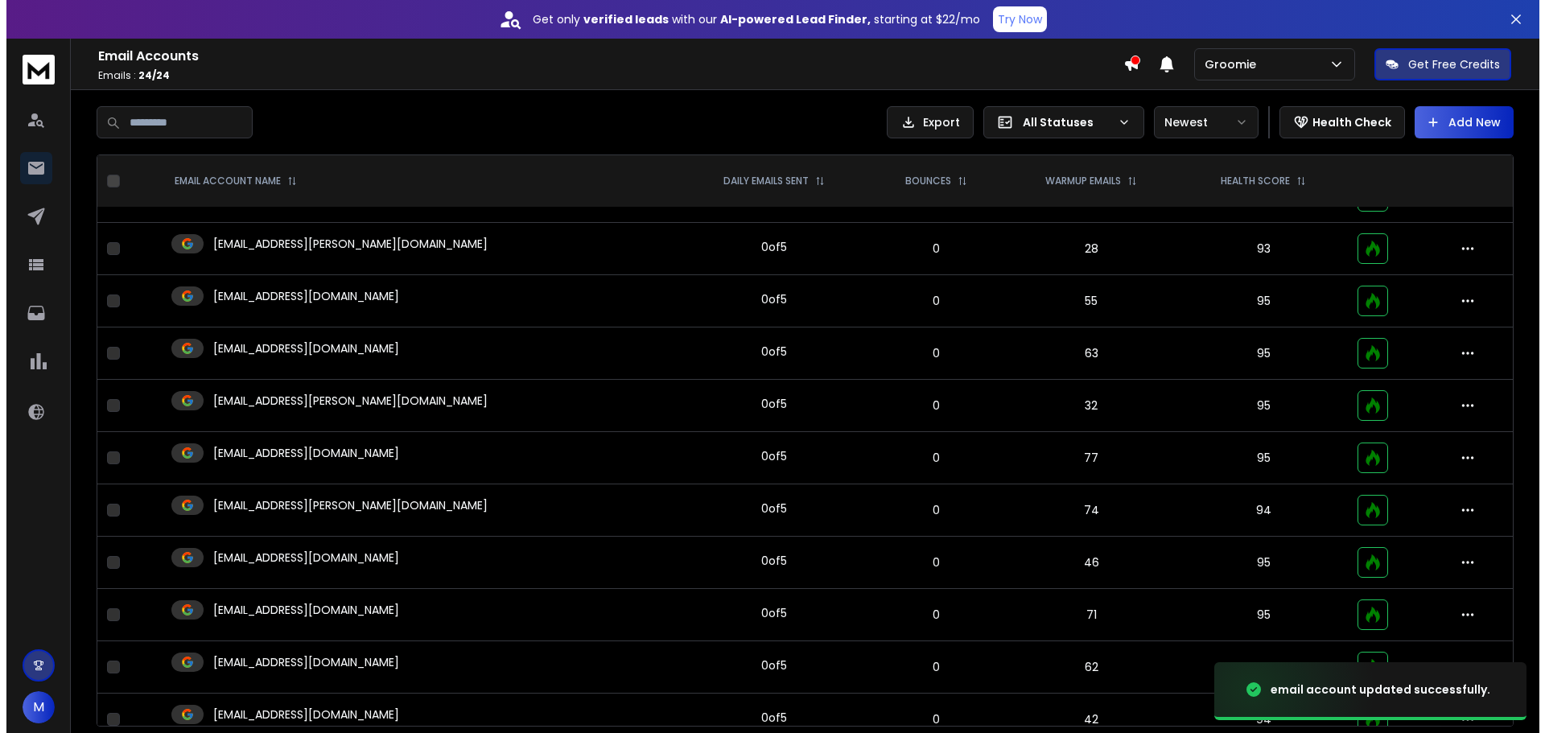
scroll to position [427, 0]
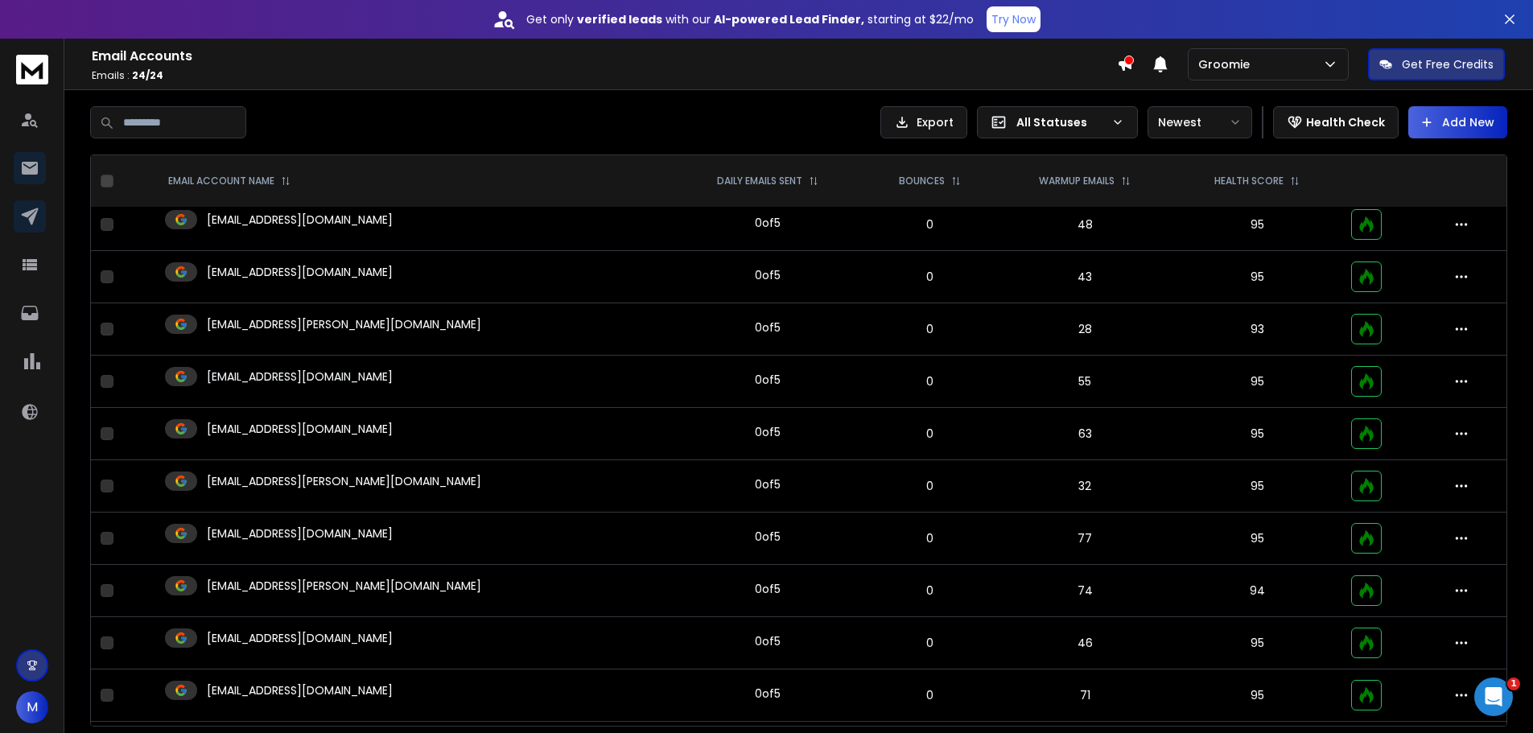
click at [38, 221] on icon at bounding box center [29, 216] width 19 height 19
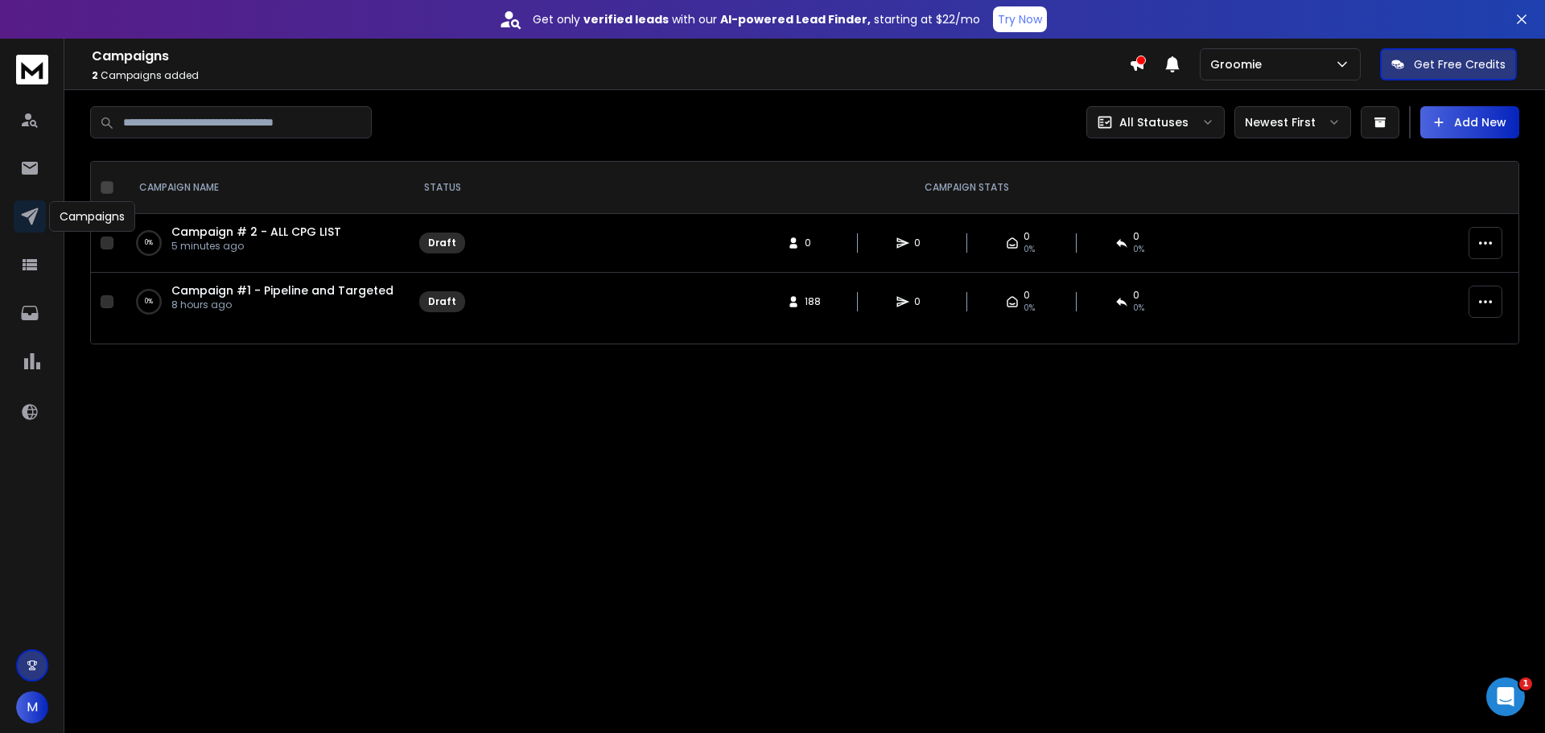
click at [377, 309] on p "8 hours ago" at bounding box center [282, 304] width 222 height 13
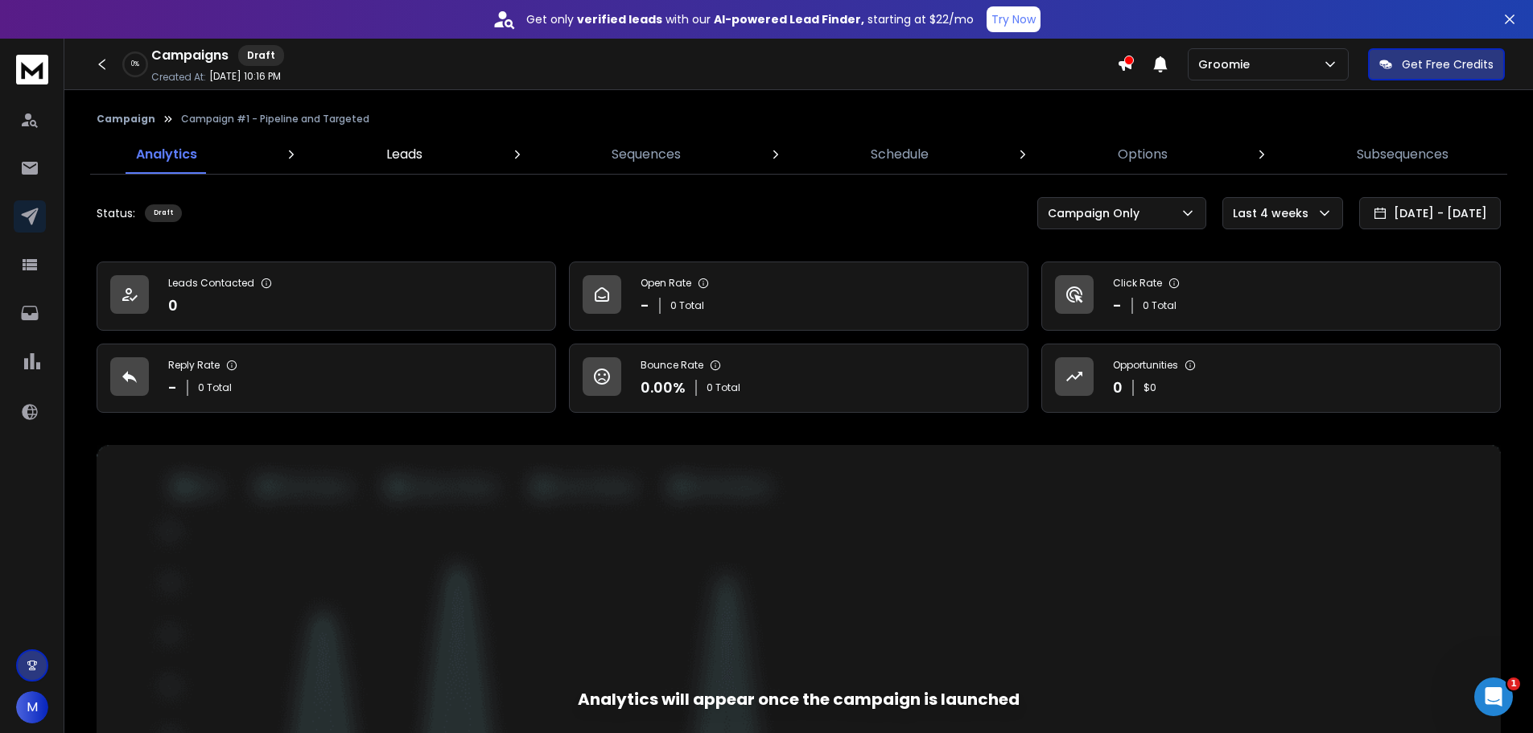
click at [386, 158] on p "Leads" at bounding box center [404, 154] width 36 height 19
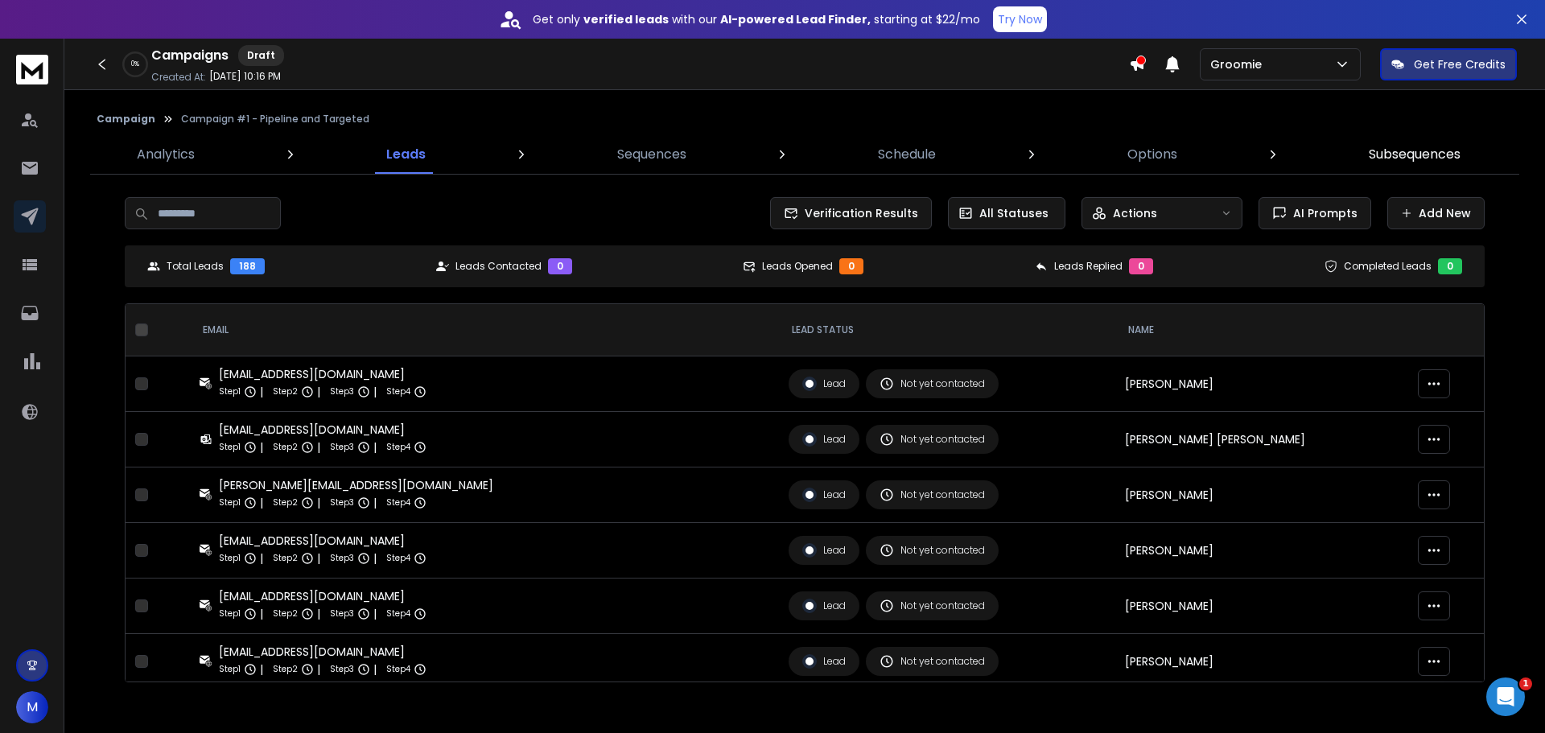
click at [1389, 152] on p "Subsequences" at bounding box center [1415, 154] width 92 height 19
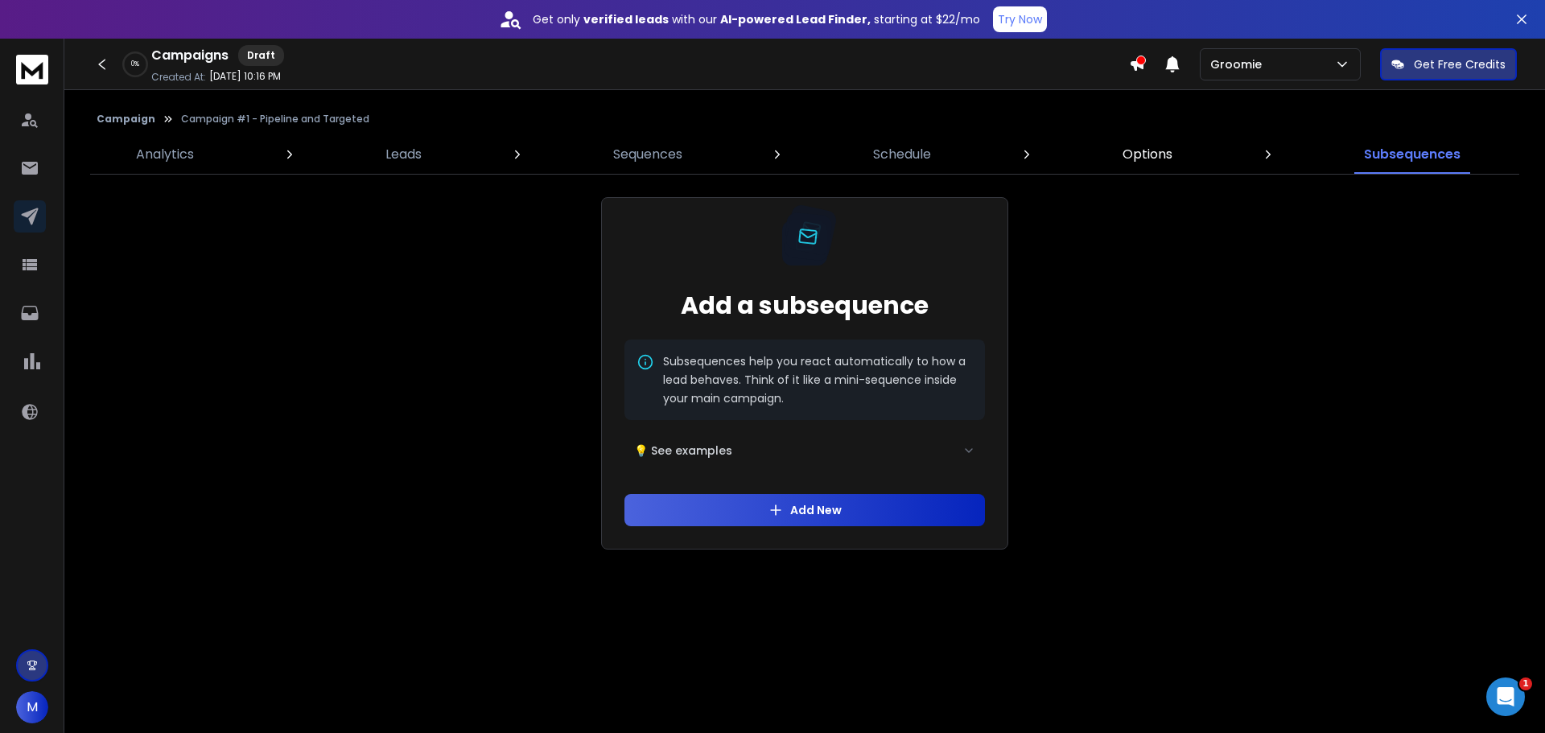
click at [1151, 154] on p "Options" at bounding box center [1147, 154] width 50 height 19
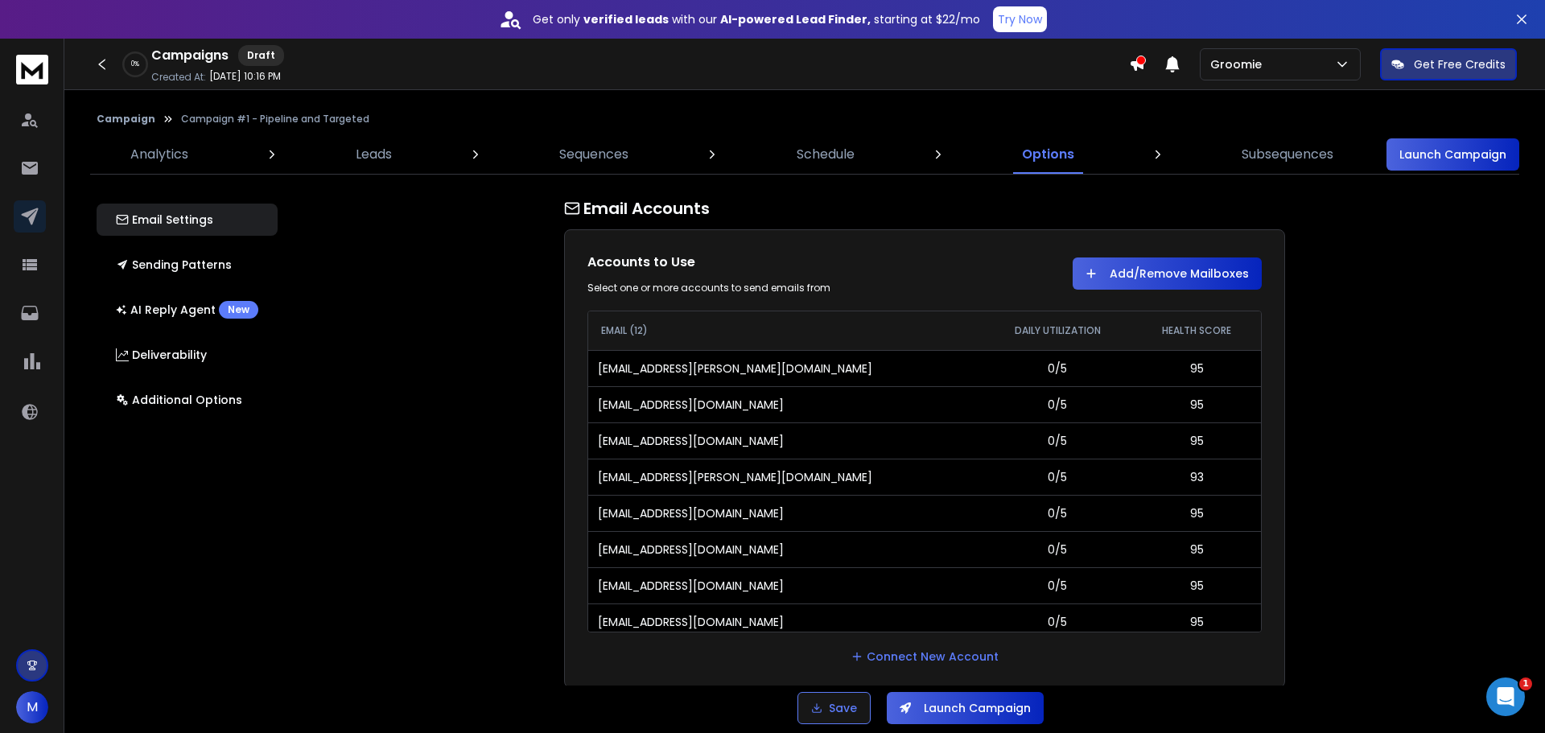
click at [990, 709] on button "Launch Campaign" at bounding box center [965, 708] width 157 height 32
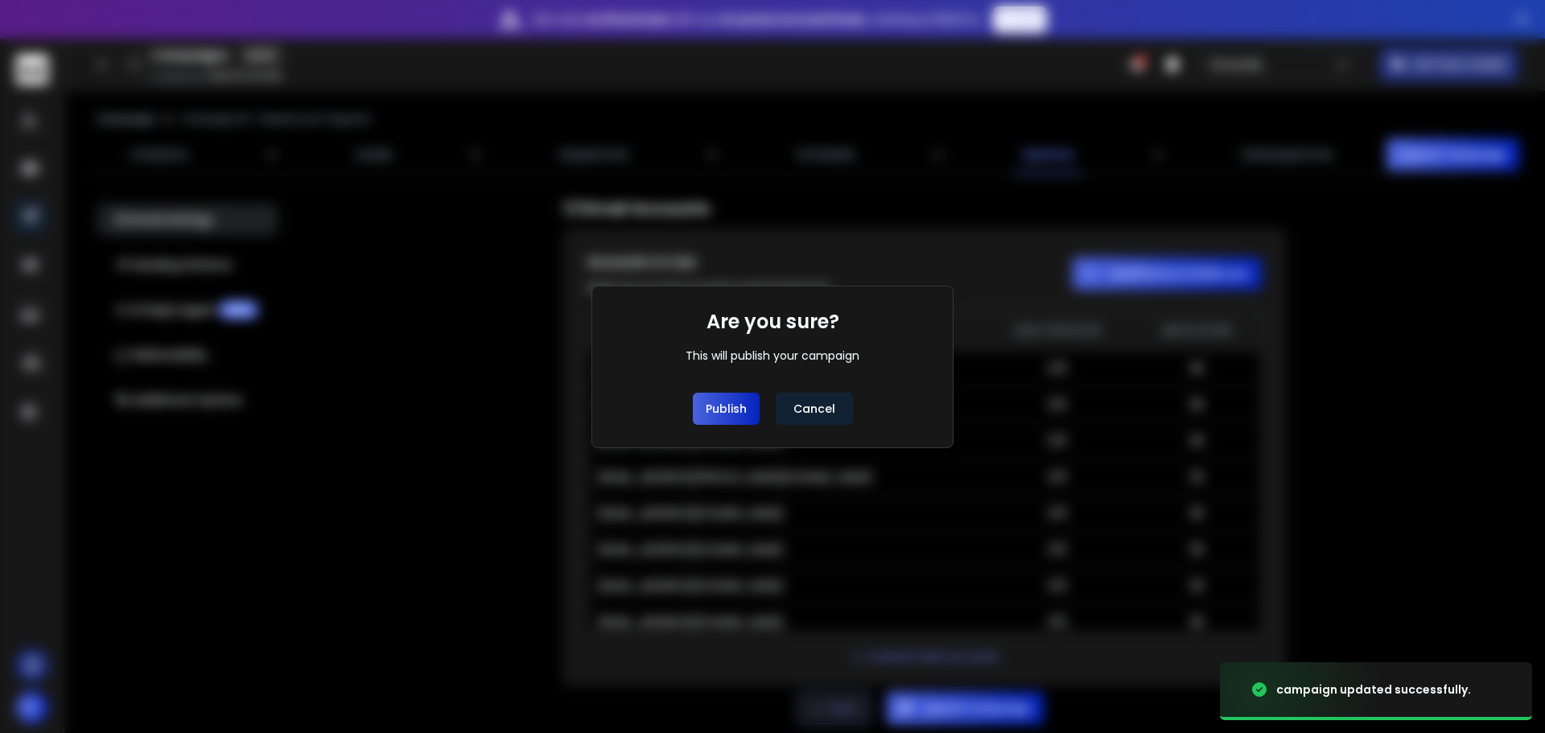
click at [734, 410] on button "Publish" at bounding box center [726, 409] width 67 height 32
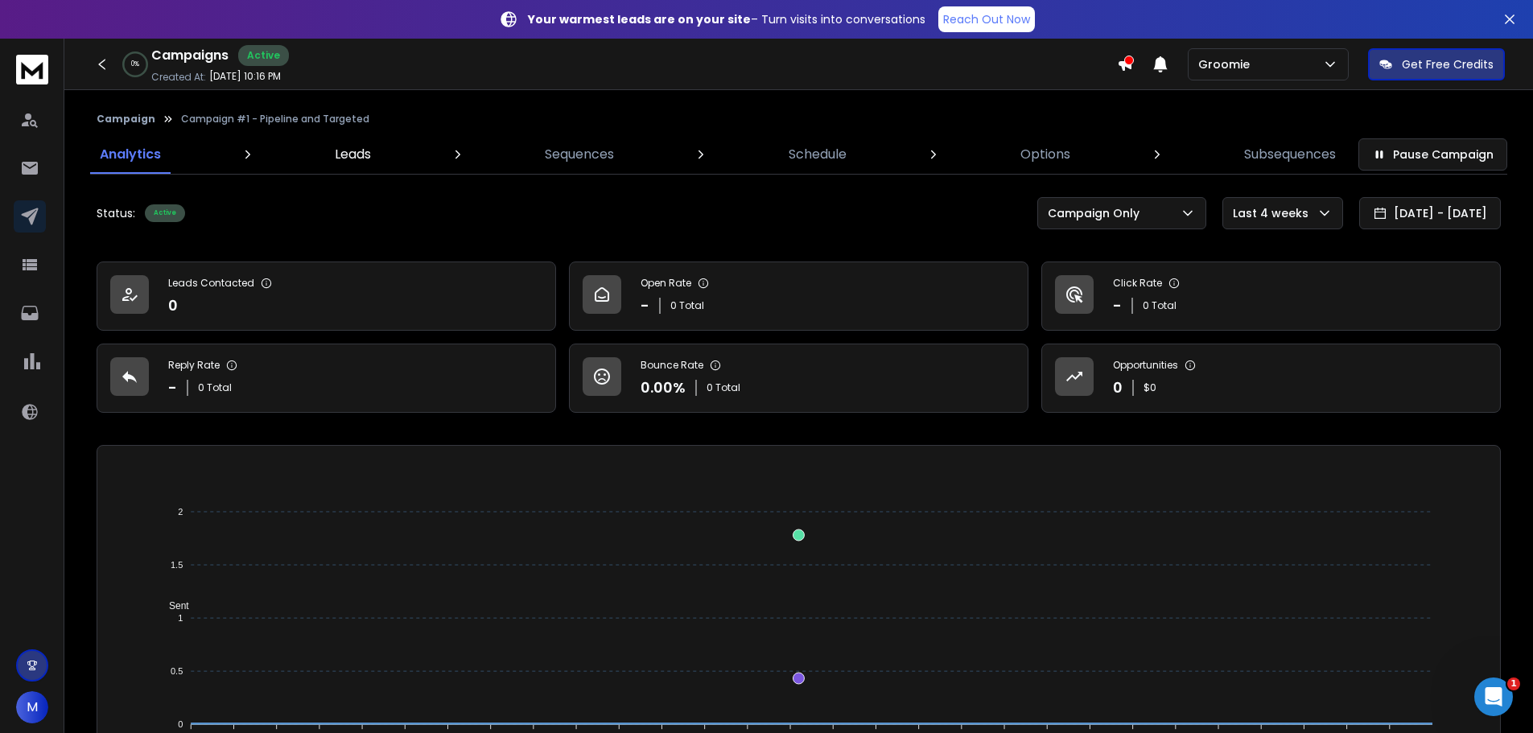
click at [364, 156] on p "Leads" at bounding box center [353, 154] width 36 height 19
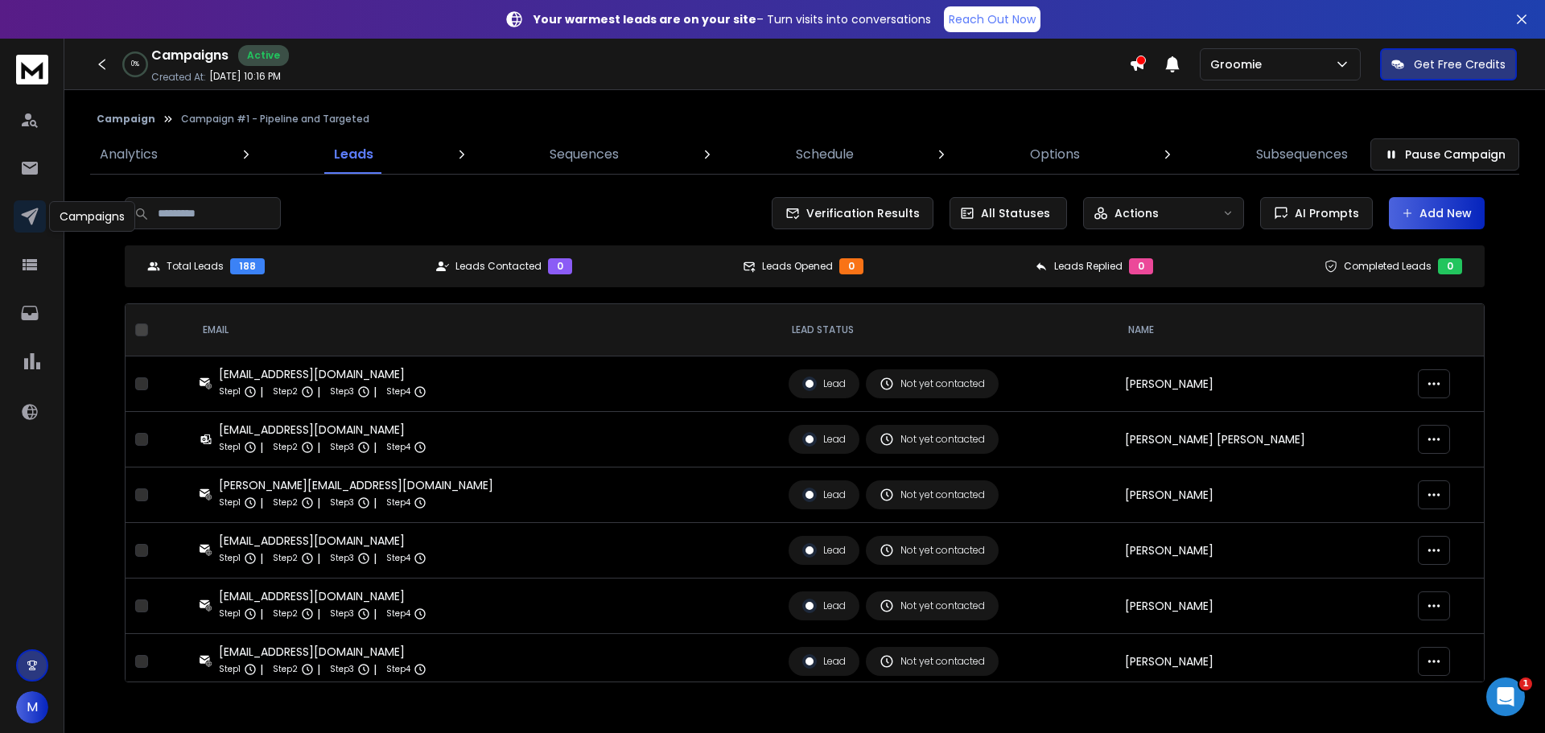
click at [31, 219] on icon at bounding box center [29, 216] width 17 height 17
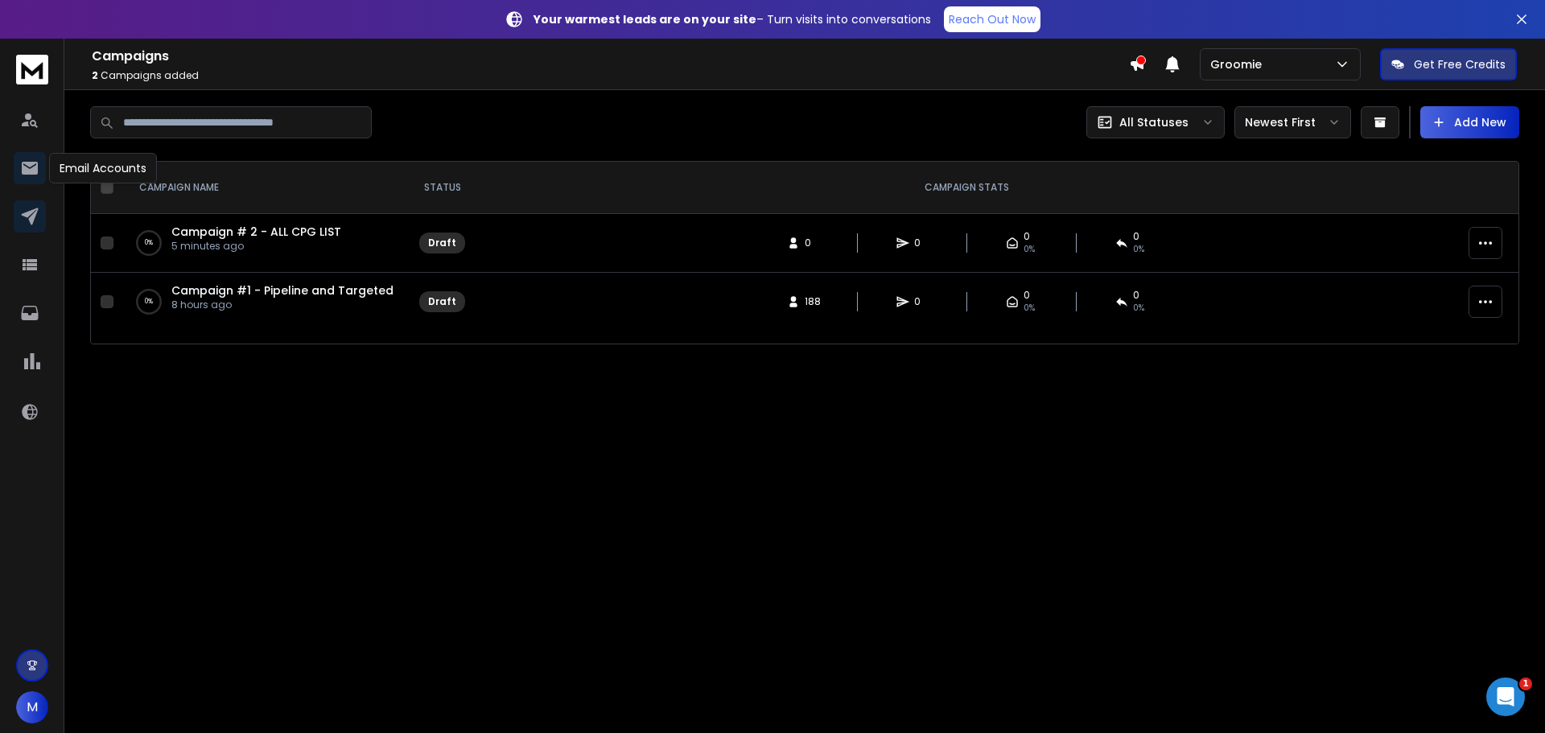
click at [30, 183] on link at bounding box center [30, 168] width 32 height 32
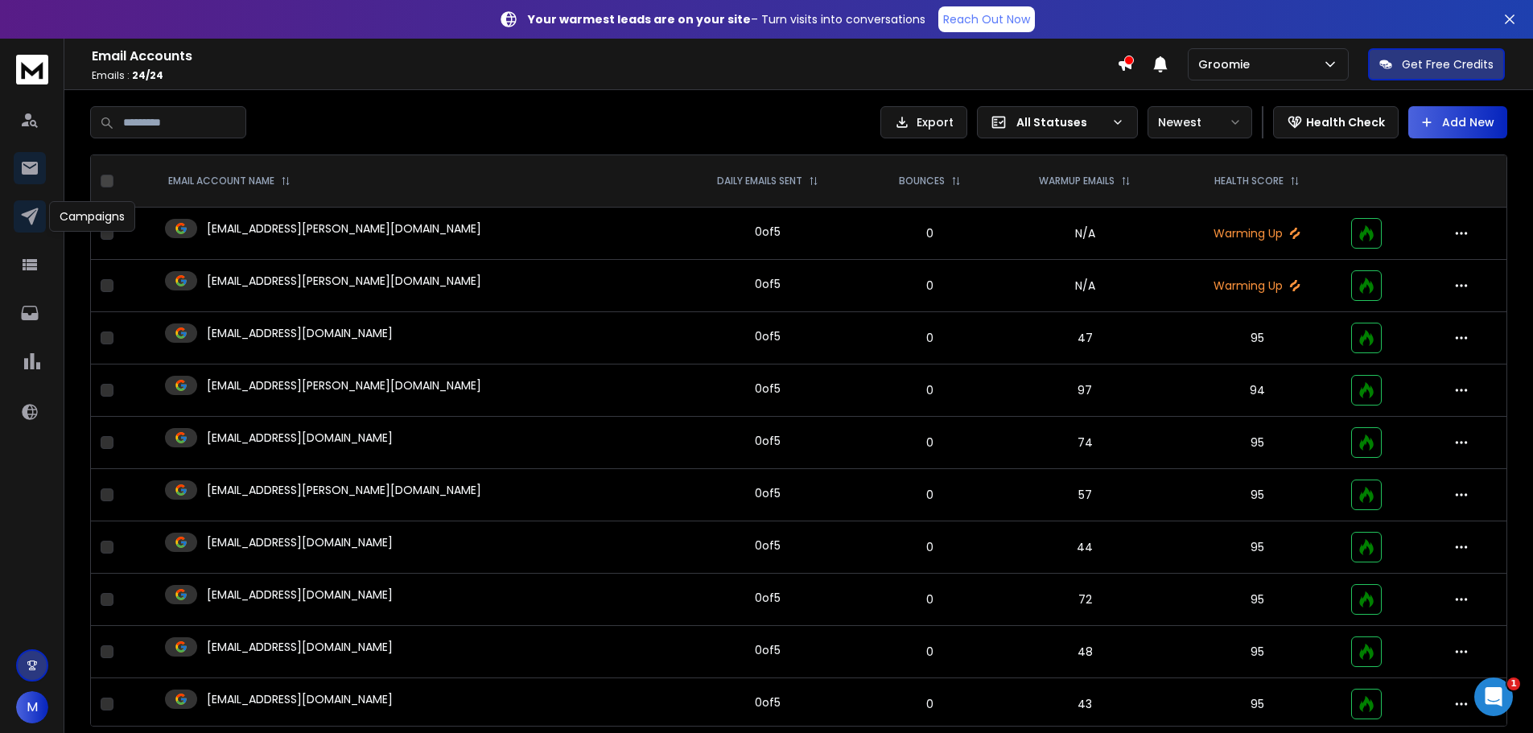
click at [41, 222] on link at bounding box center [30, 216] width 32 height 32
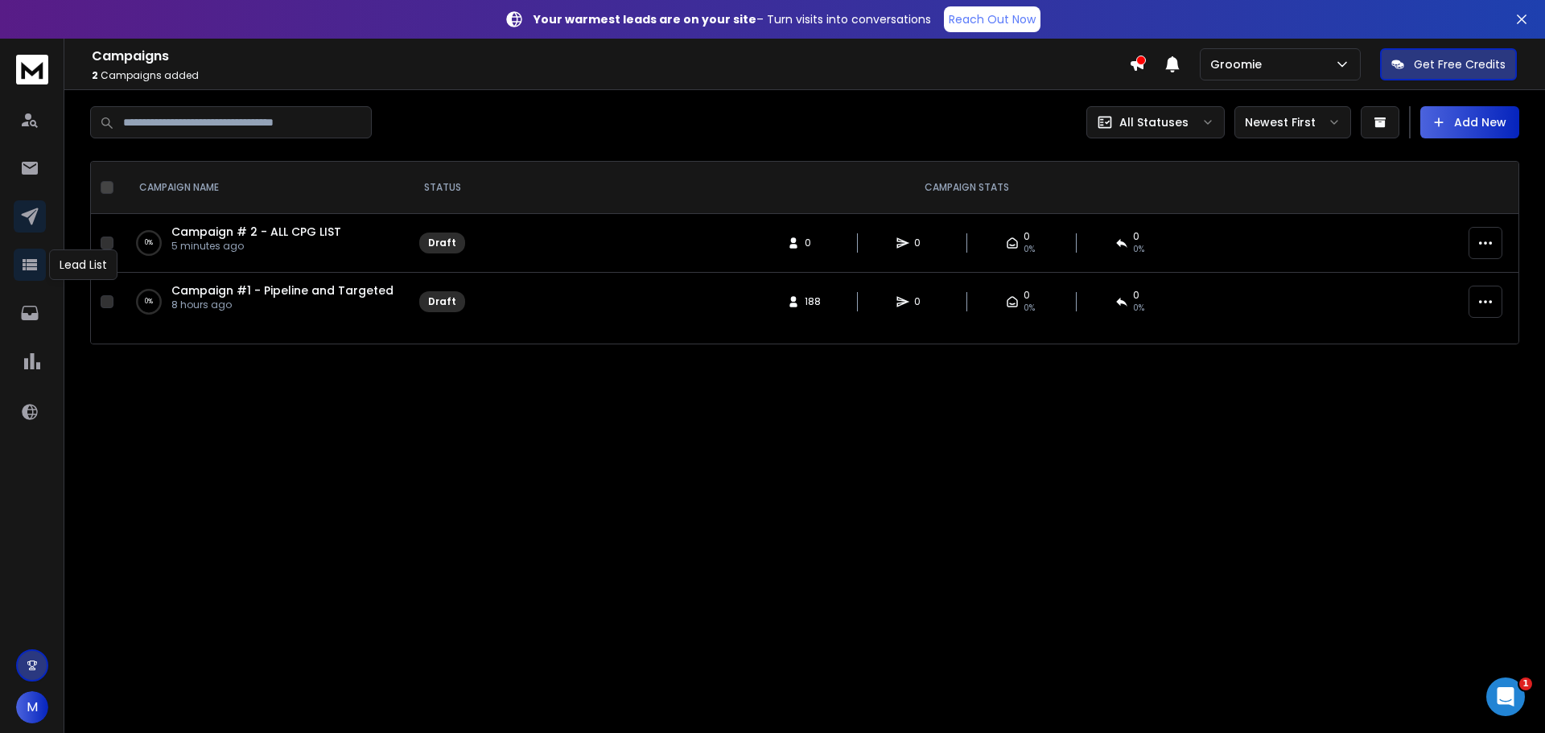
click at [34, 270] on icon at bounding box center [30, 264] width 14 height 11
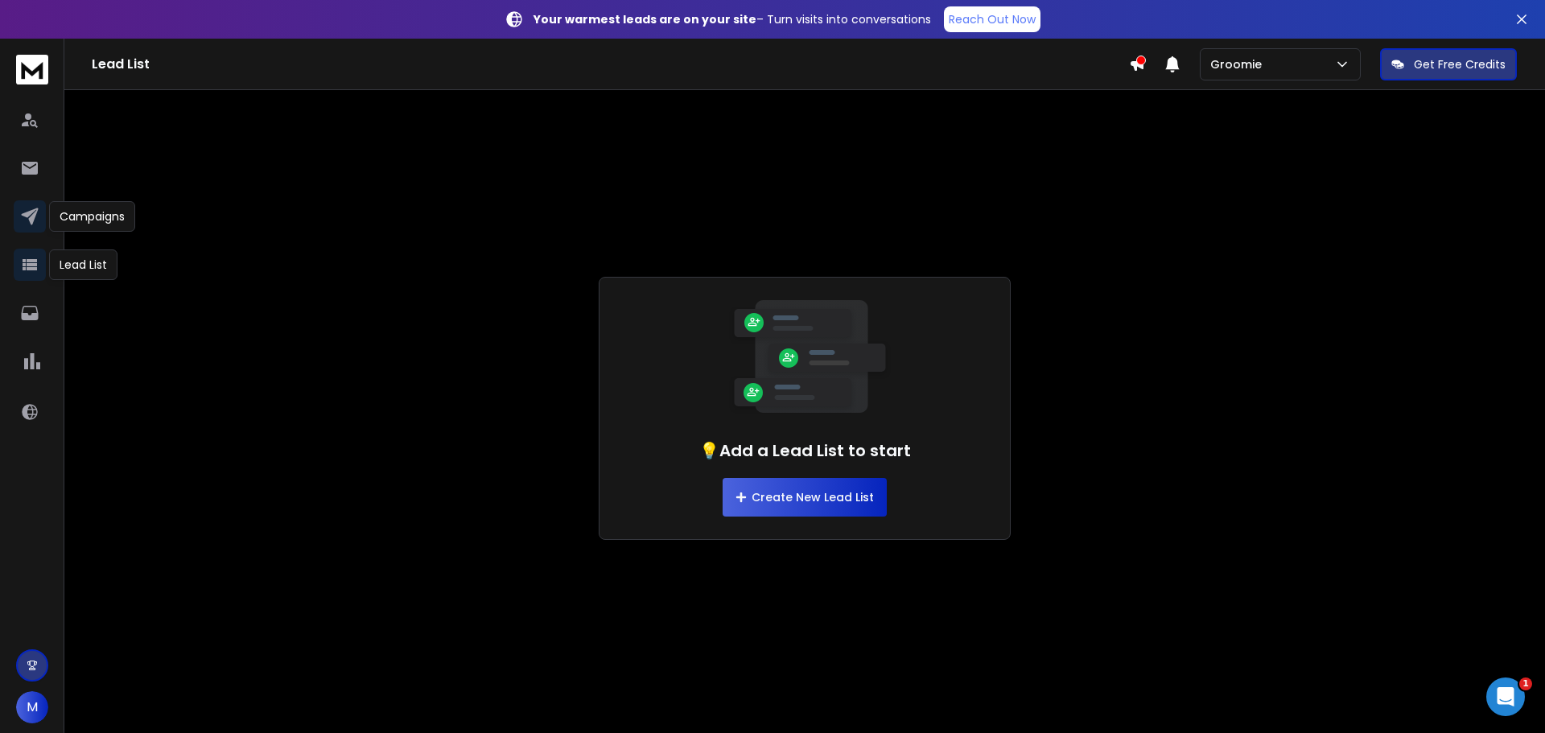
click at [34, 217] on icon at bounding box center [29, 216] width 17 height 17
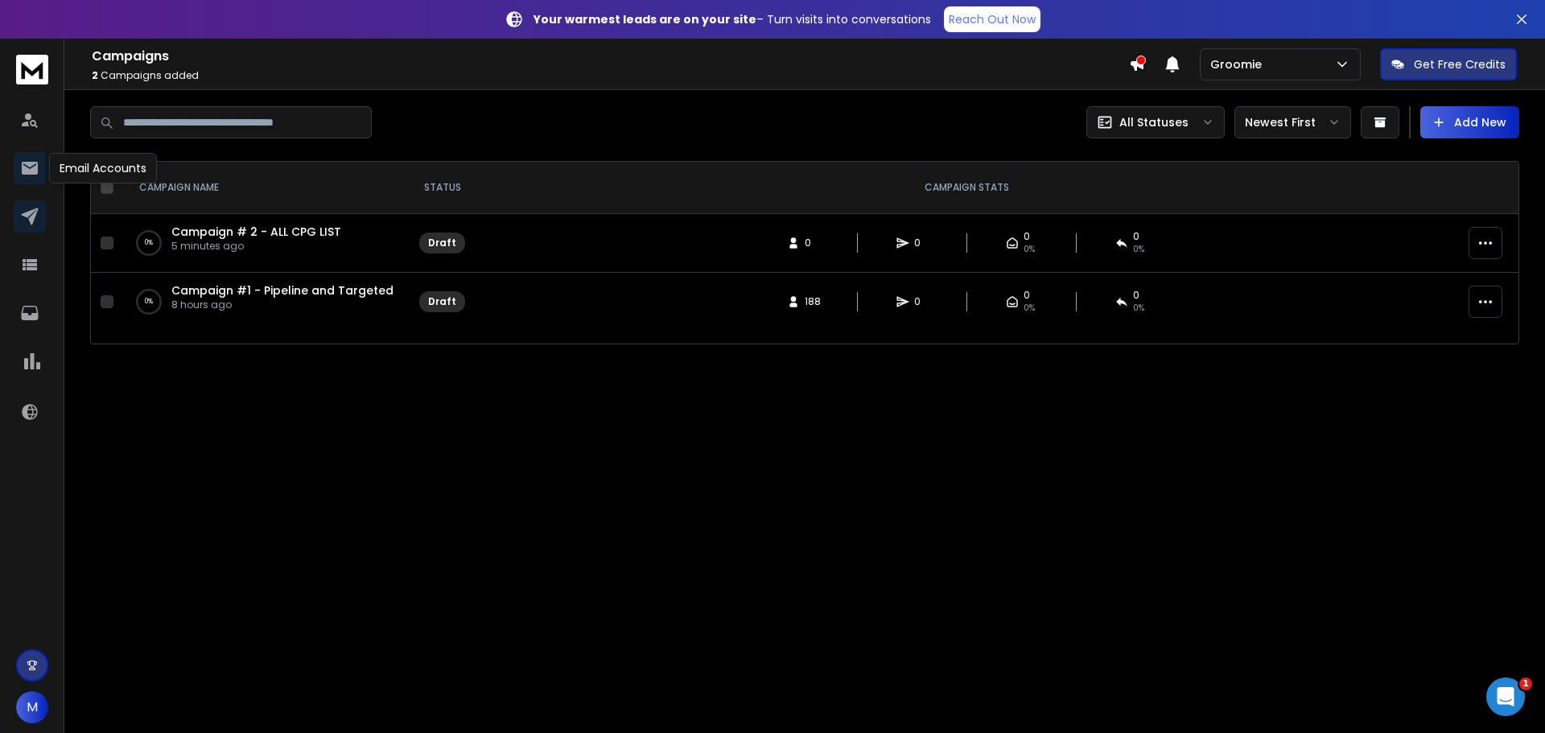
click at [24, 158] on icon at bounding box center [29, 167] width 19 height 19
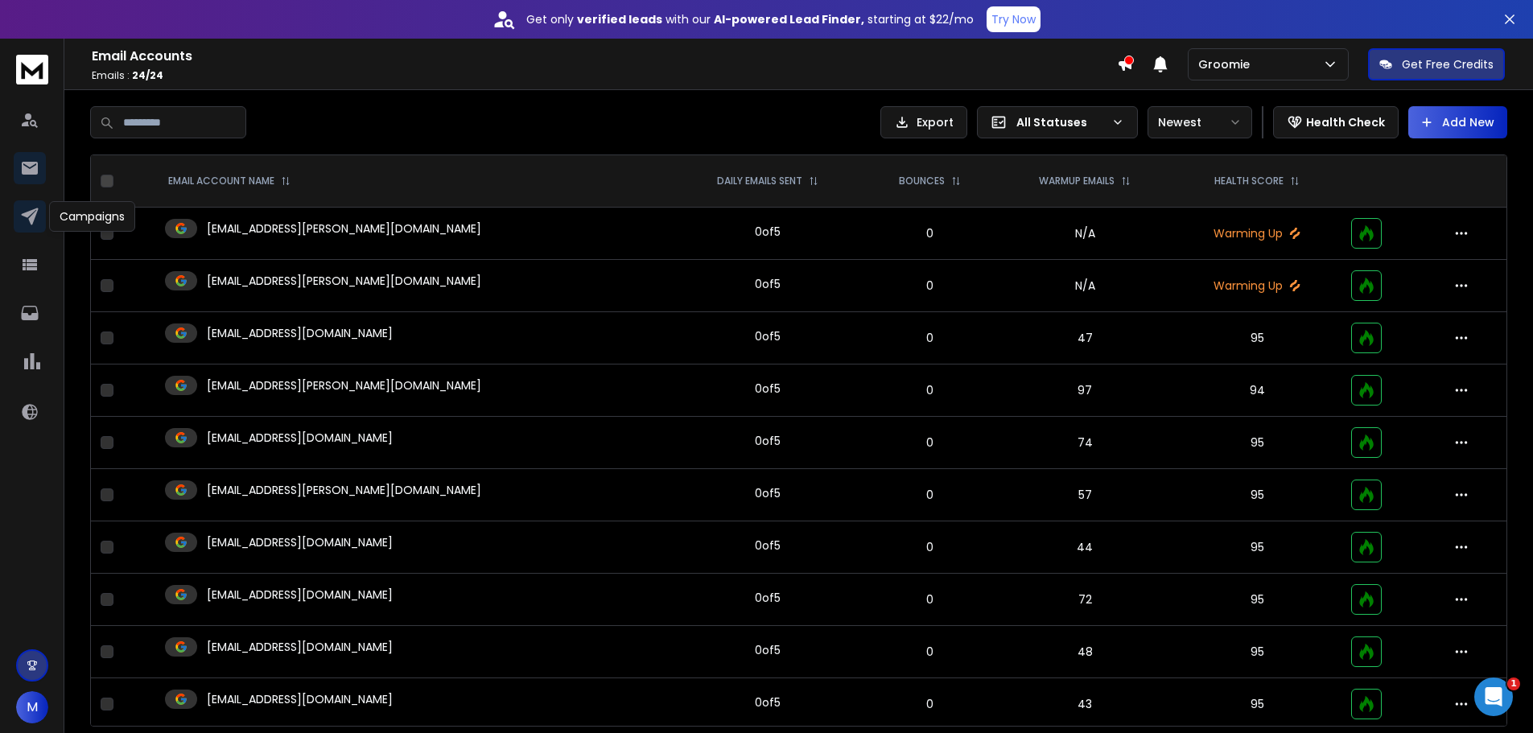
click at [36, 213] on icon at bounding box center [29, 216] width 17 height 17
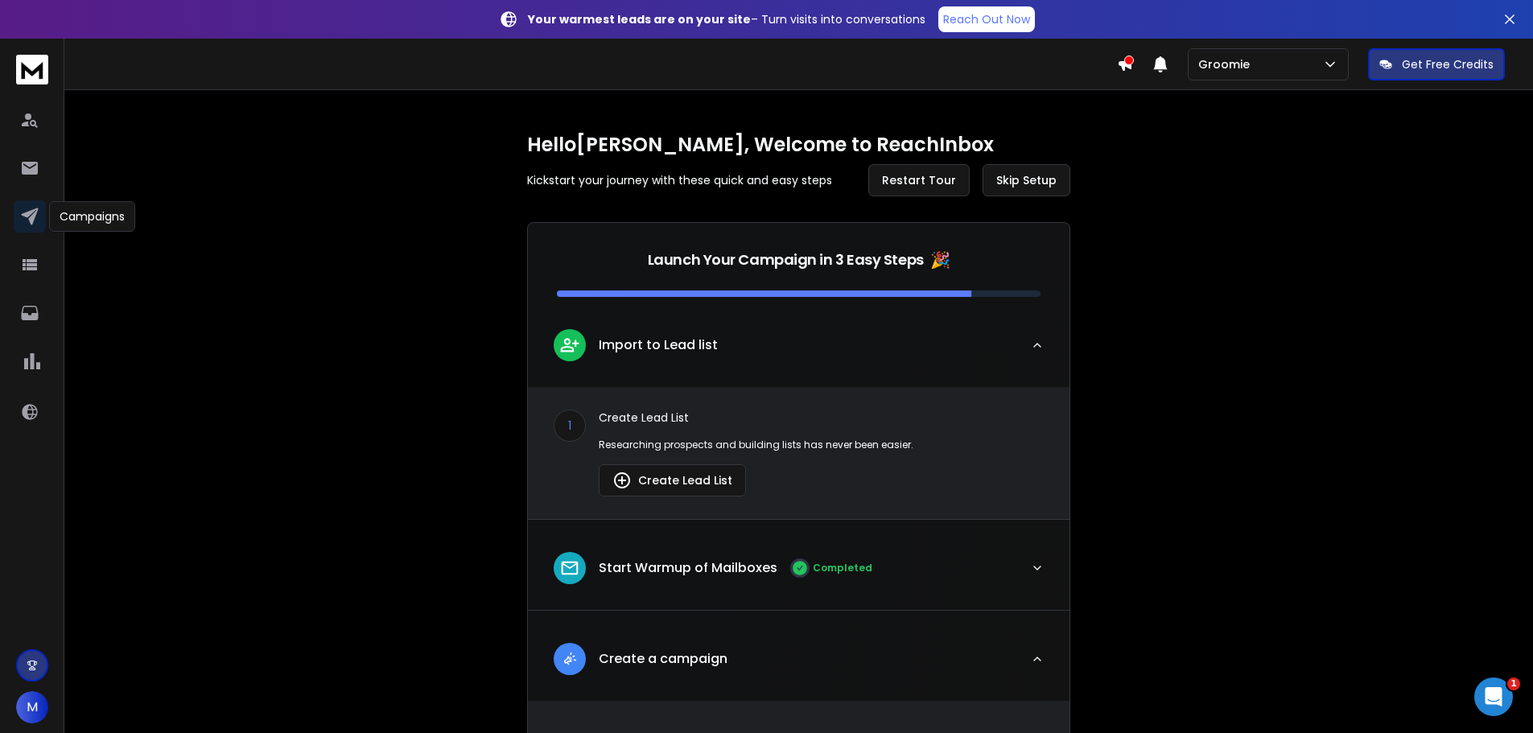
click at [39, 220] on link at bounding box center [30, 216] width 32 height 32
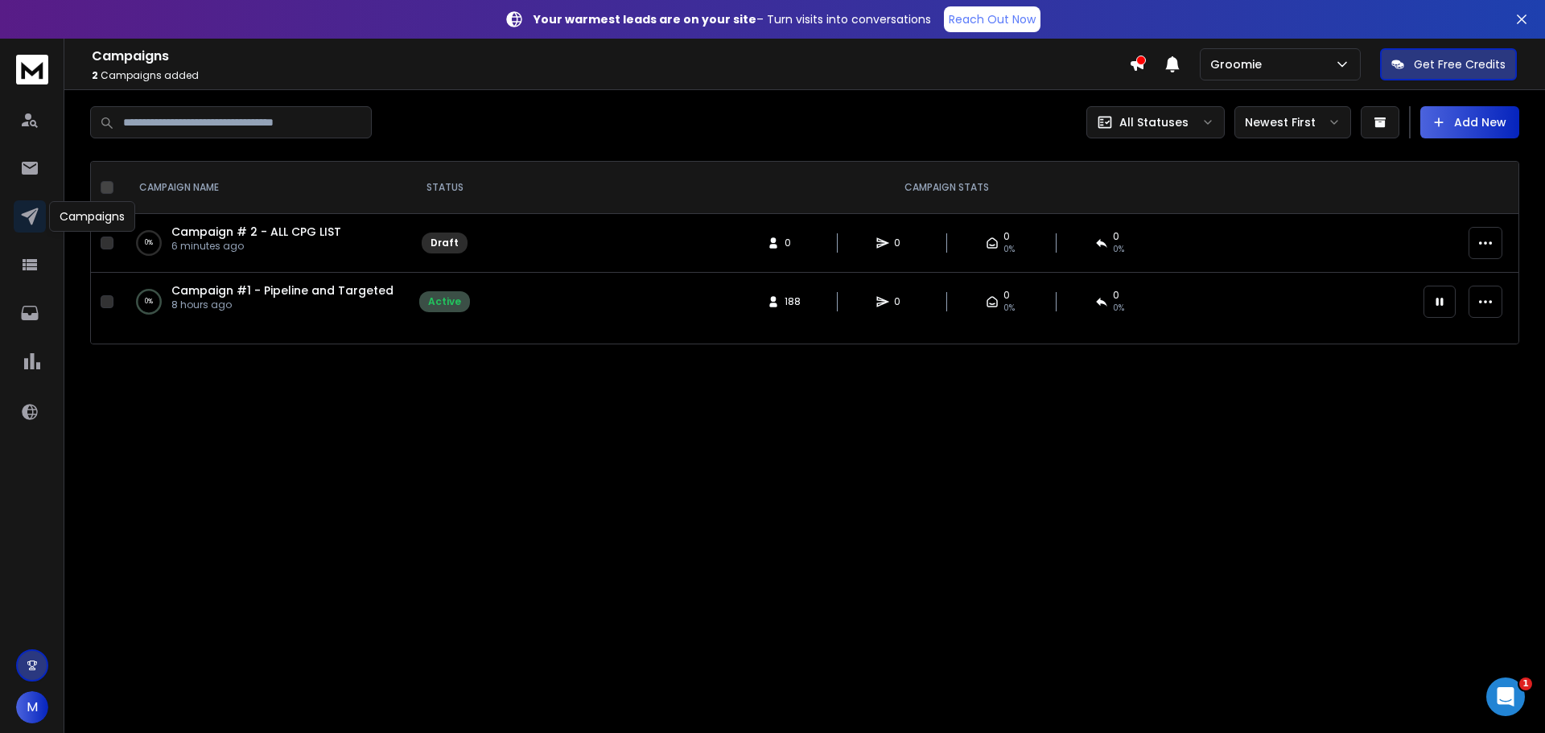
click at [537, 241] on div "0 0 0 0% 0 0%" at bounding box center [946, 243] width 915 height 26
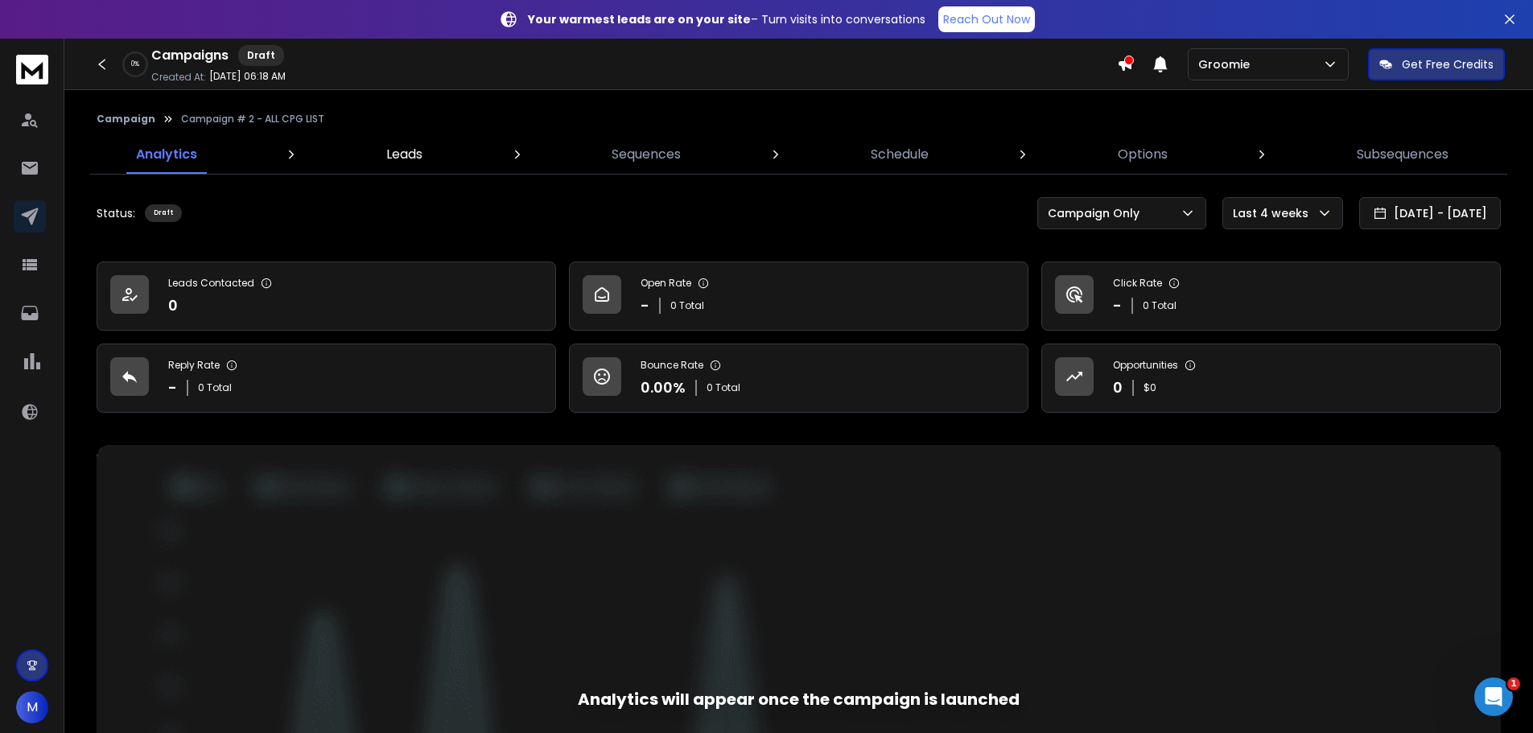
click at [386, 158] on p "Leads" at bounding box center [404, 154] width 36 height 19
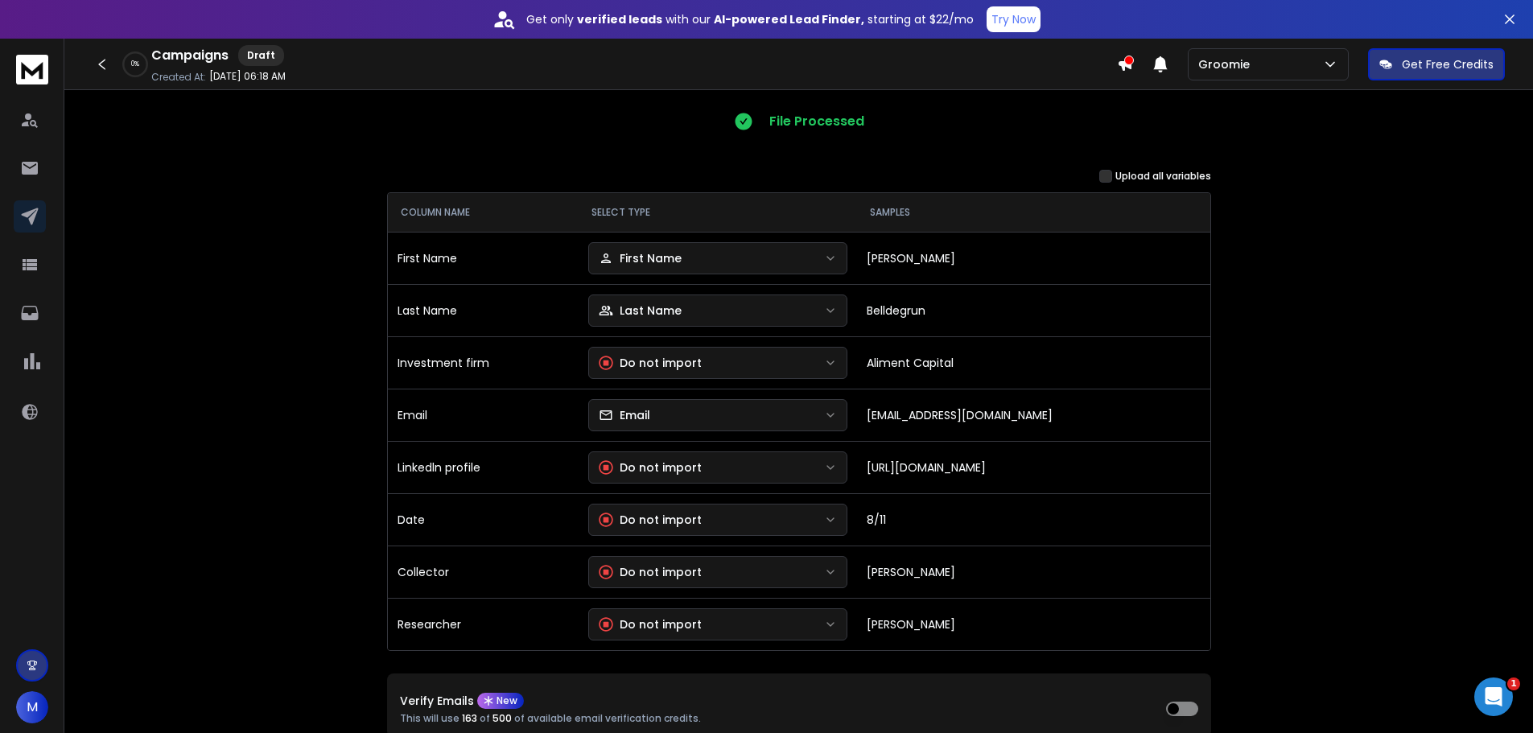
scroll to position [313, 0]
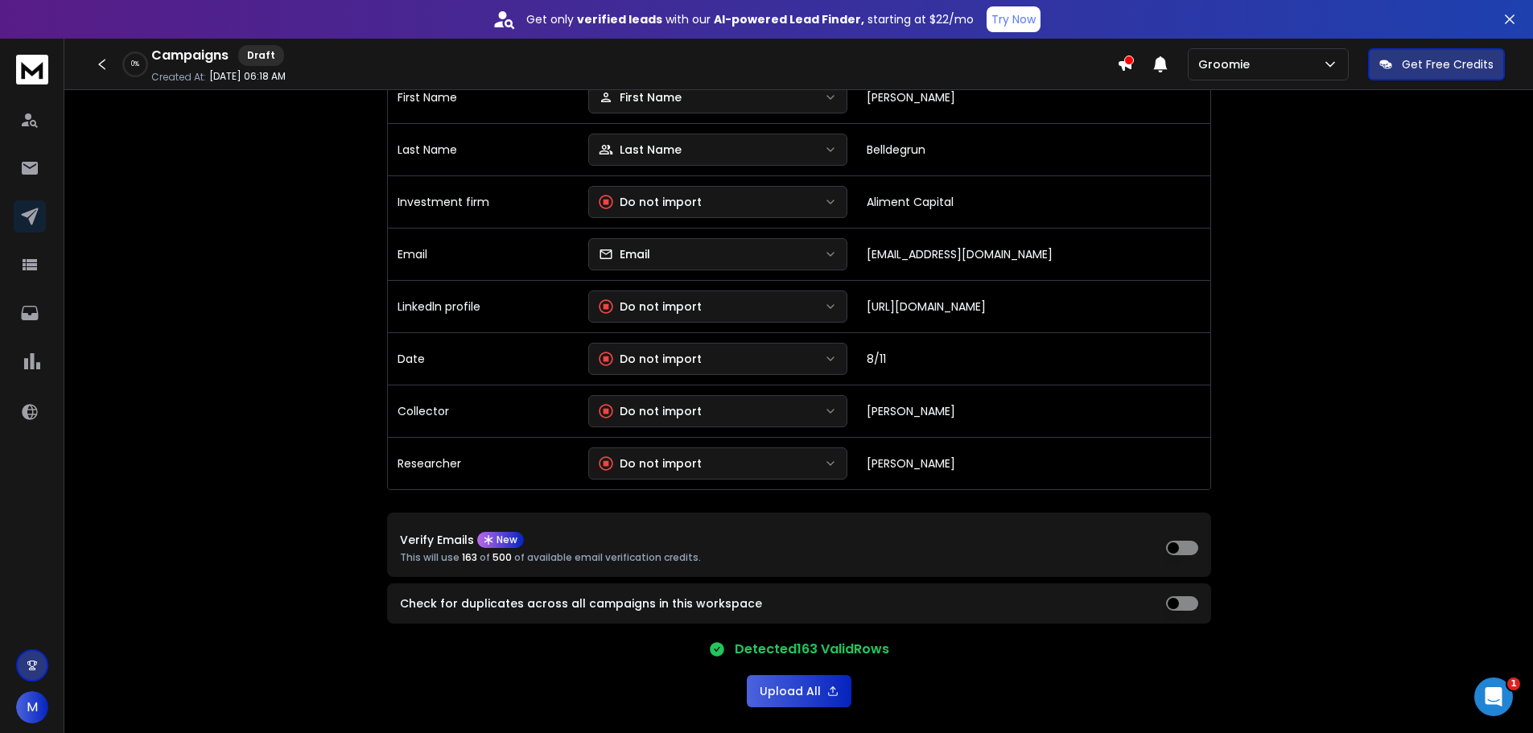
click at [798, 696] on button "Upload All" at bounding box center [799, 691] width 105 height 32
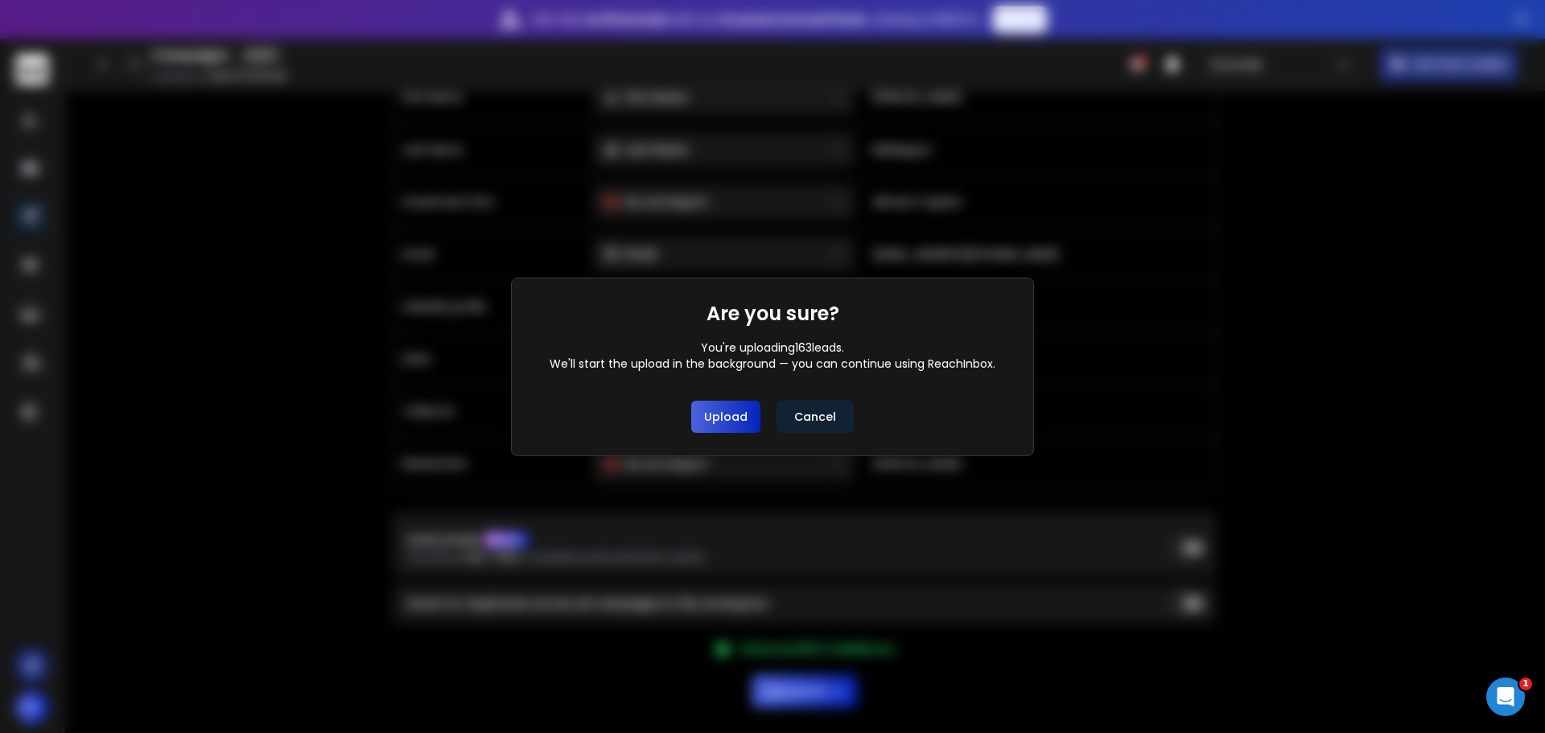
click at [735, 416] on button "Upload" at bounding box center [725, 417] width 69 height 32
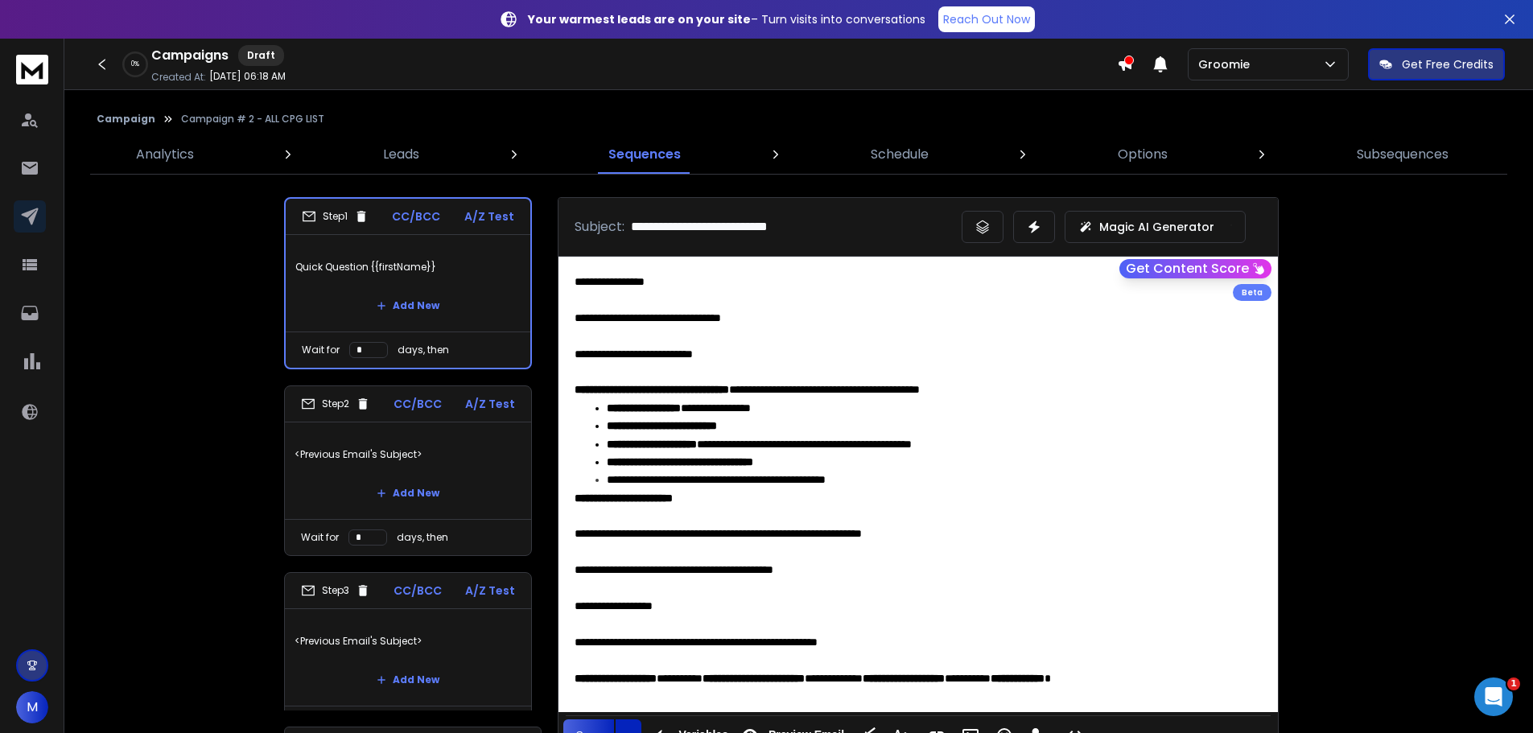
click at [466, 461] on p "<Previous Email's Subject>" at bounding box center [407, 454] width 227 height 45
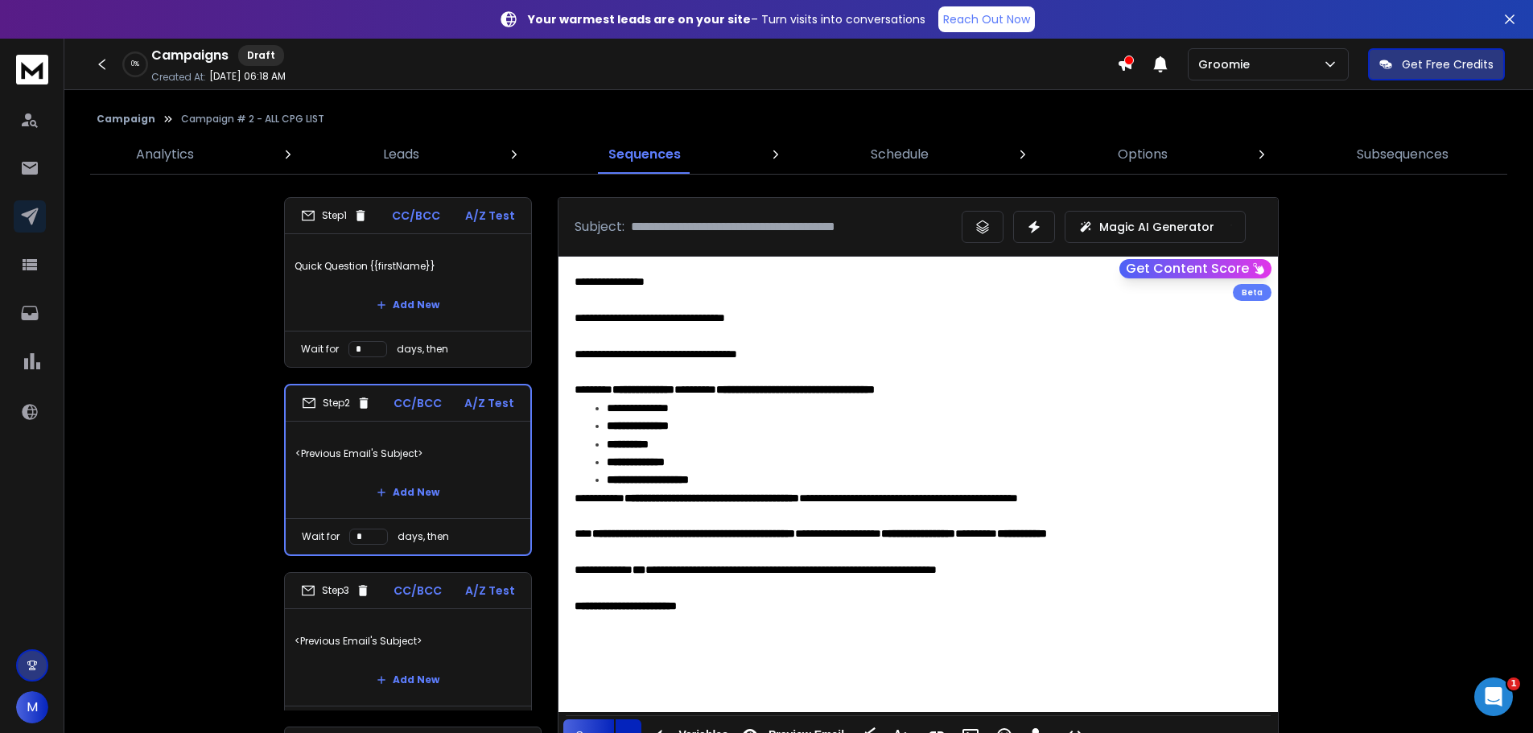
click at [468, 650] on p "<Previous Email's Subject>" at bounding box center [407, 641] width 227 height 45
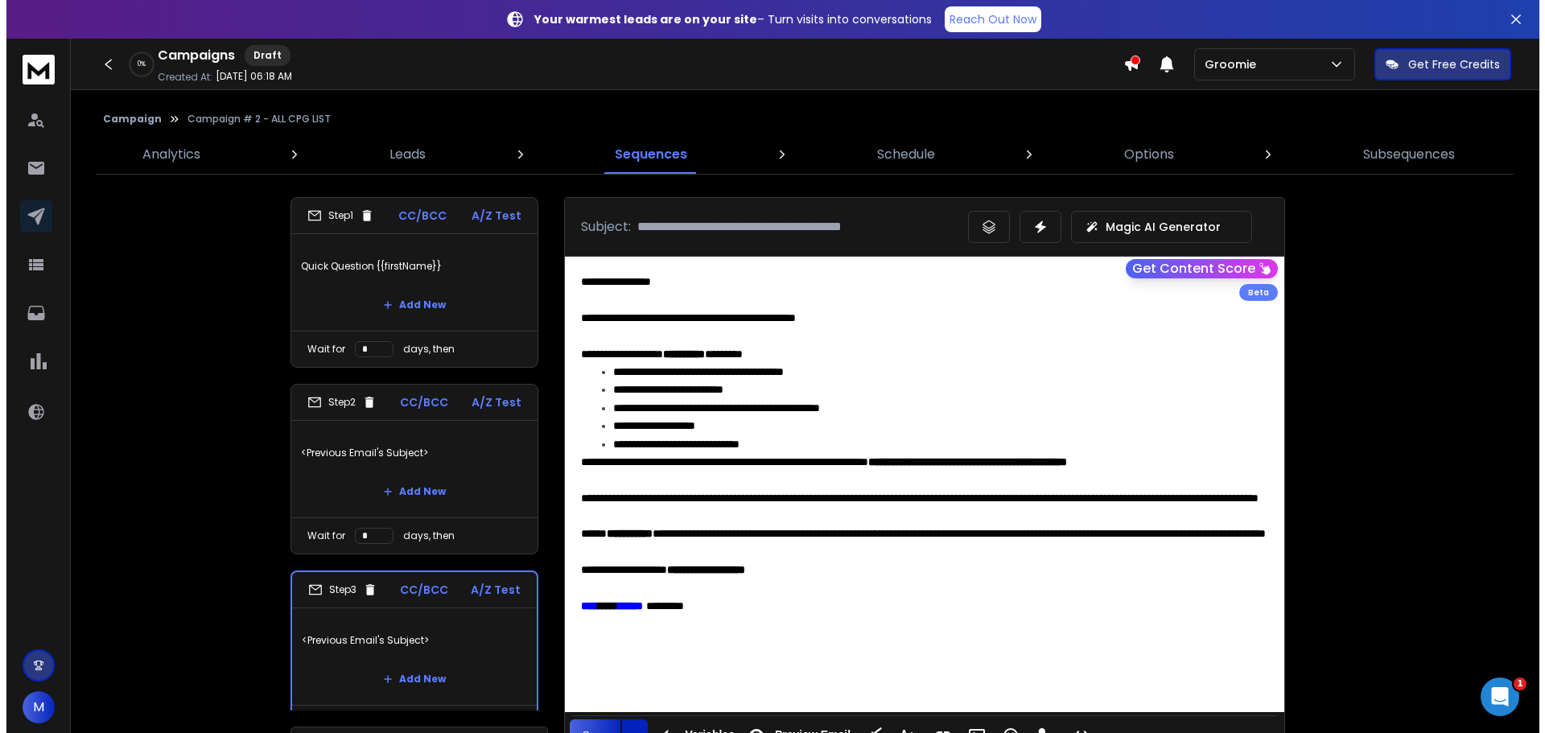
scroll to position [183, 0]
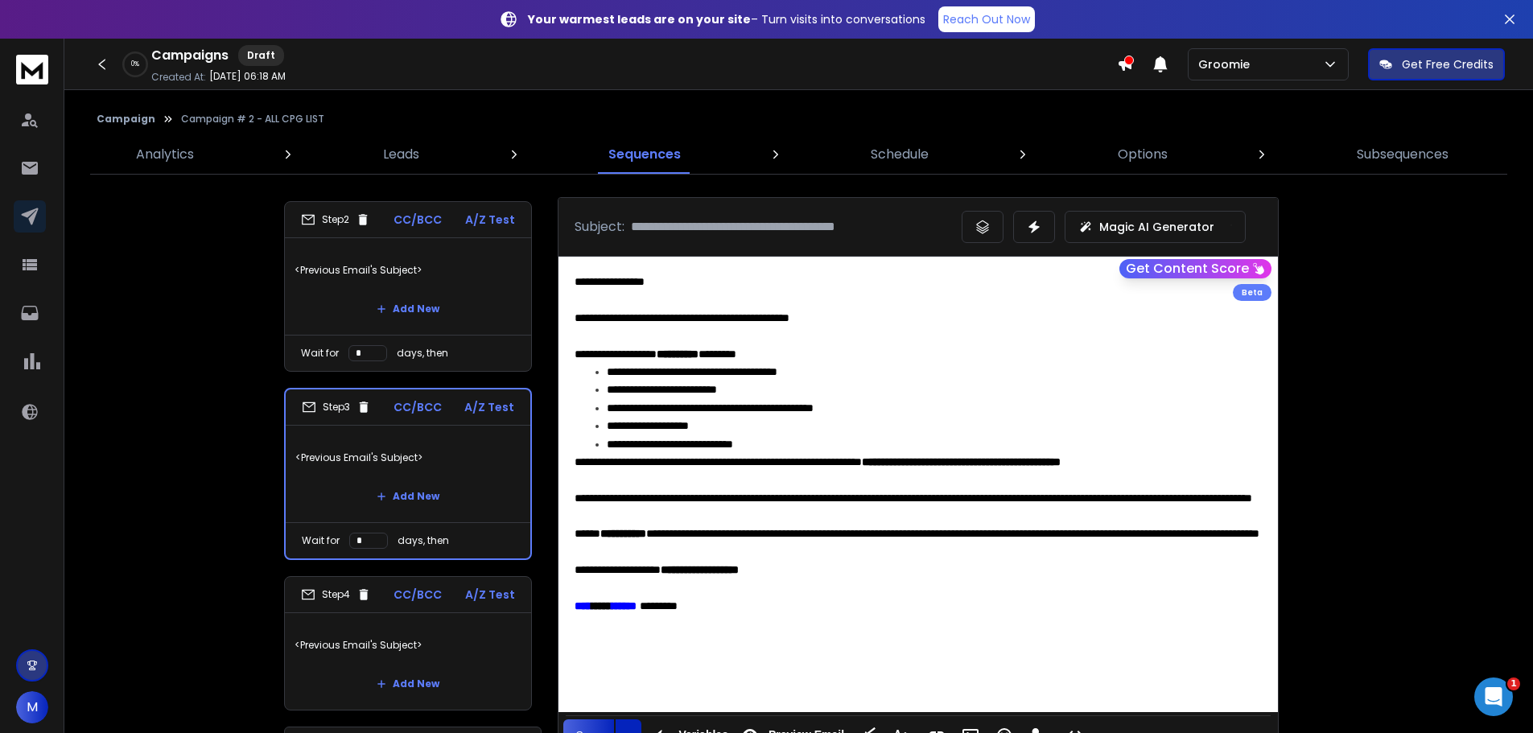
click at [466, 655] on p "<Previous Email's Subject>" at bounding box center [407, 645] width 227 height 45
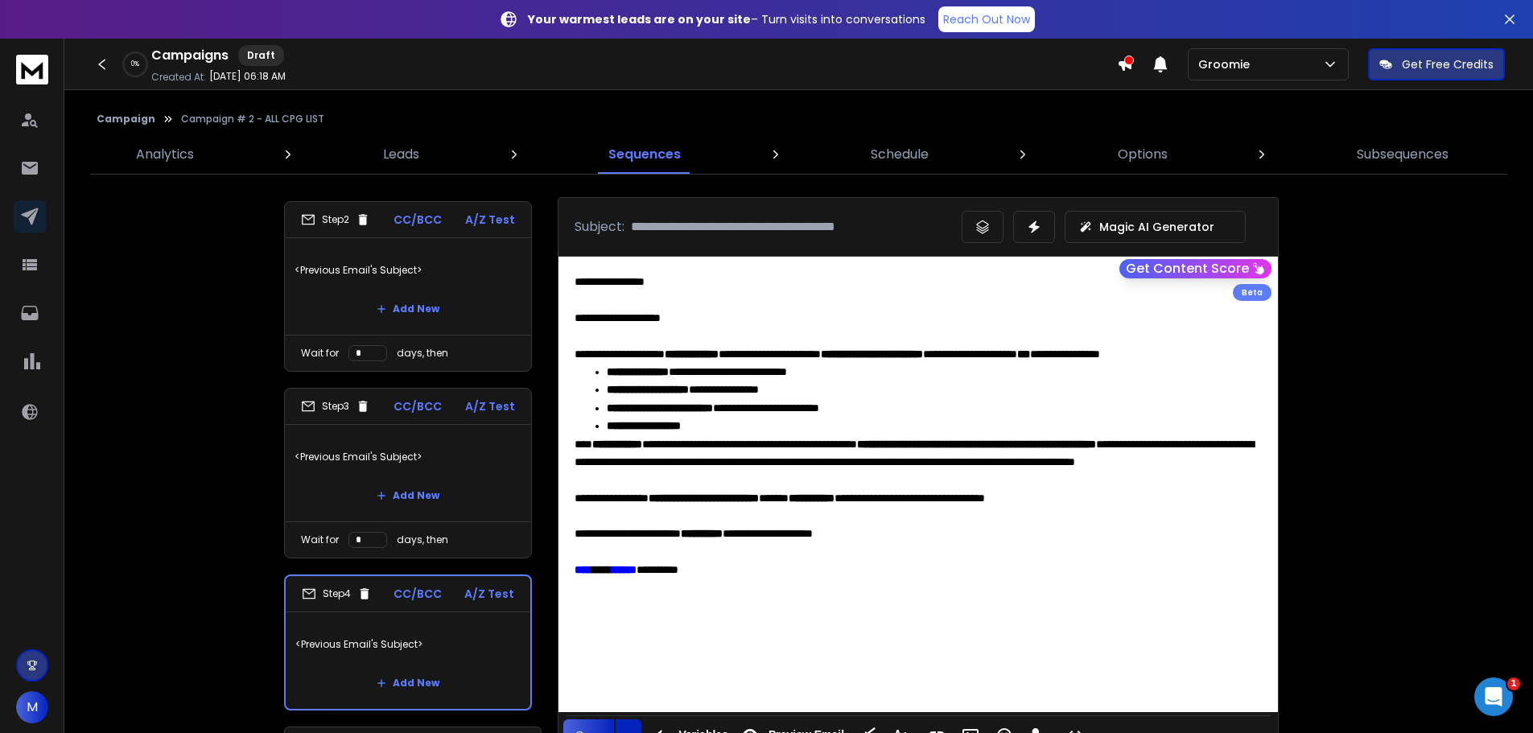
click at [636, 575] on strong "******" at bounding box center [623, 569] width 25 height 11
click at [891, 156] on p "Schedule" at bounding box center [900, 154] width 58 height 19
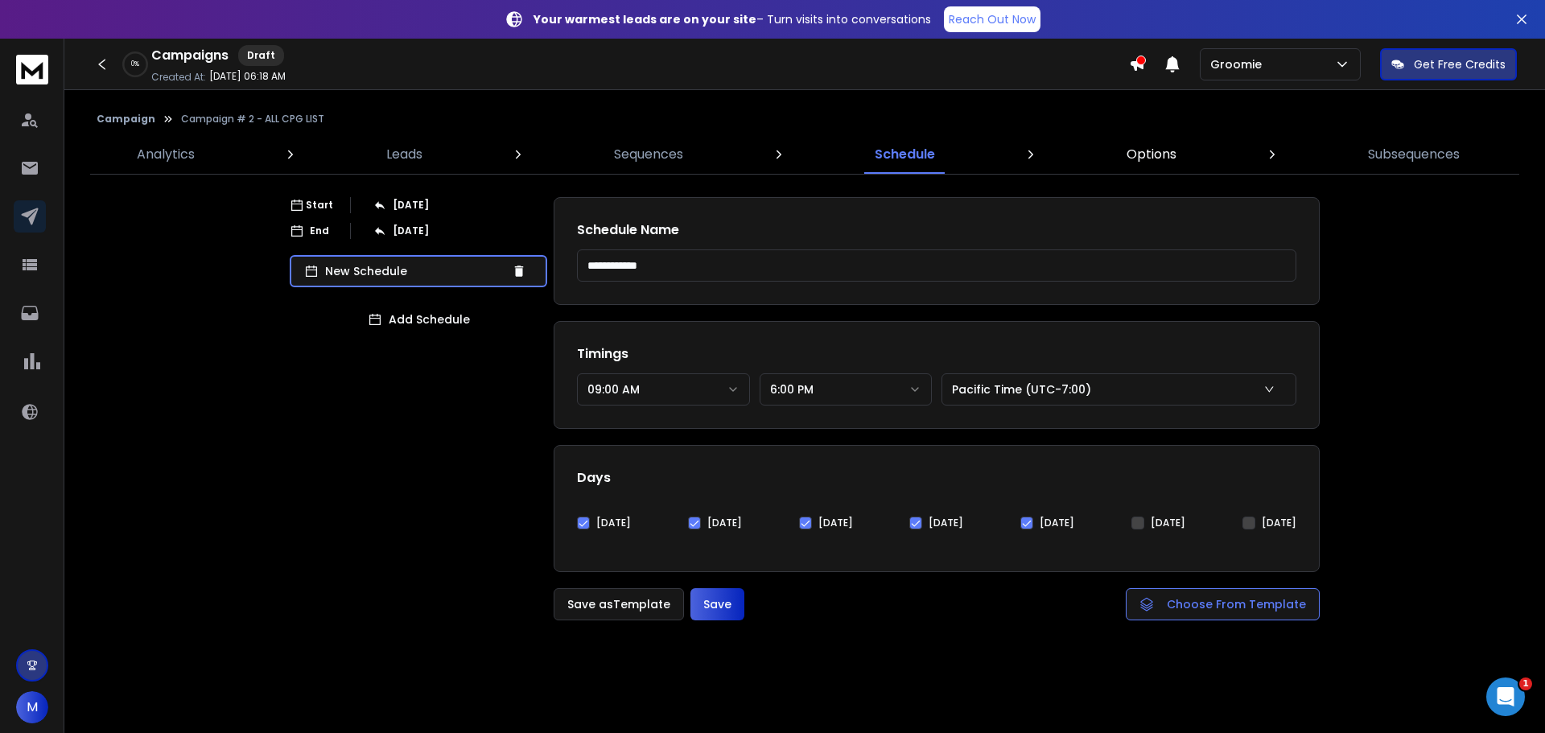
click at [1178, 144] on link "Options" at bounding box center [1151, 154] width 69 height 39
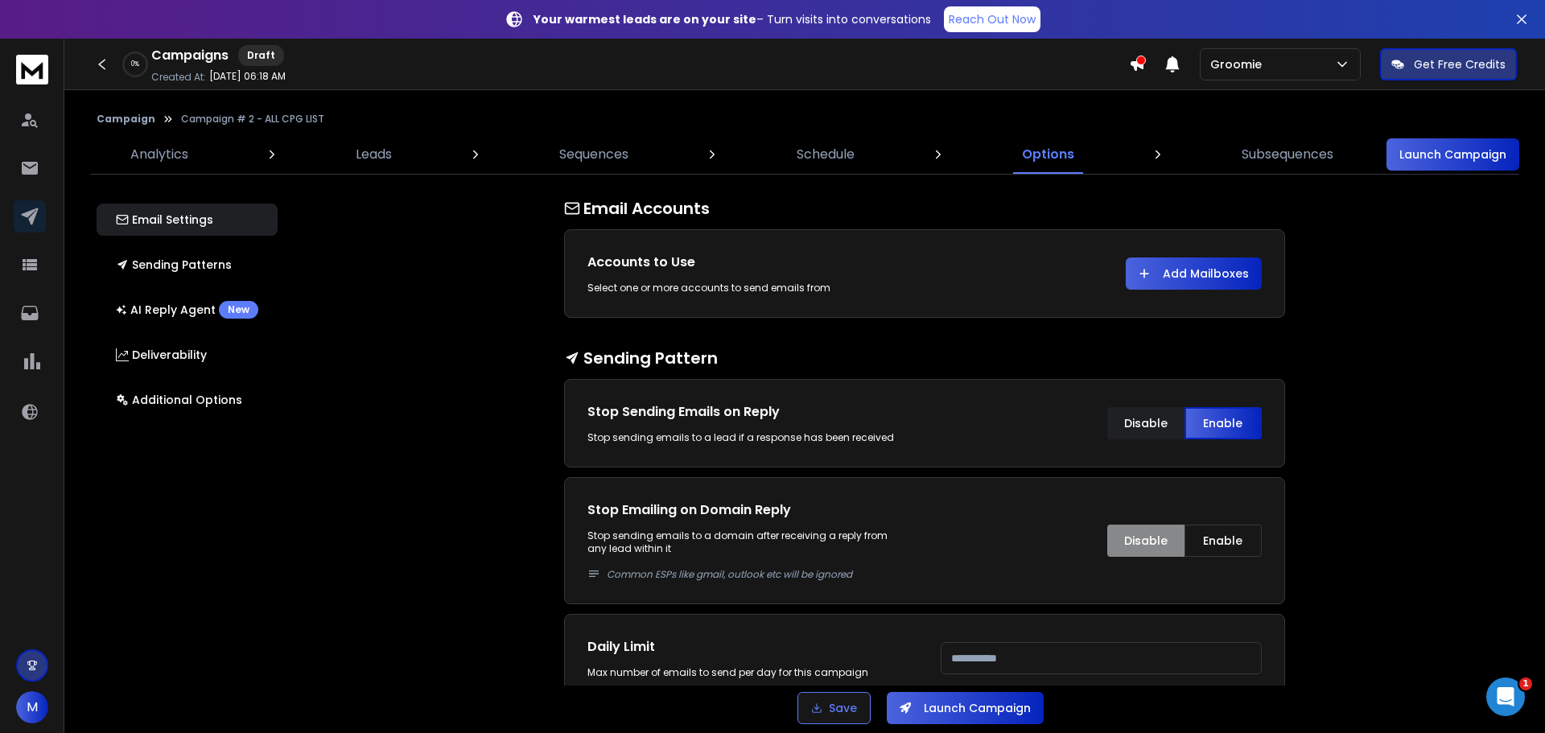
click at [1160, 278] on button "Add Mailboxes" at bounding box center [1194, 273] width 136 height 32
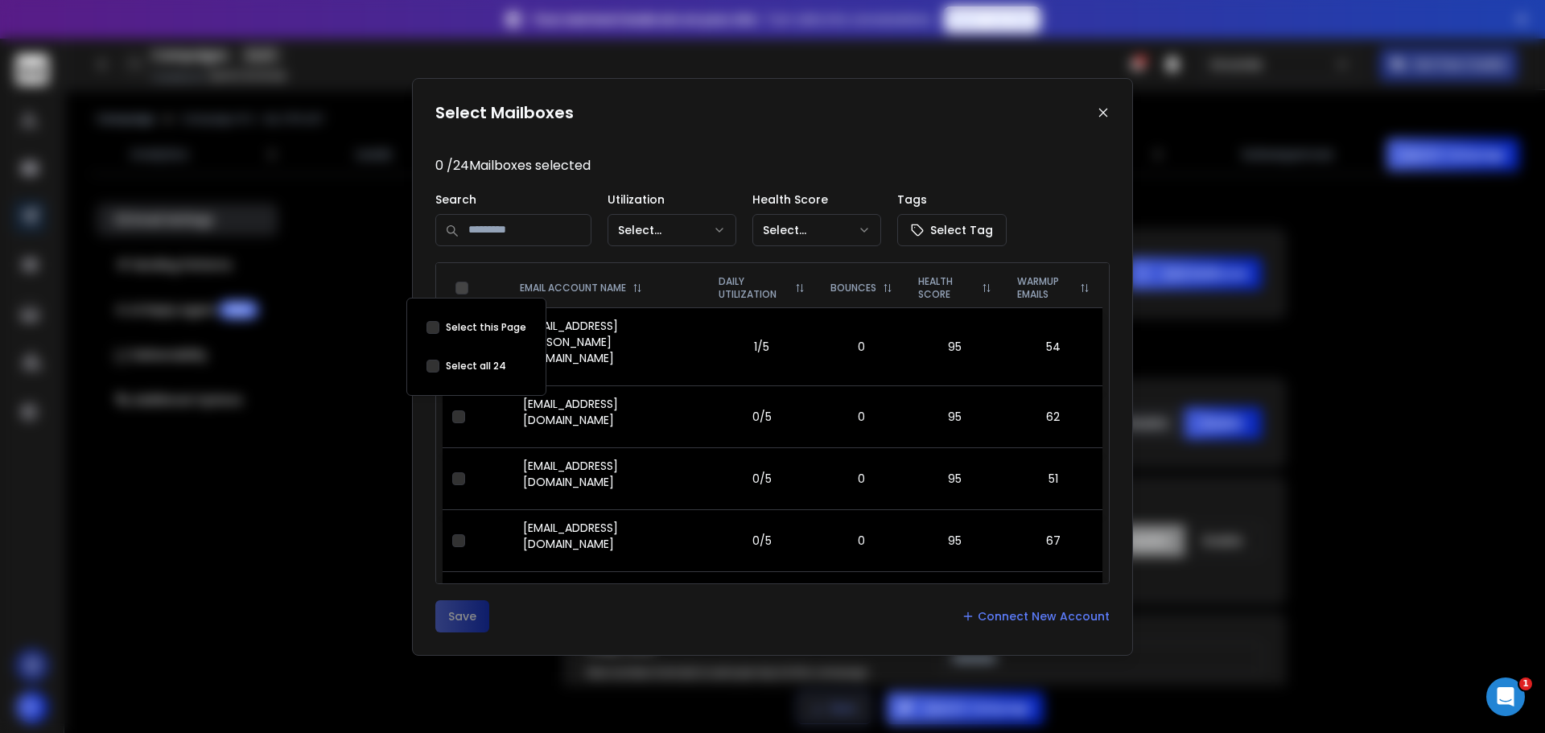
click at [462, 286] on button "Select this Page" at bounding box center [461, 288] width 13 height 13
click at [532, 232] on input at bounding box center [513, 230] width 156 height 32
paste input "**********"
type input "**********"
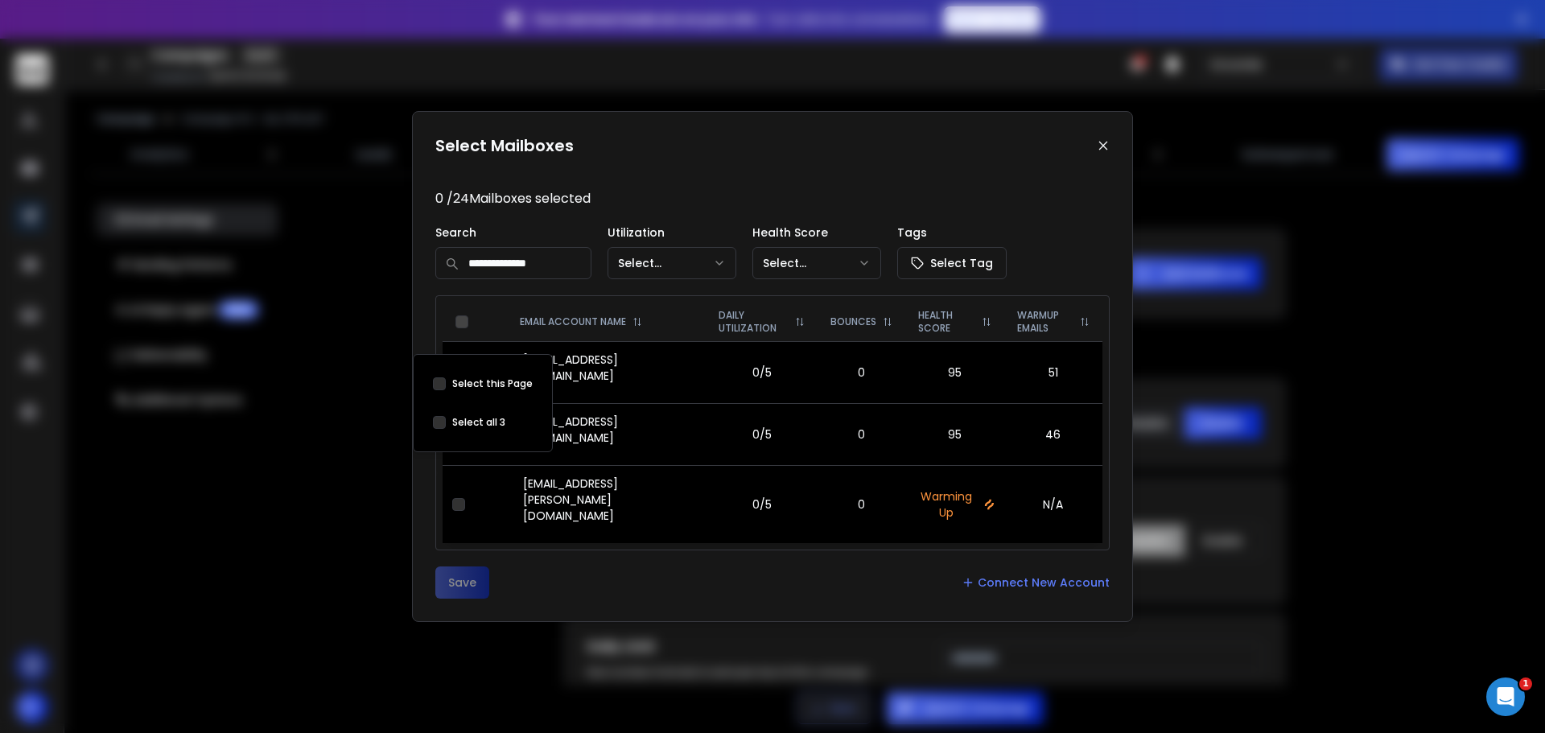
click at [458, 328] on button "Select this Page" at bounding box center [461, 321] width 13 height 13
click at [467, 566] on button "Save" at bounding box center [462, 582] width 54 height 32
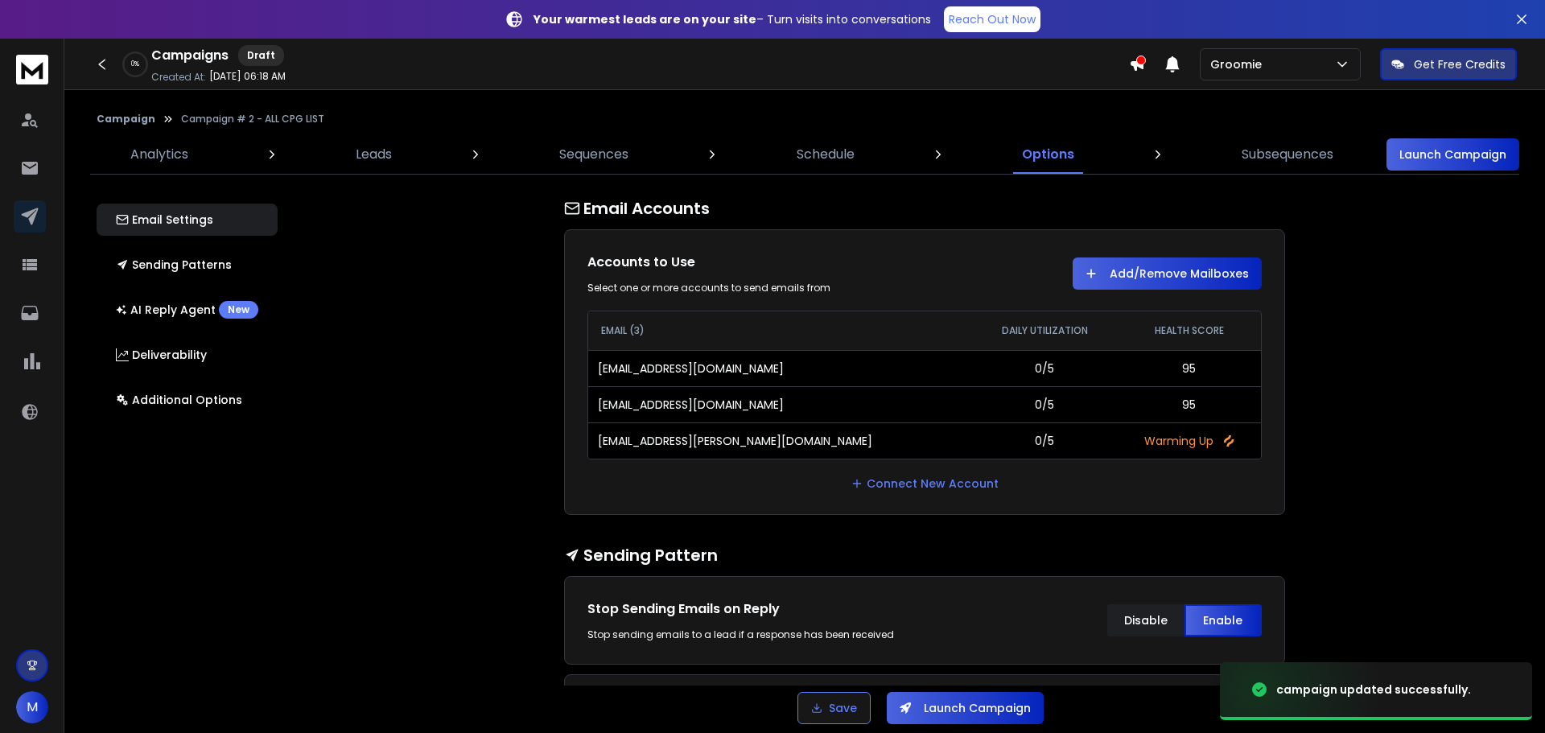
click at [1193, 278] on button "Add/Remove Mailboxes" at bounding box center [1166, 273] width 189 height 32
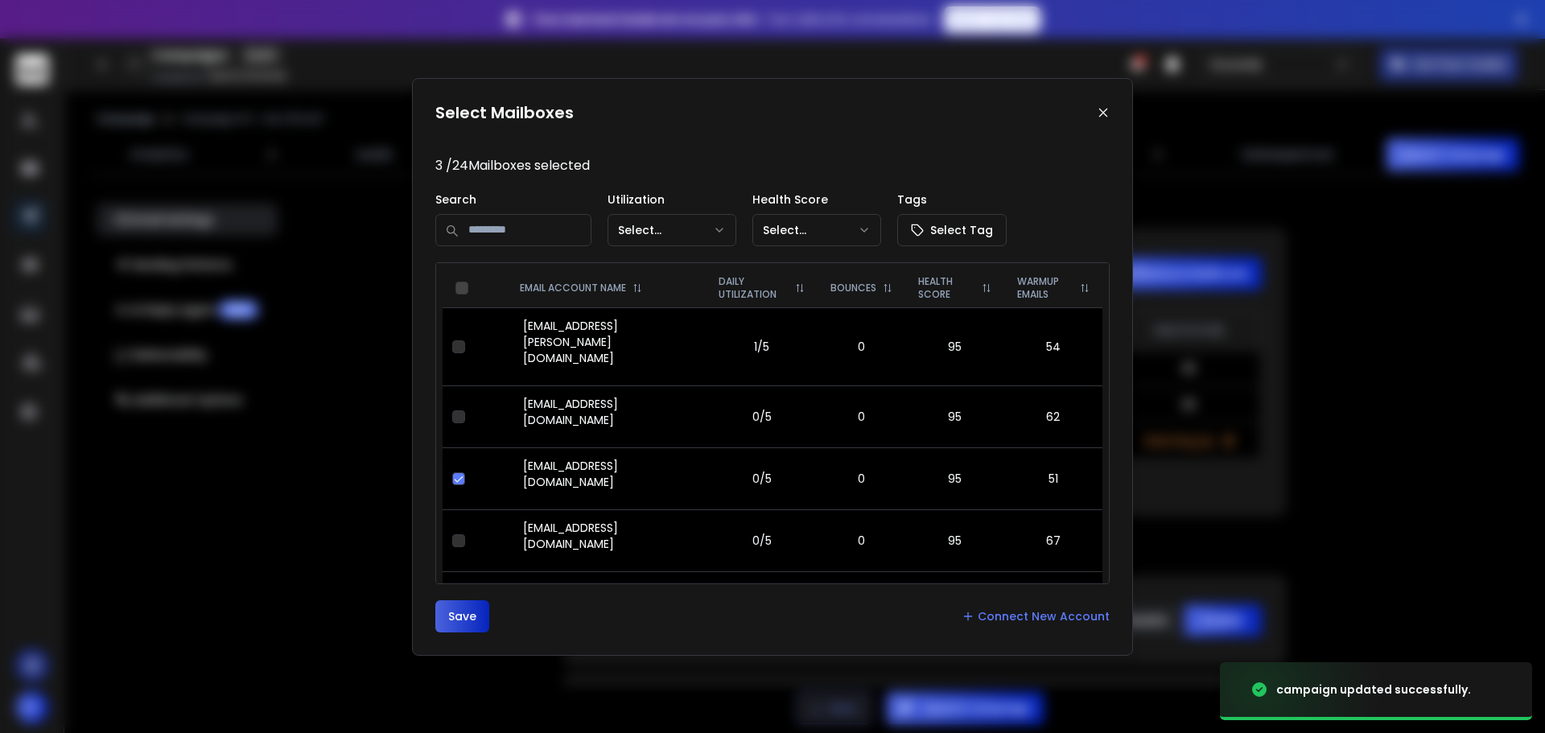
click at [521, 230] on input at bounding box center [513, 230] width 156 height 32
paste input "**********"
type input "**********"
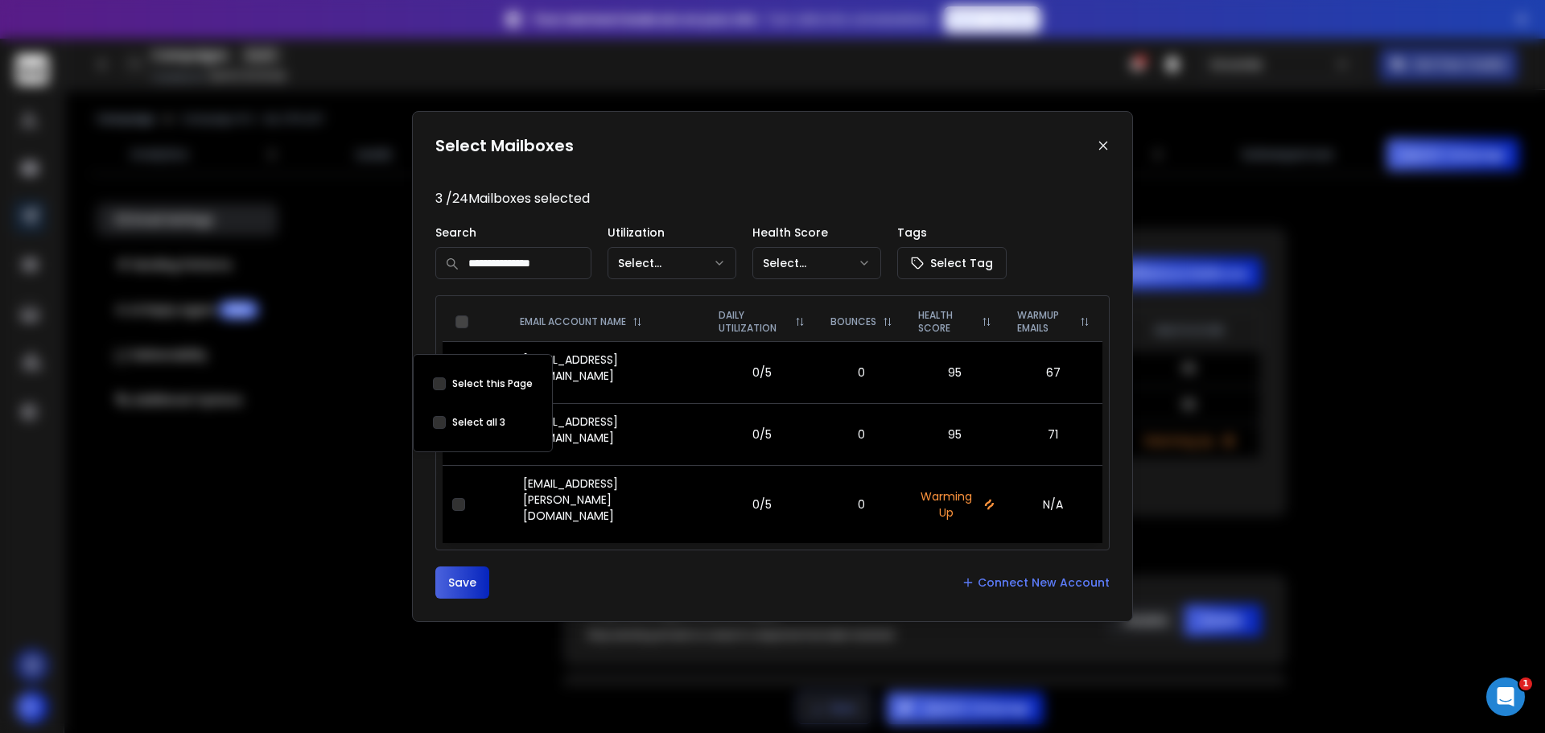
click at [462, 336] on th at bounding box center [475, 322] width 64 height 39
click at [463, 328] on button "Select this Page" at bounding box center [461, 321] width 13 height 13
click at [467, 566] on button "Save" at bounding box center [462, 582] width 54 height 32
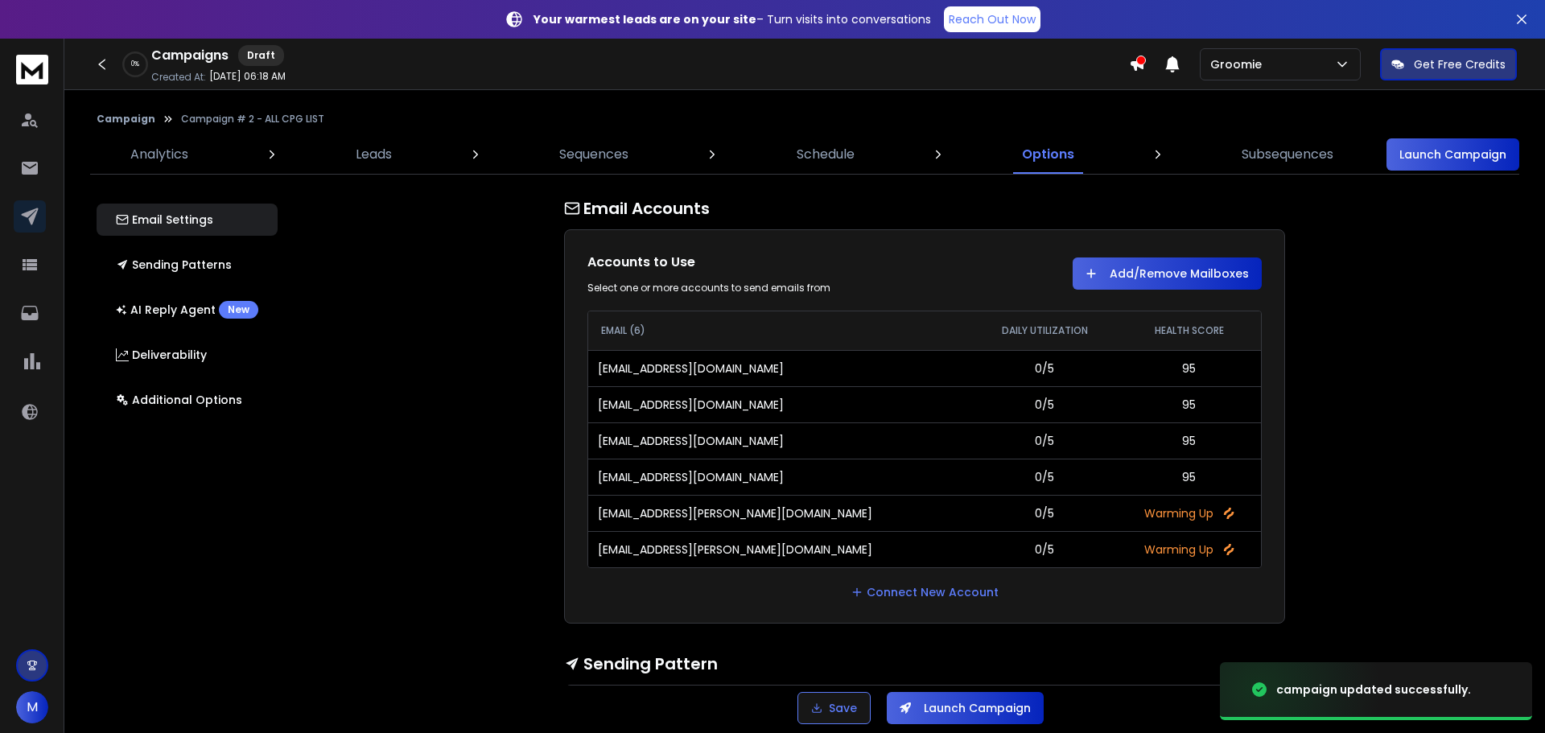
click at [1204, 273] on button "Add/Remove Mailboxes" at bounding box center [1166, 273] width 189 height 32
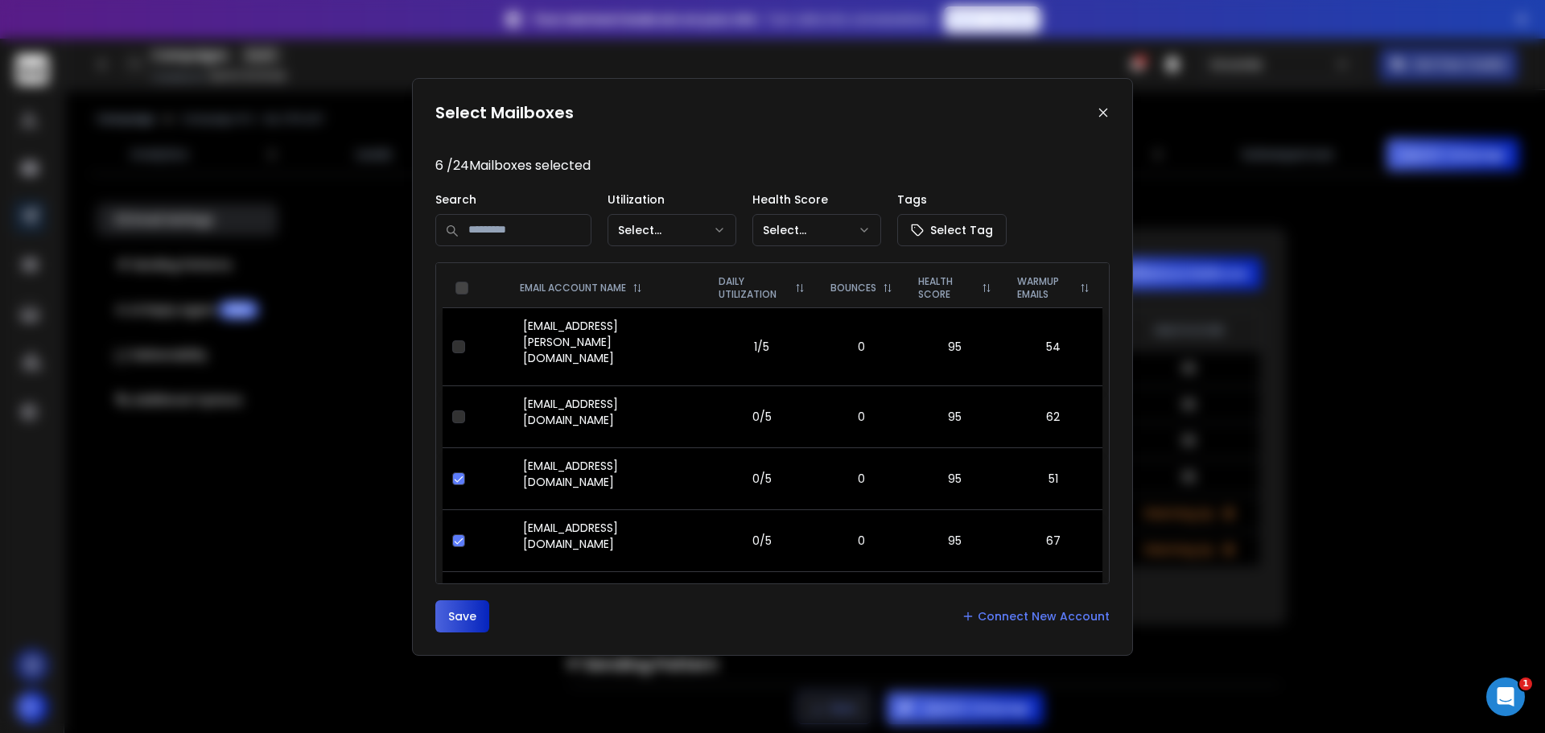
click at [520, 237] on input at bounding box center [513, 230] width 156 height 32
paste input "**********"
type input "**********"
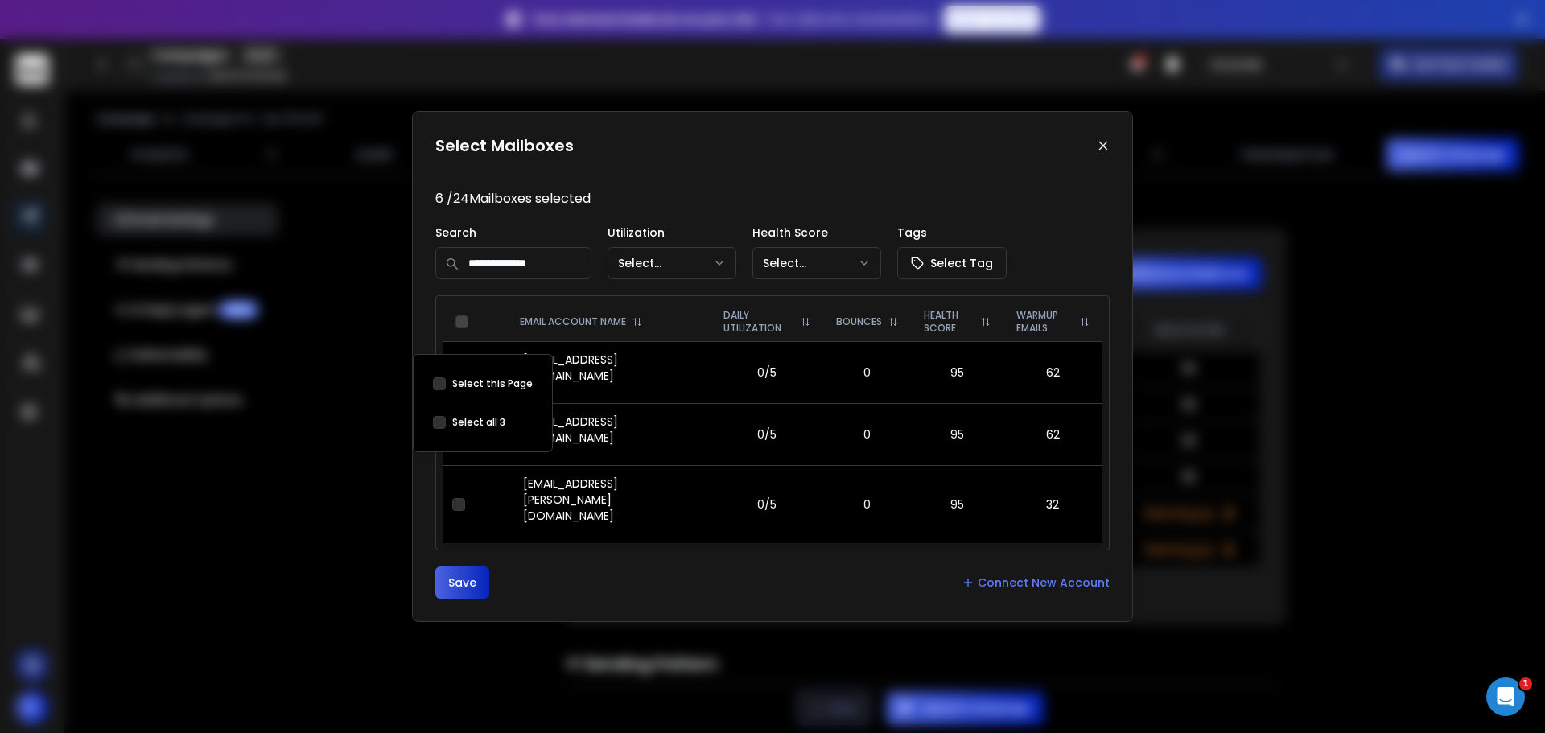
click at [462, 328] on button "Select this Page" at bounding box center [461, 321] width 13 height 13
click at [470, 566] on button "Save" at bounding box center [462, 582] width 54 height 32
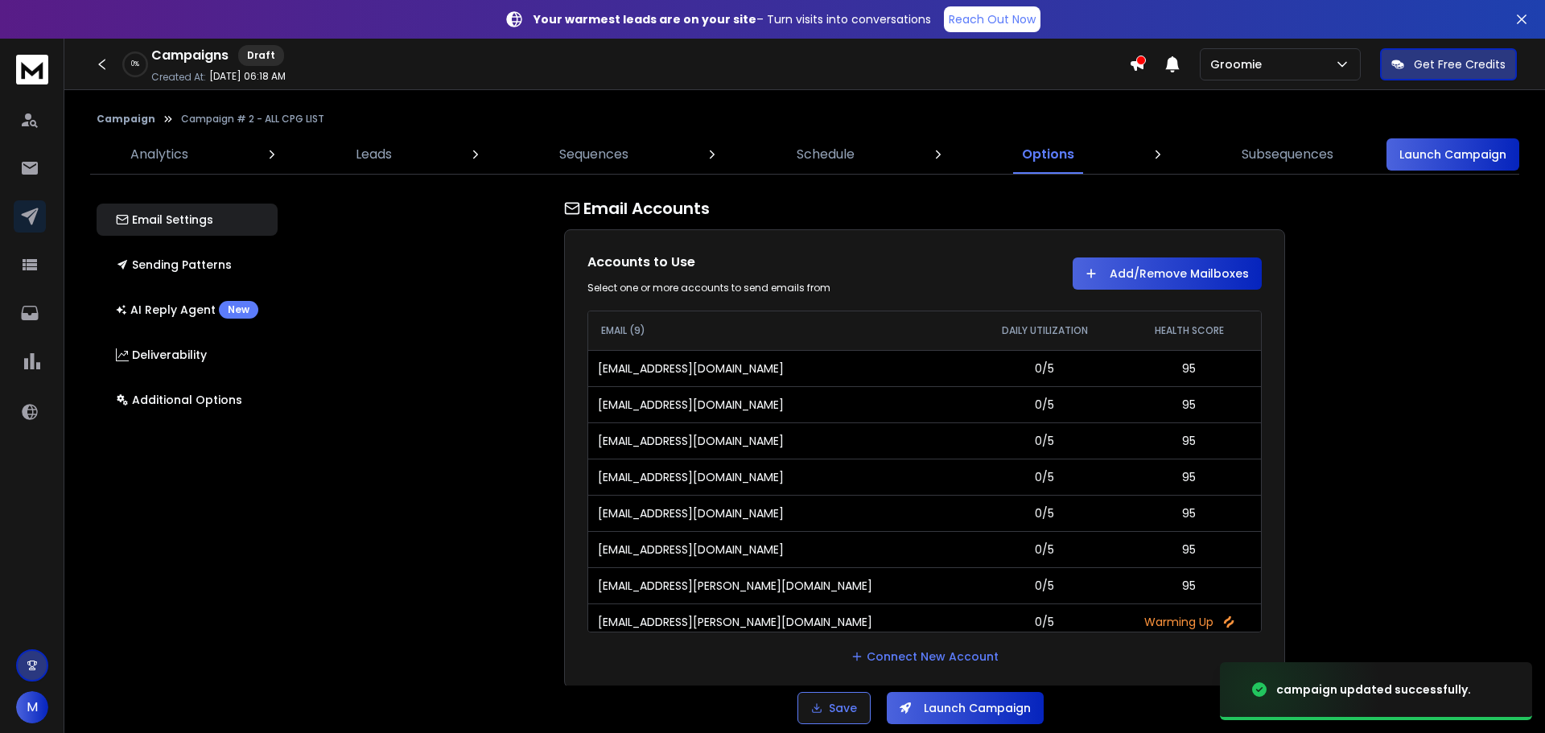
click at [1097, 270] on button "Add/Remove Mailboxes" at bounding box center [1166, 273] width 189 height 32
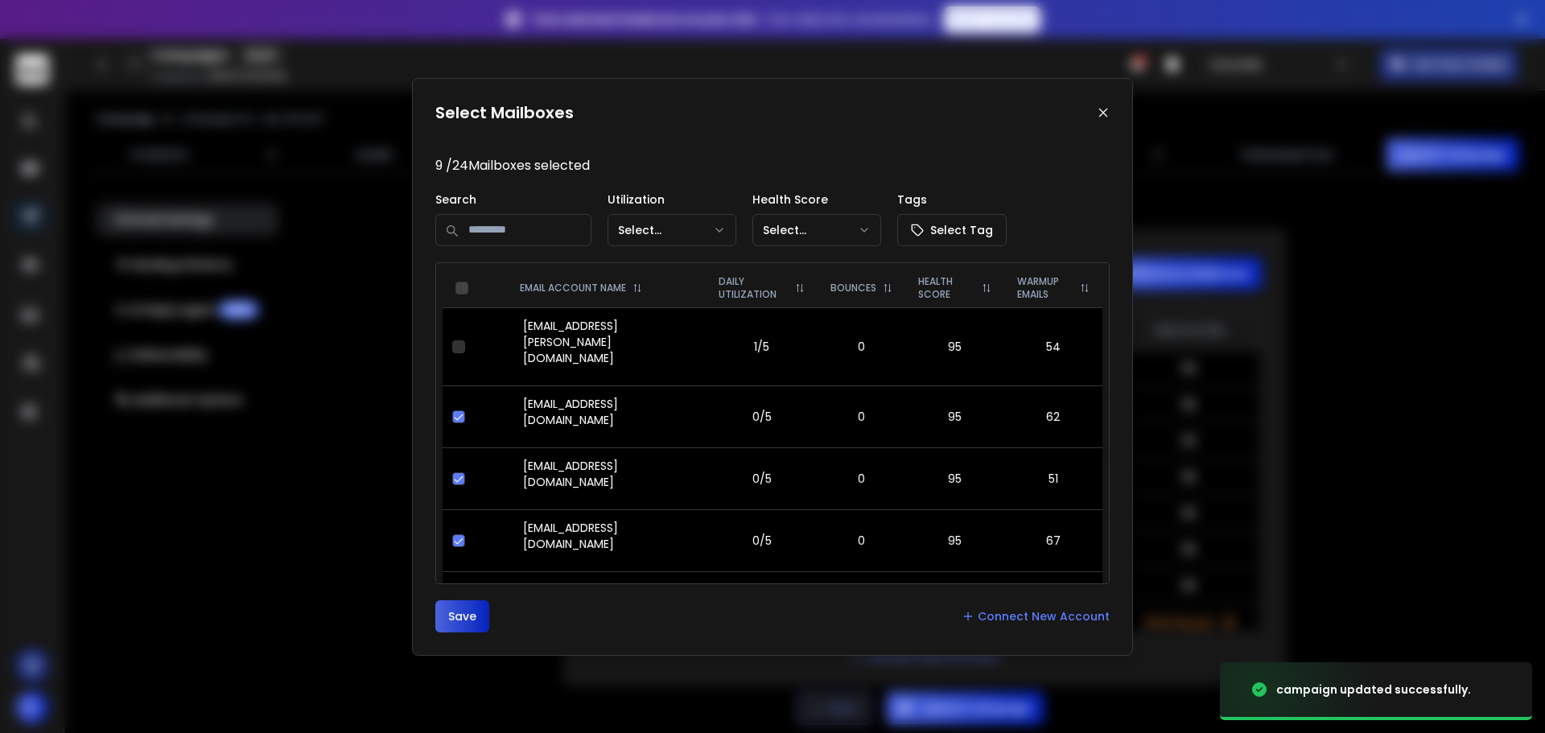
click at [525, 226] on input at bounding box center [513, 230] width 156 height 32
paste input "**********"
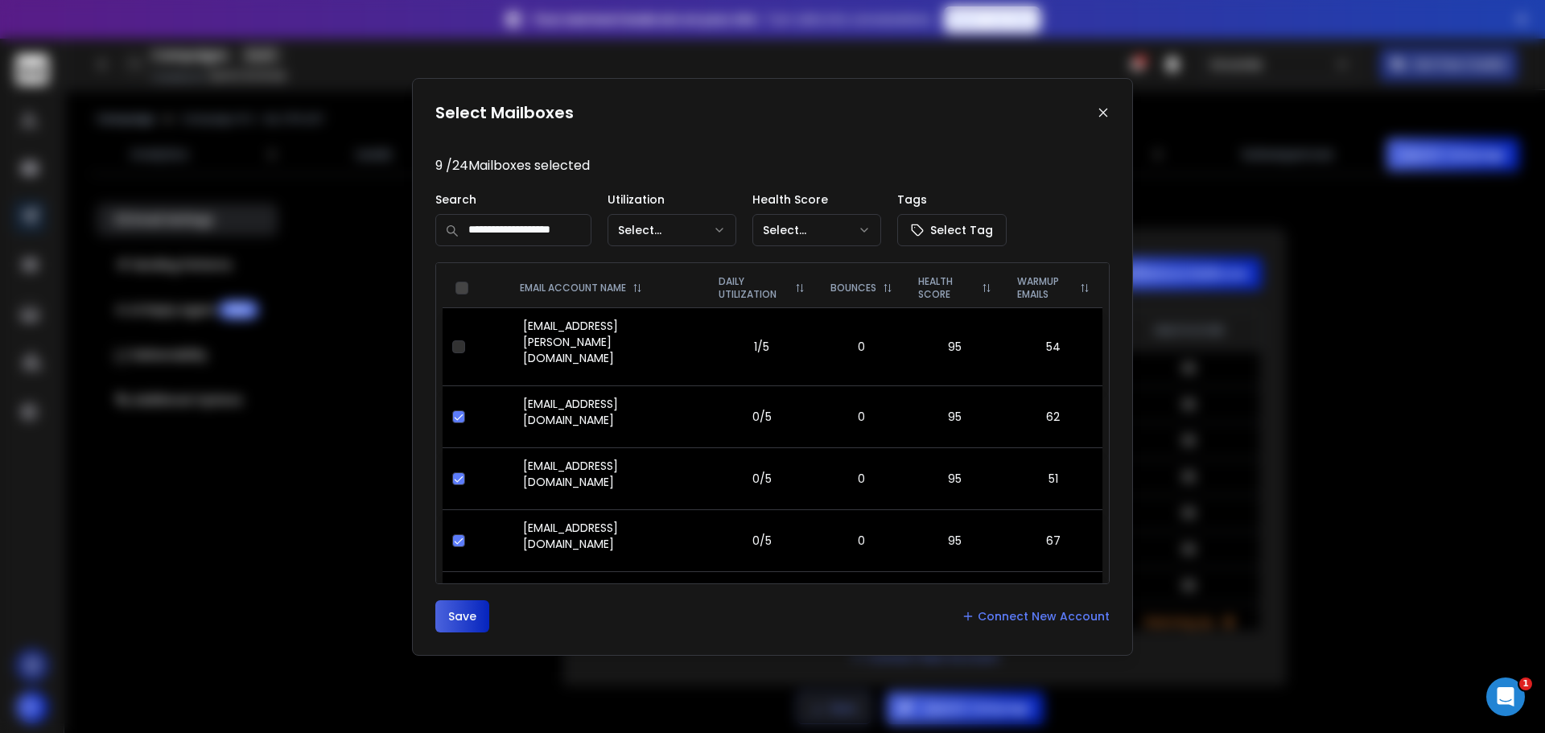
type input "**********"
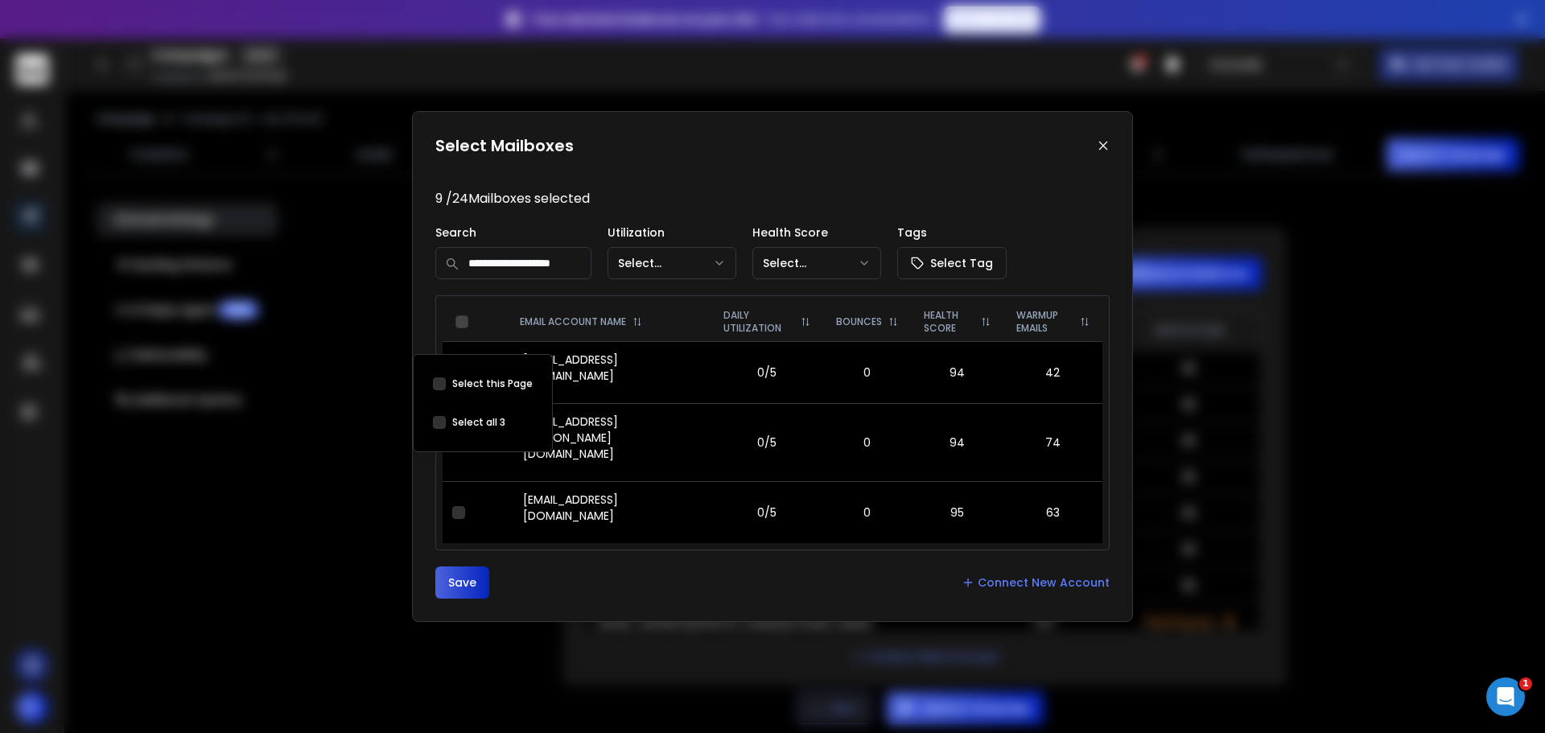
click at [458, 328] on button "Select this Page" at bounding box center [461, 321] width 13 height 13
click at [466, 566] on button "Save" at bounding box center [462, 582] width 54 height 32
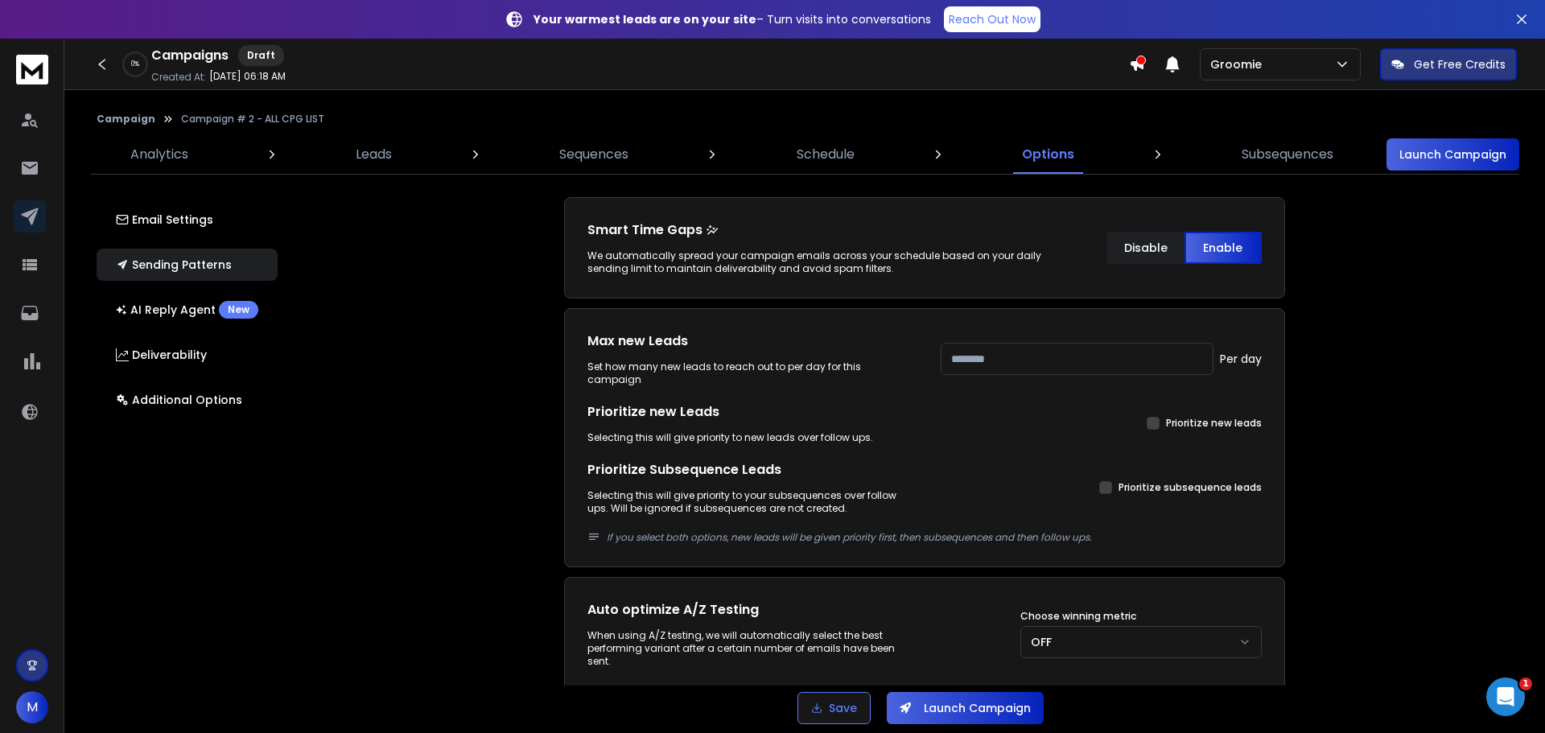
scroll to position [1126, 0]
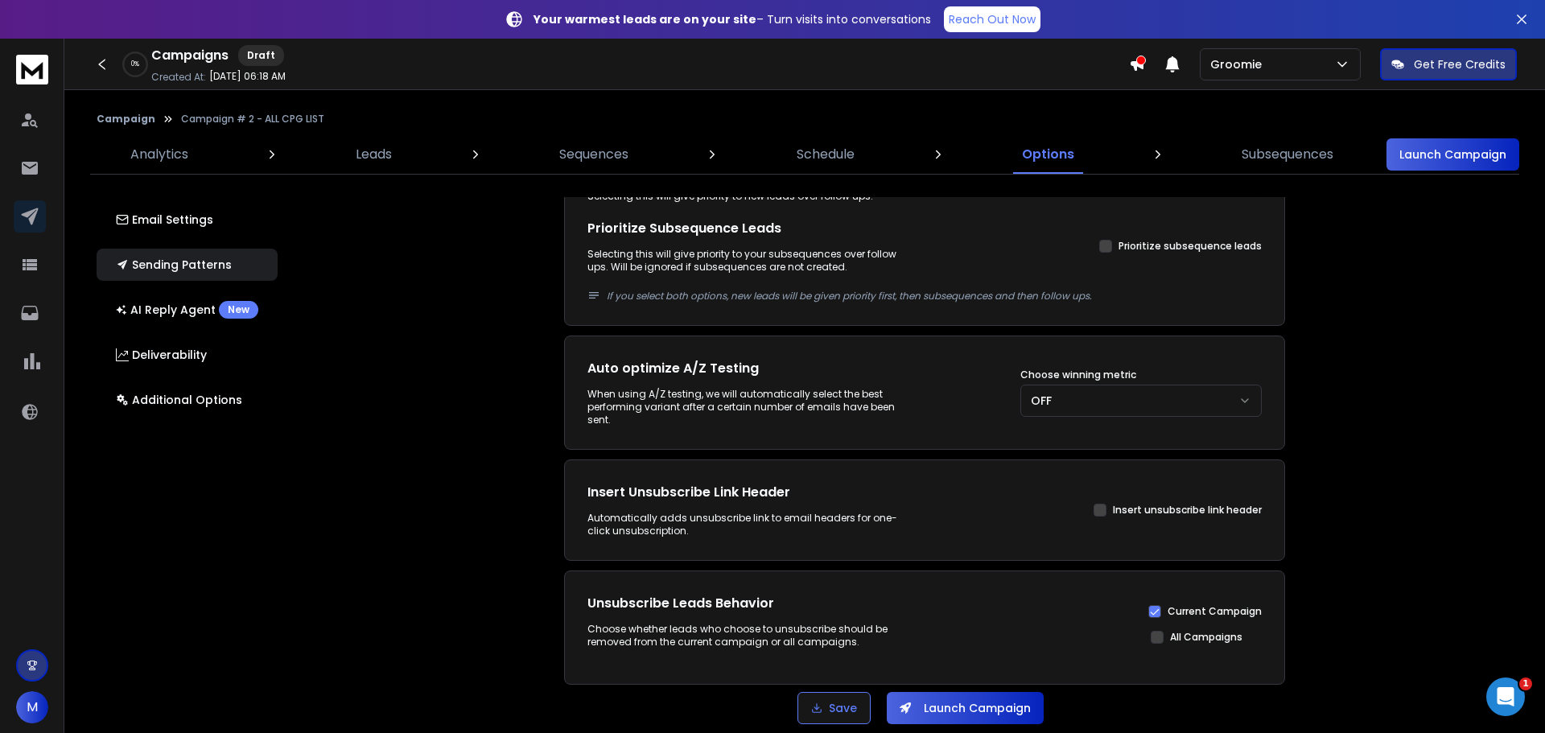
click at [1097, 506] on button "Insert unsubscribe link header" at bounding box center [1099, 510] width 13 height 13
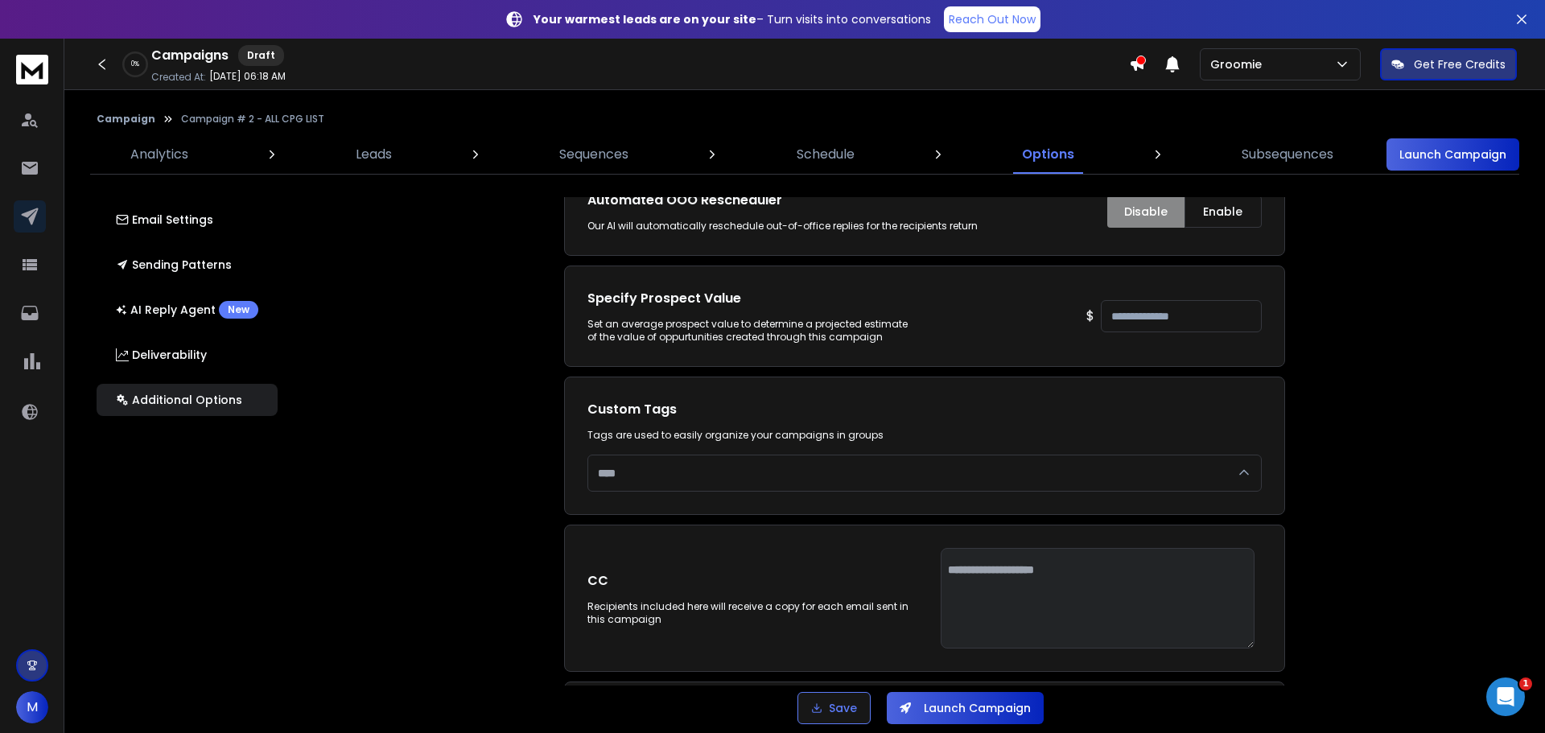
scroll to position [3117, 0]
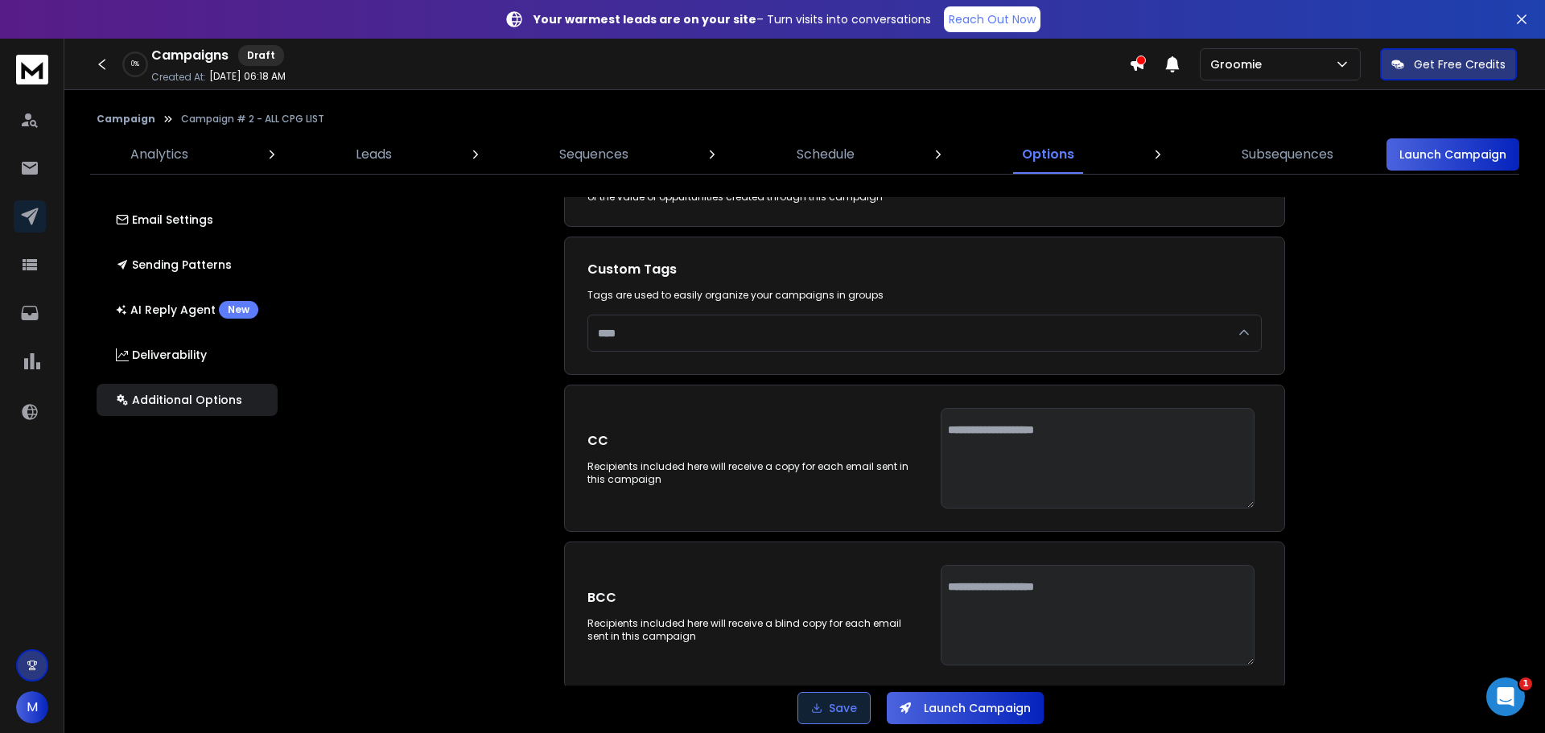
click at [833, 706] on button "Save" at bounding box center [833, 708] width 73 height 32
click at [562, 158] on p "Sequences" at bounding box center [593, 154] width 69 height 19
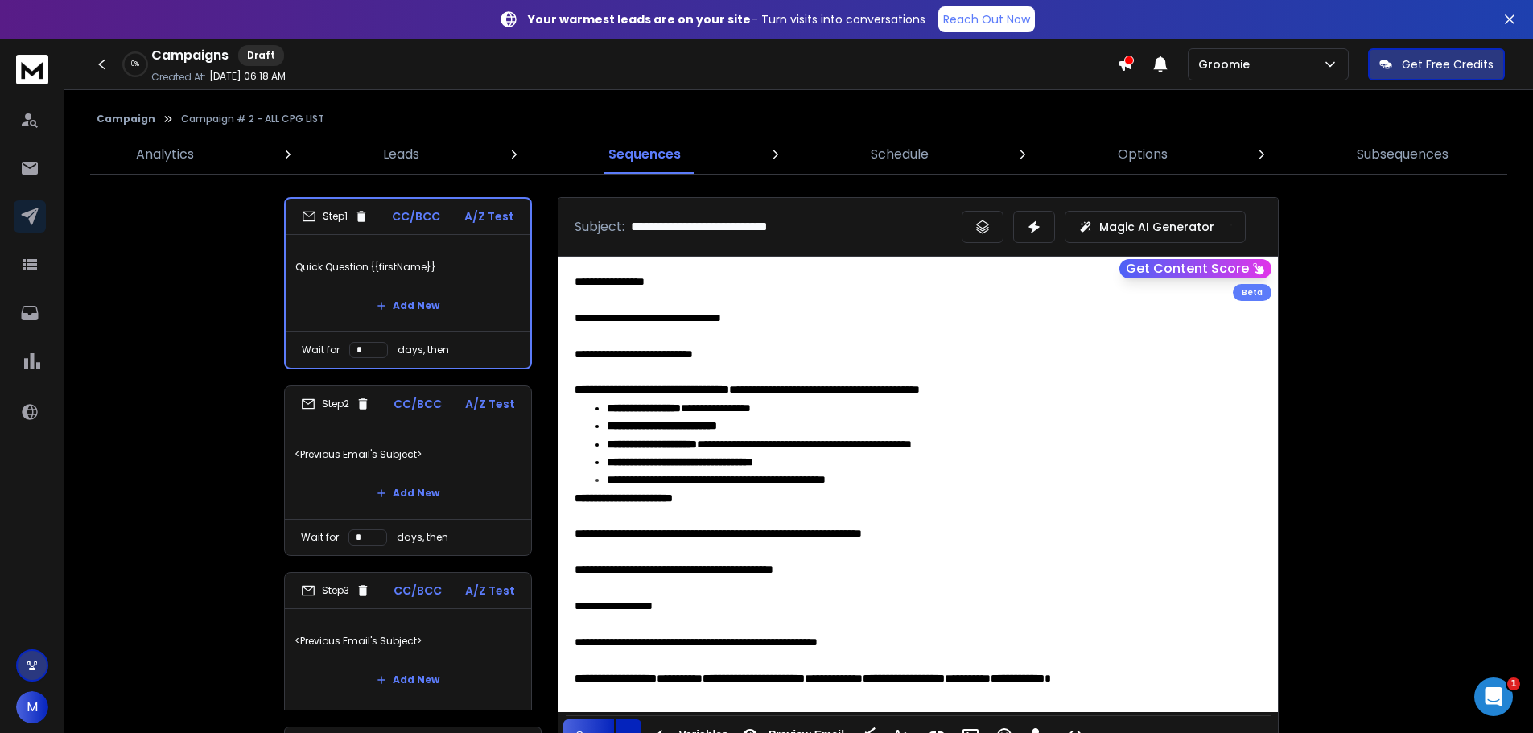
click at [438, 158] on div "Analytics Leads Sequences Schedule Options Subsequences" at bounding box center [792, 154] width 1404 height 39
click at [401, 153] on p "Leads" at bounding box center [401, 154] width 36 height 19
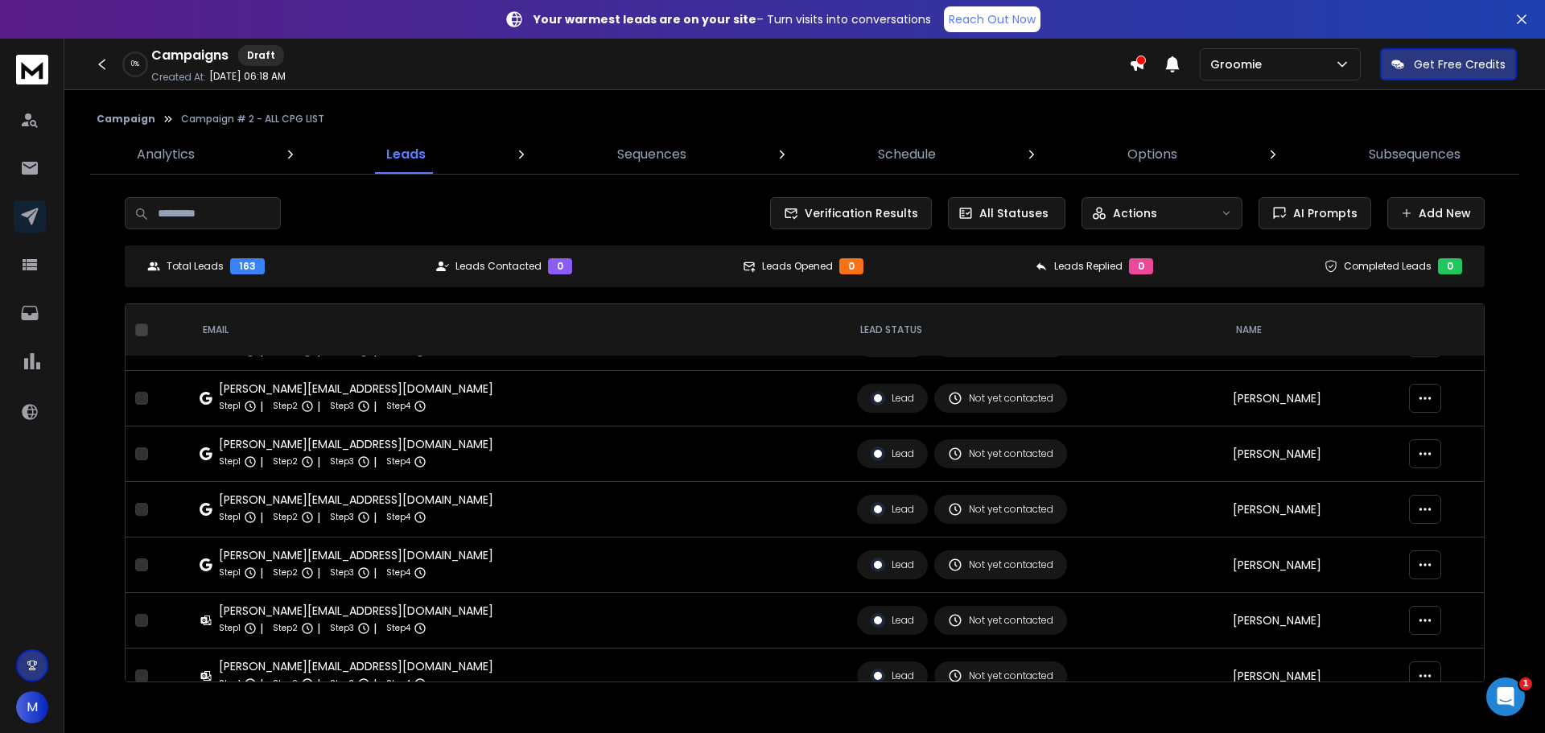
scroll to position [1046, 0]
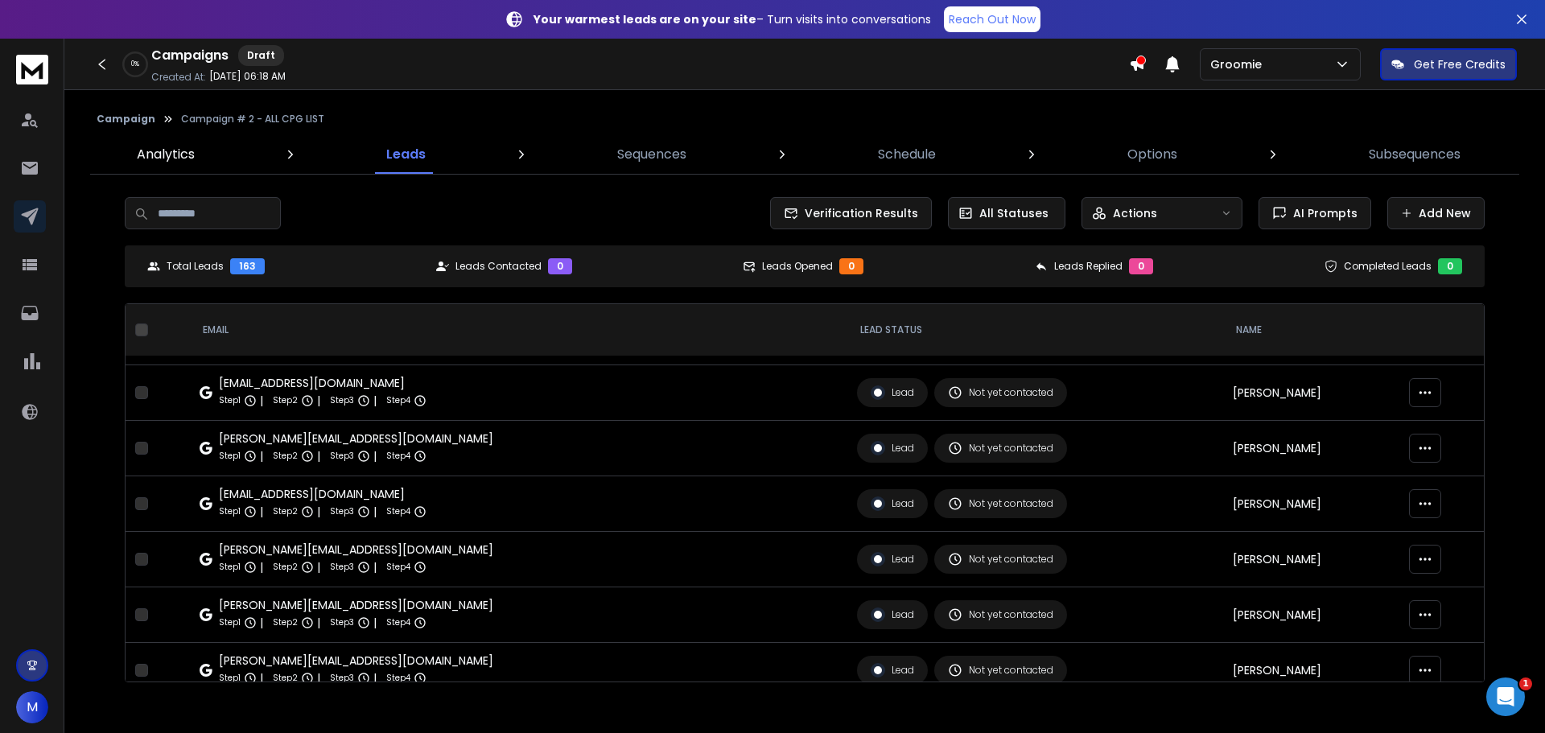
click at [171, 157] on p "Analytics" at bounding box center [166, 154] width 58 height 19
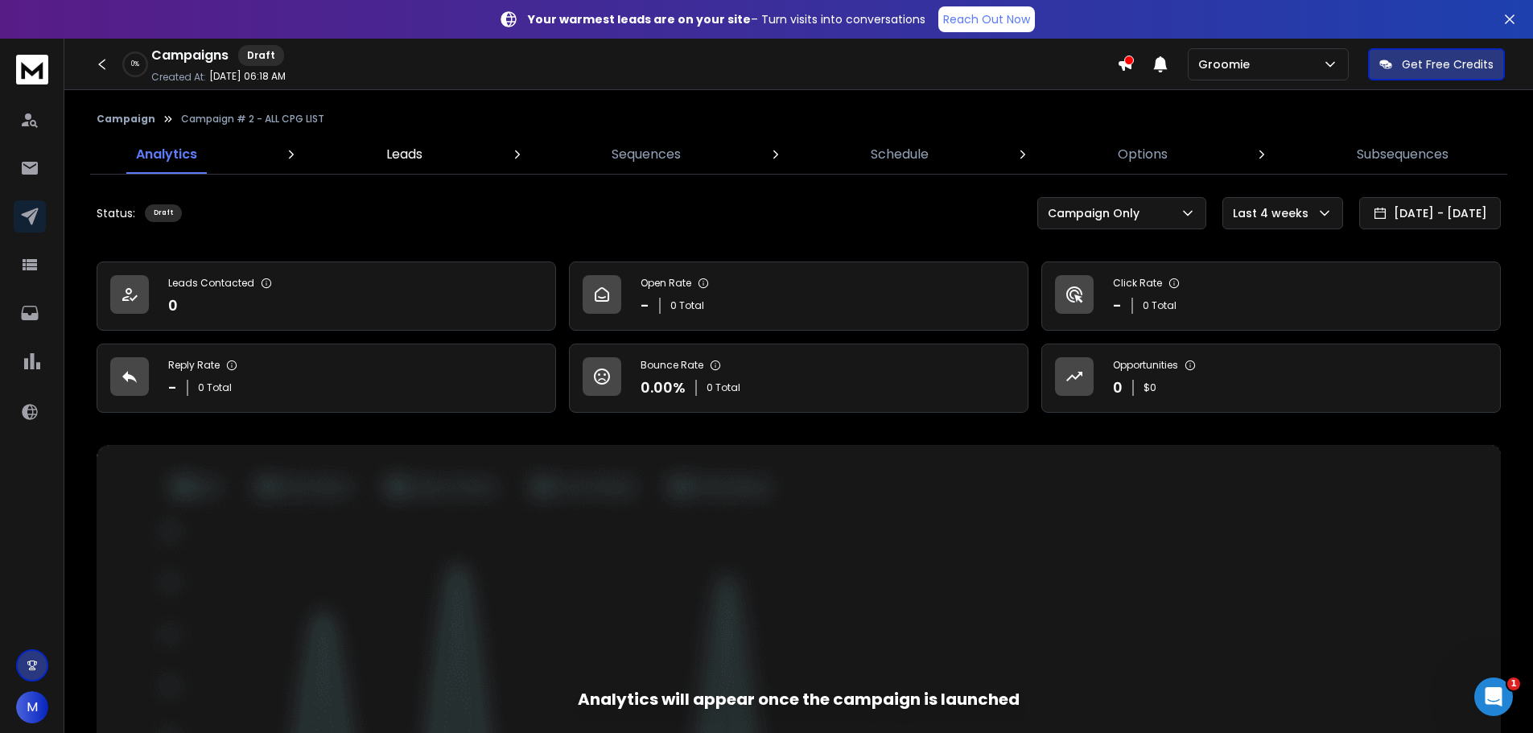
click at [411, 164] on link "Leads" at bounding box center [405, 154] width 56 height 39
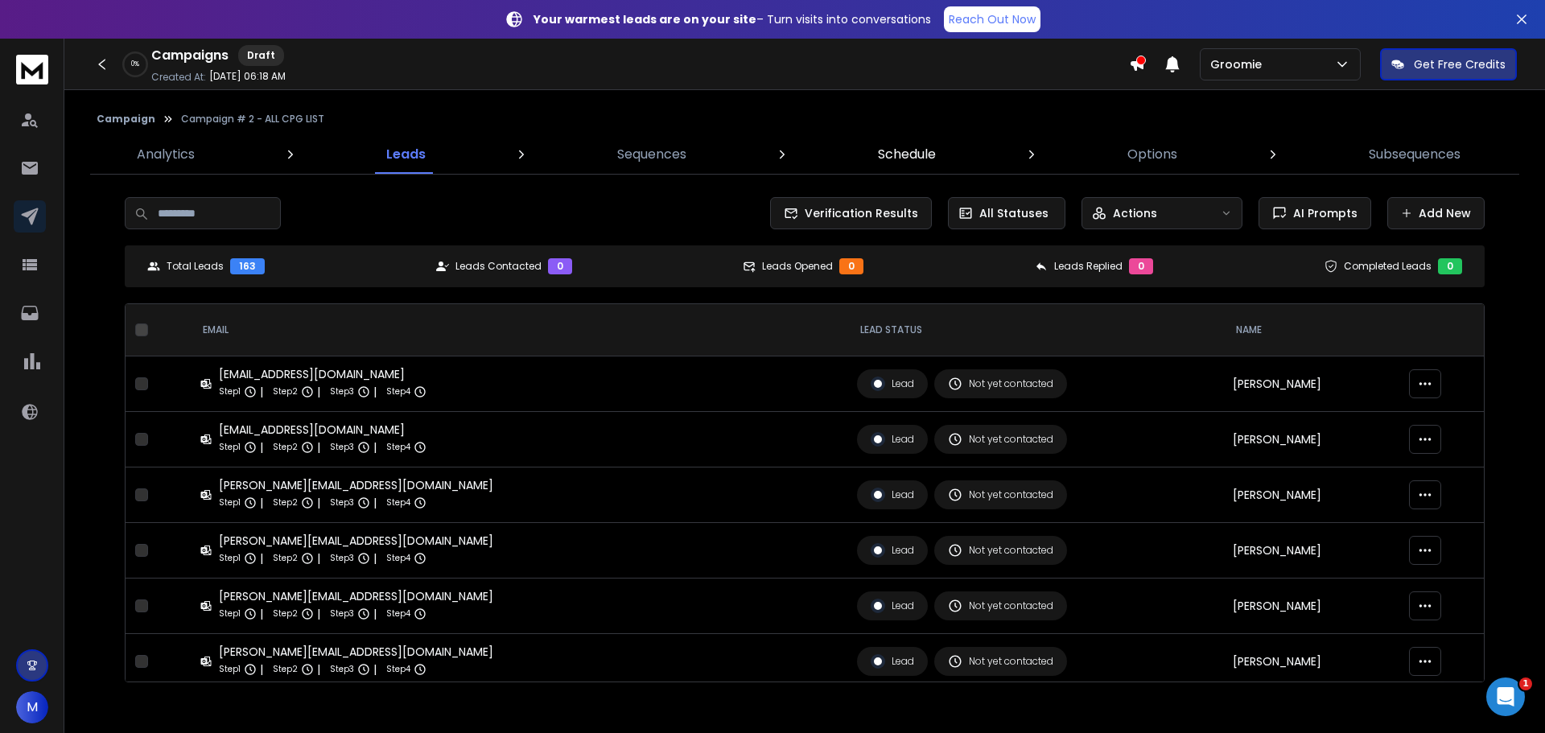
click at [887, 159] on p "Schedule" at bounding box center [907, 154] width 58 height 19
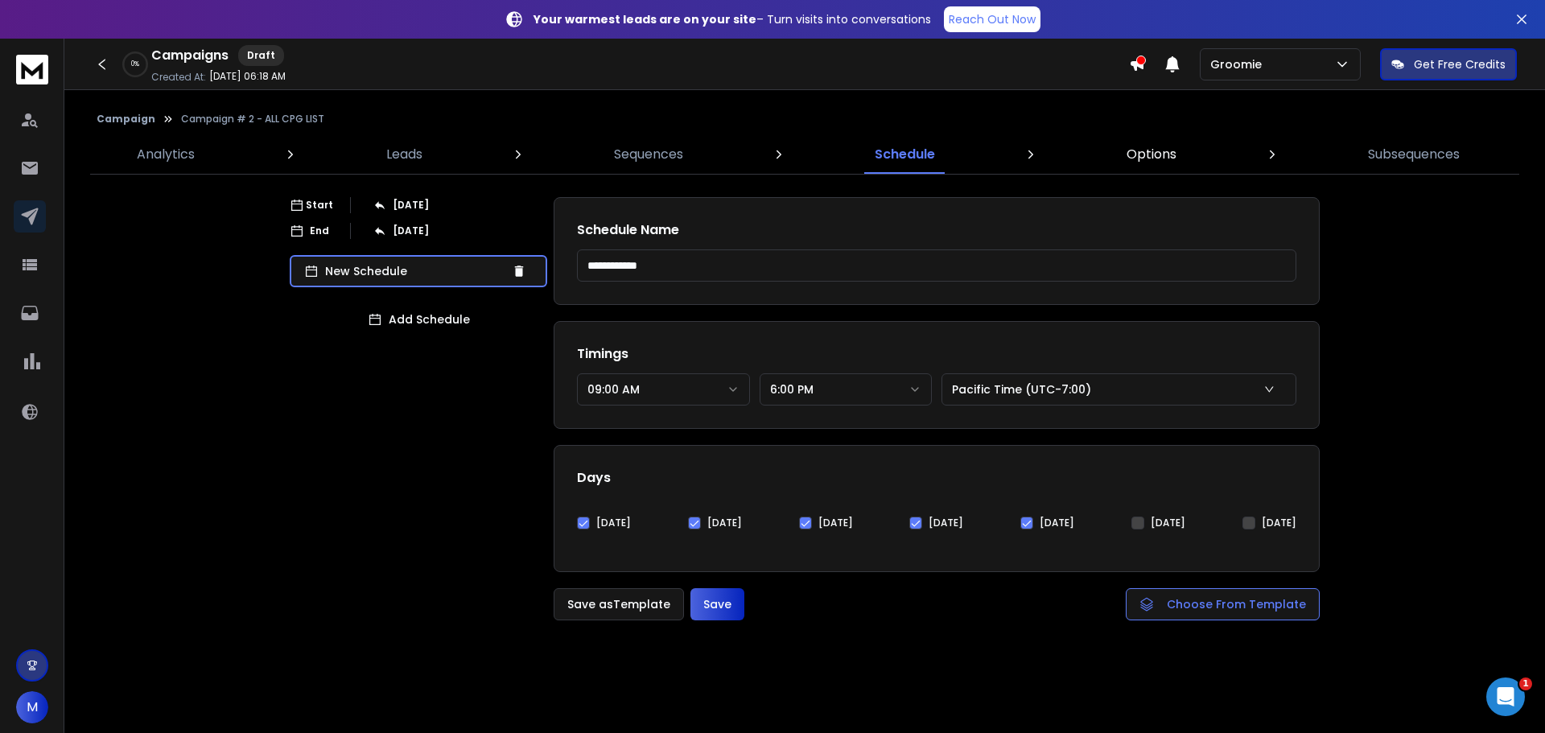
click at [1130, 157] on p "Options" at bounding box center [1151, 154] width 50 height 19
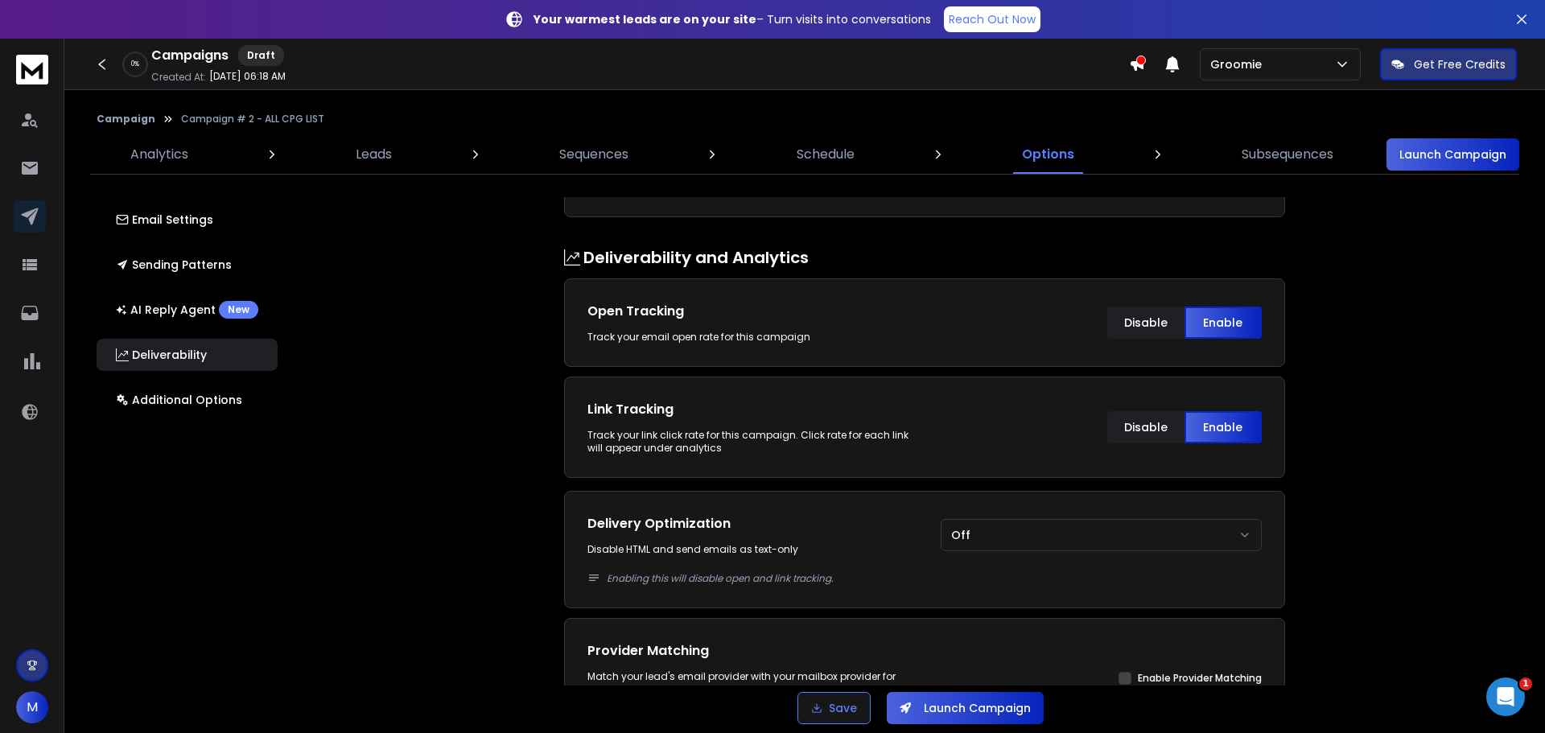
scroll to position [2172, 0]
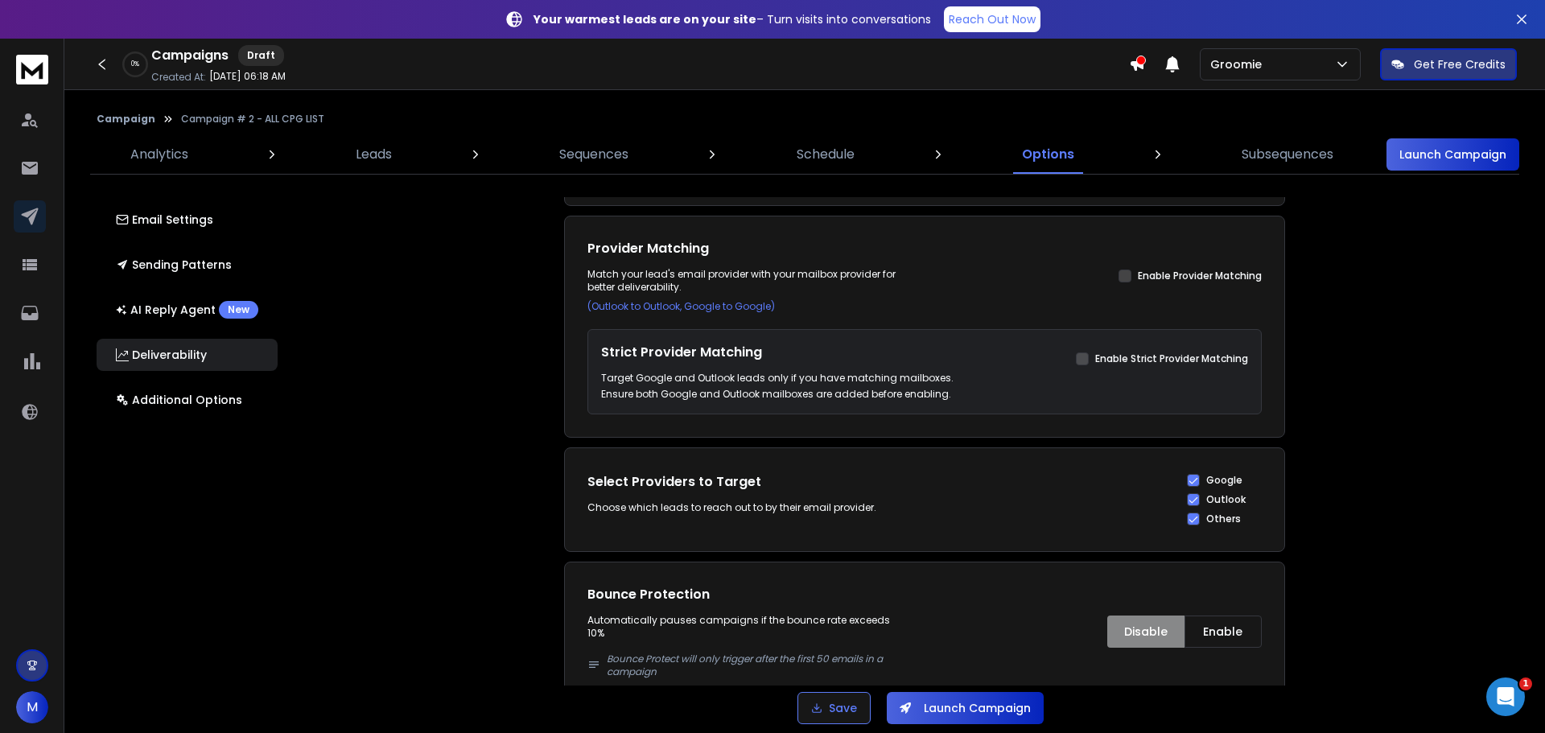
click at [965, 711] on button "Launch Campaign" at bounding box center [965, 708] width 157 height 32
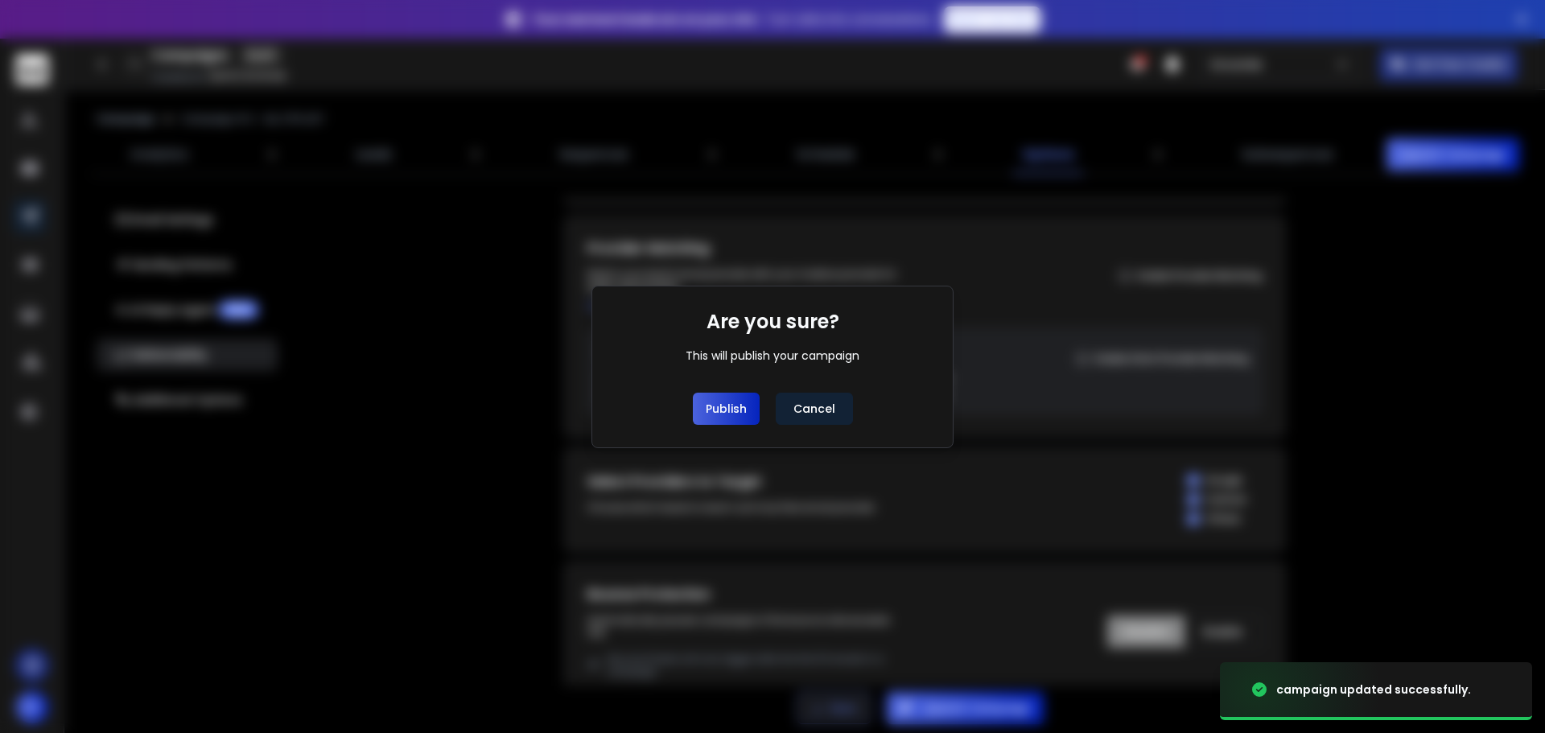
click at [735, 397] on button "Publish" at bounding box center [726, 409] width 67 height 32
